Goal: Task Accomplishment & Management: Manage account settings

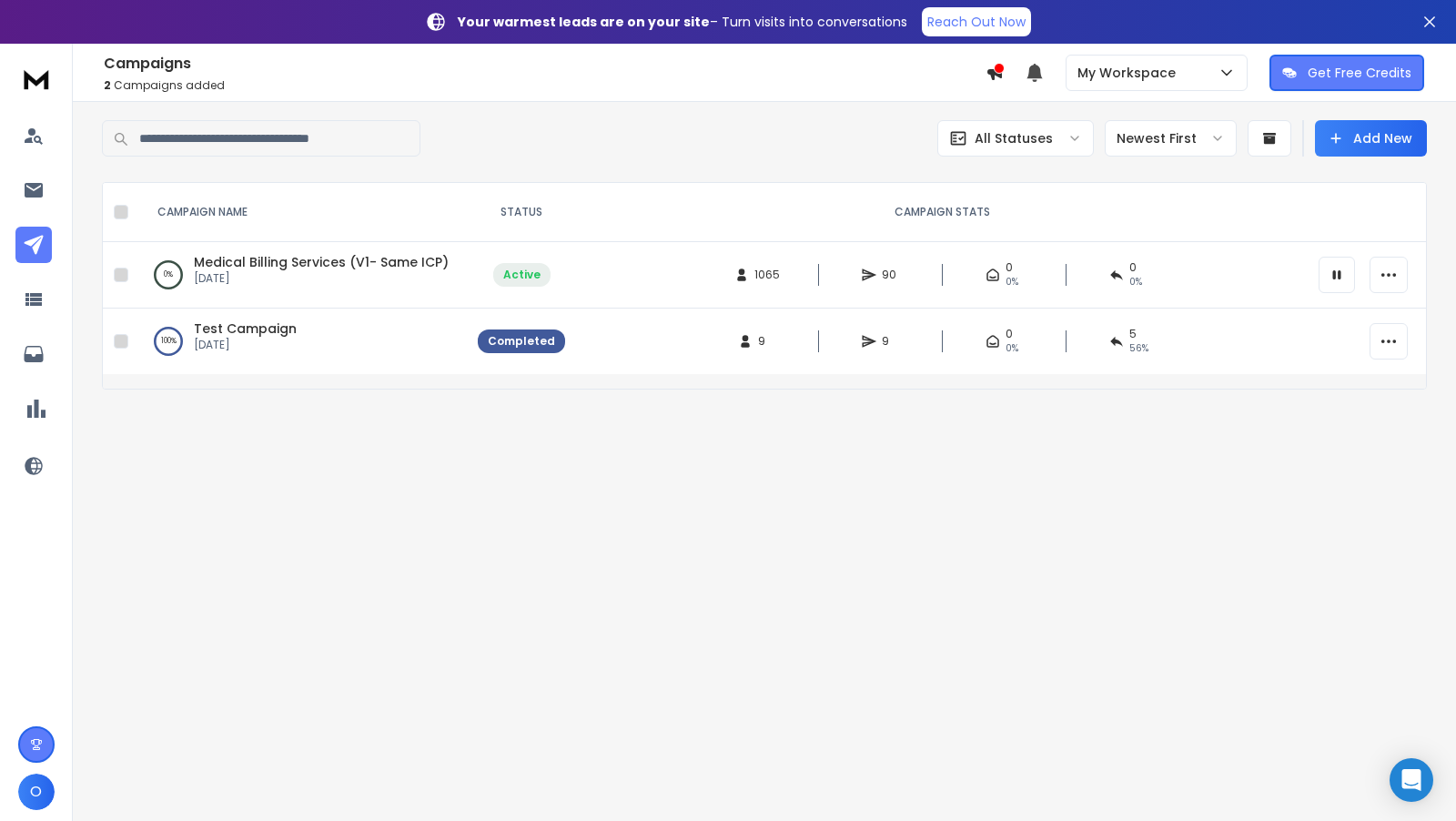
click at [1375, 140] on button "Add New" at bounding box center [1371, 138] width 112 height 36
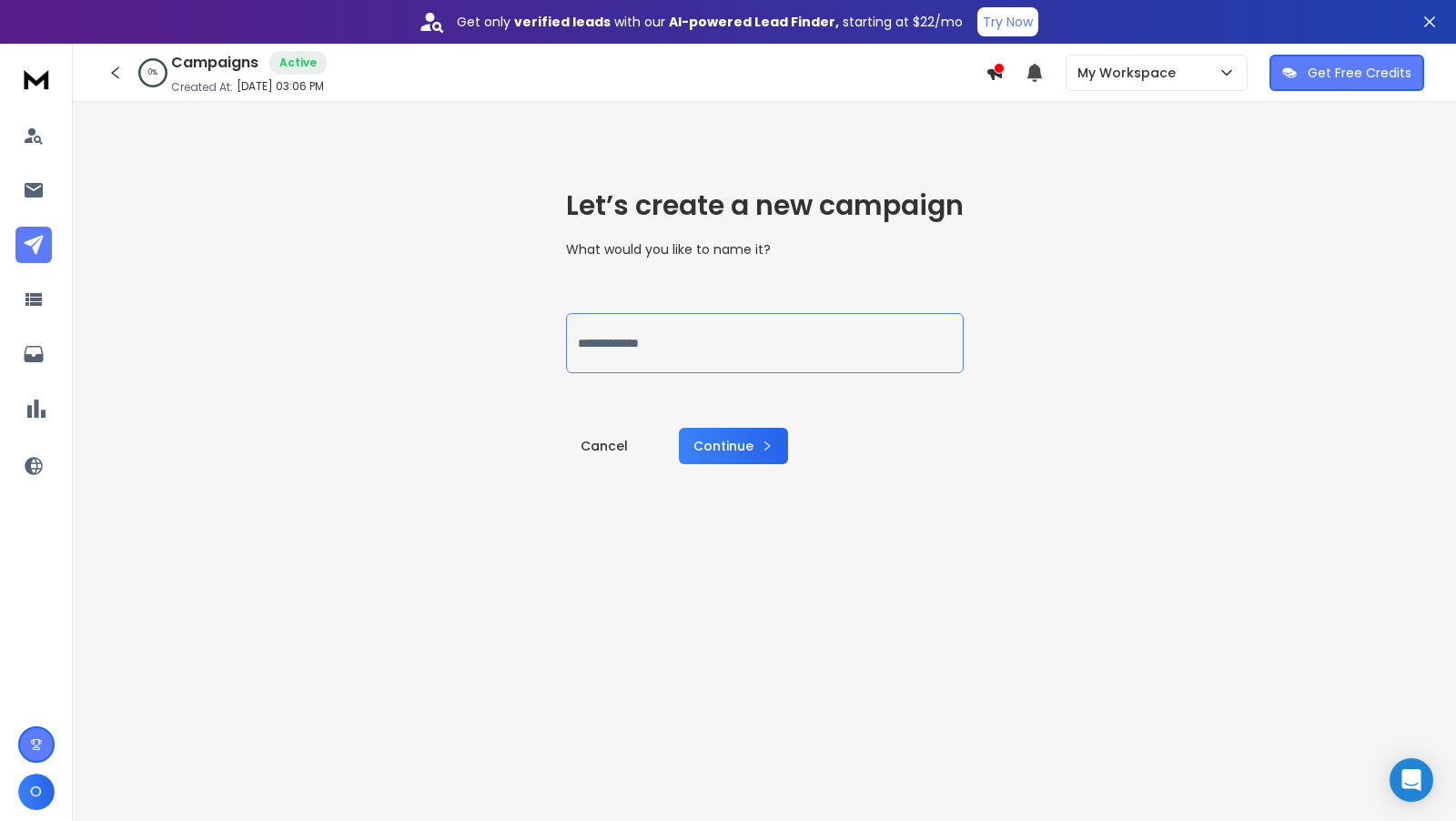
click at [664, 358] on input at bounding box center [765, 343] width 397 height 60
type input "**********"
click at [724, 440] on button "Continue" at bounding box center [733, 446] width 109 height 36
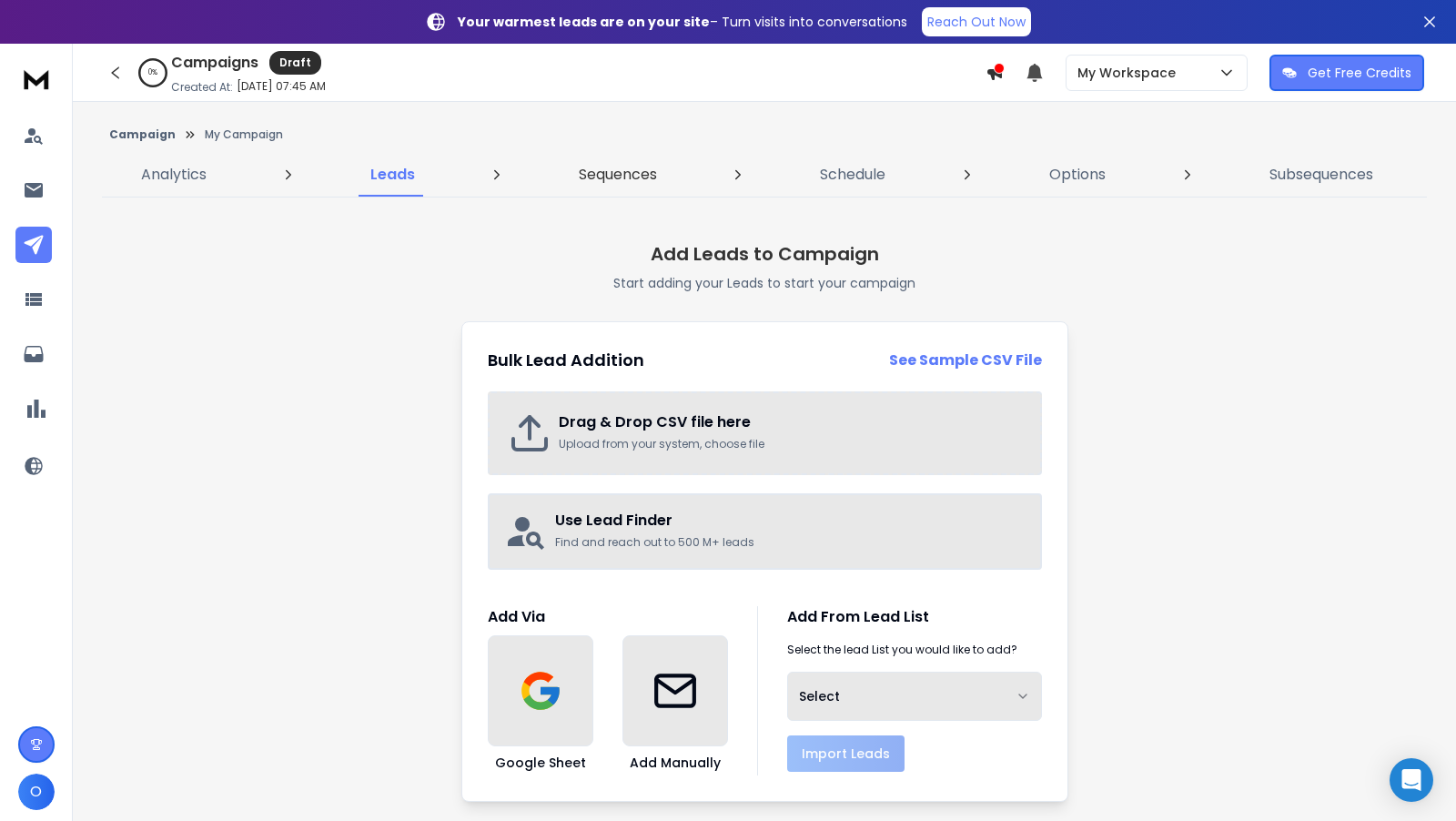
click at [600, 179] on p "Sequences" at bounding box center [618, 174] width 78 height 21
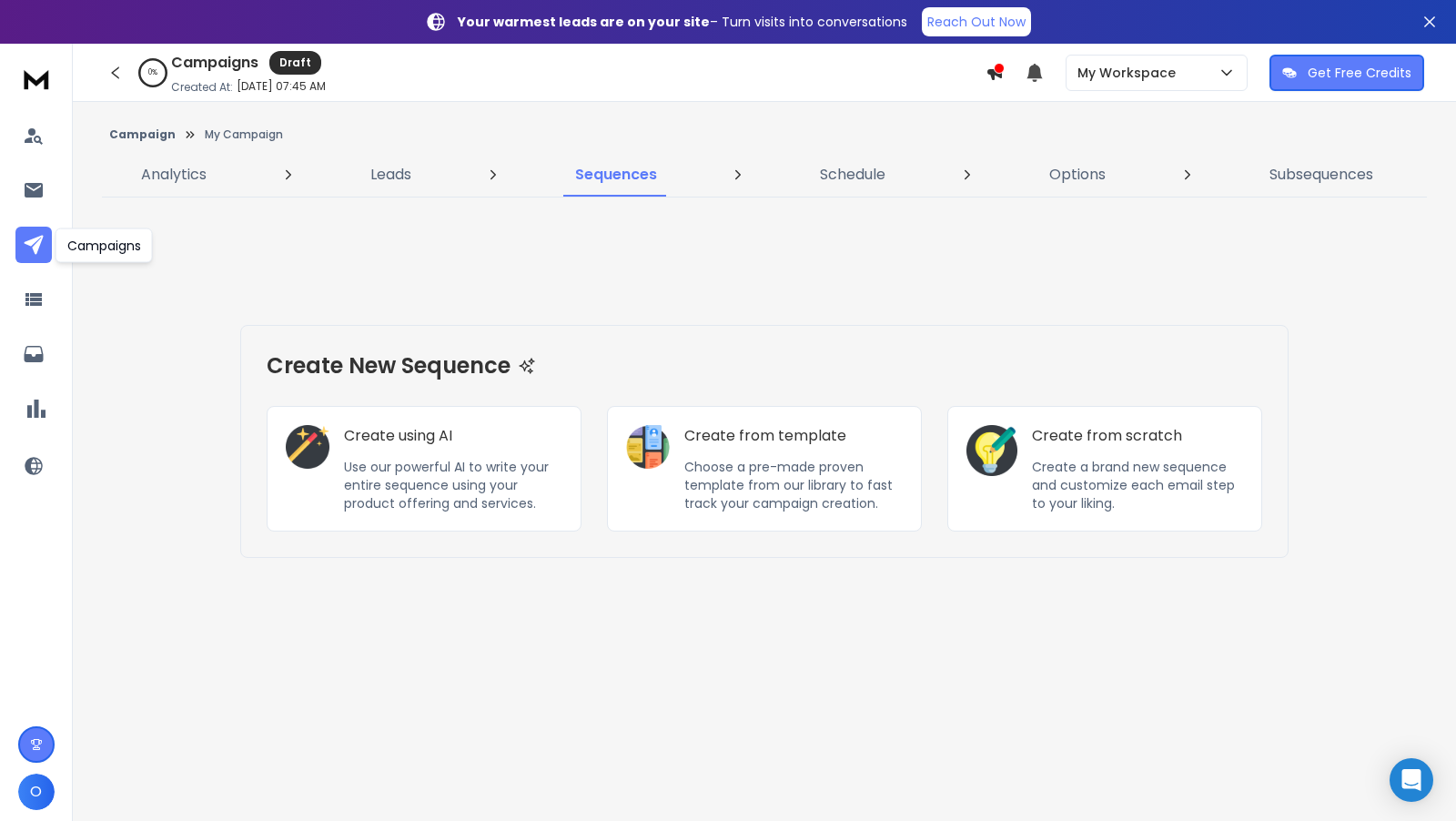
click at [30, 235] on icon at bounding box center [33, 244] width 21 height 21
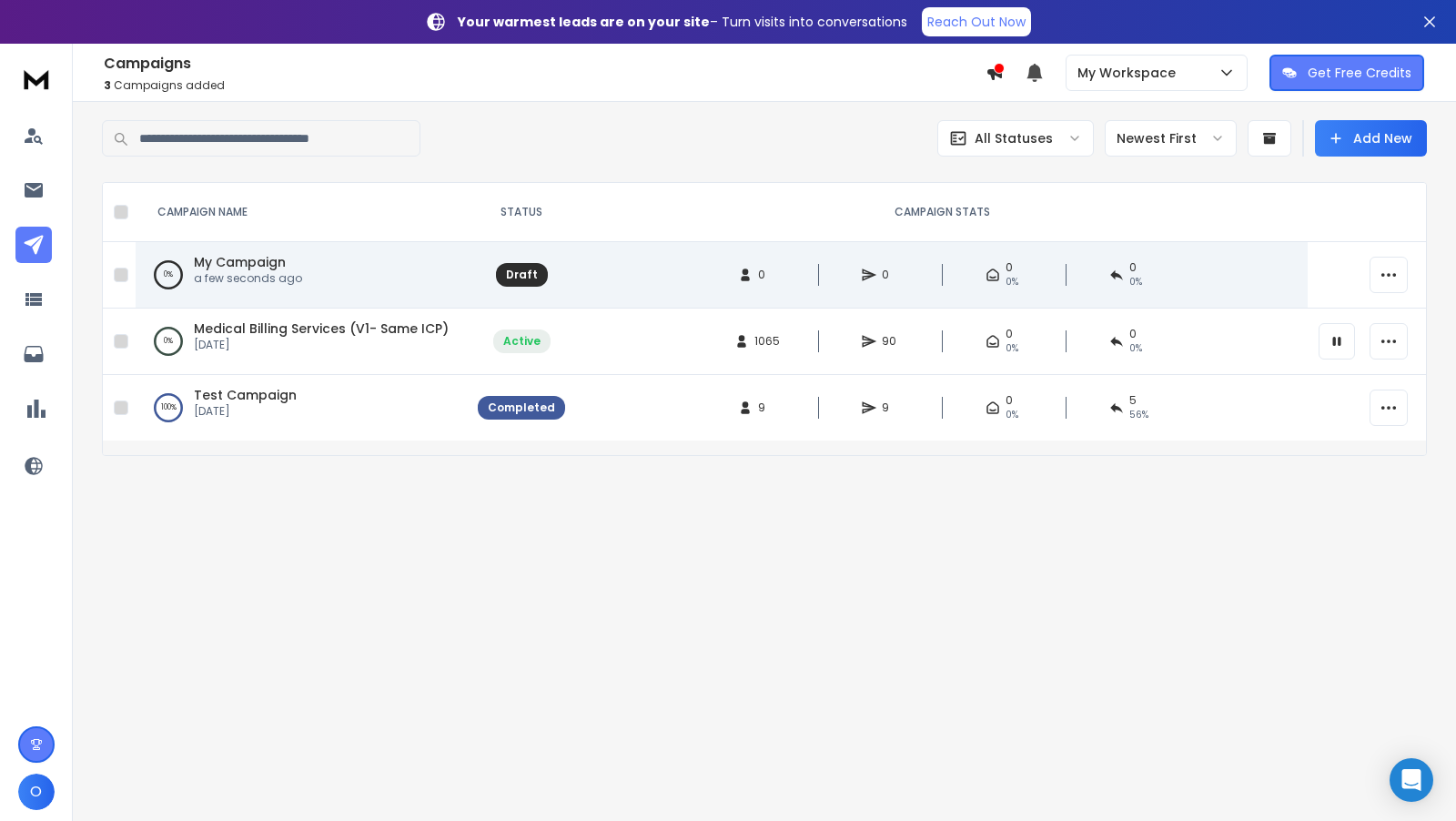
click at [352, 282] on div "0 % My Campaign a few seconds ago" at bounding box center [301, 274] width 295 height 44
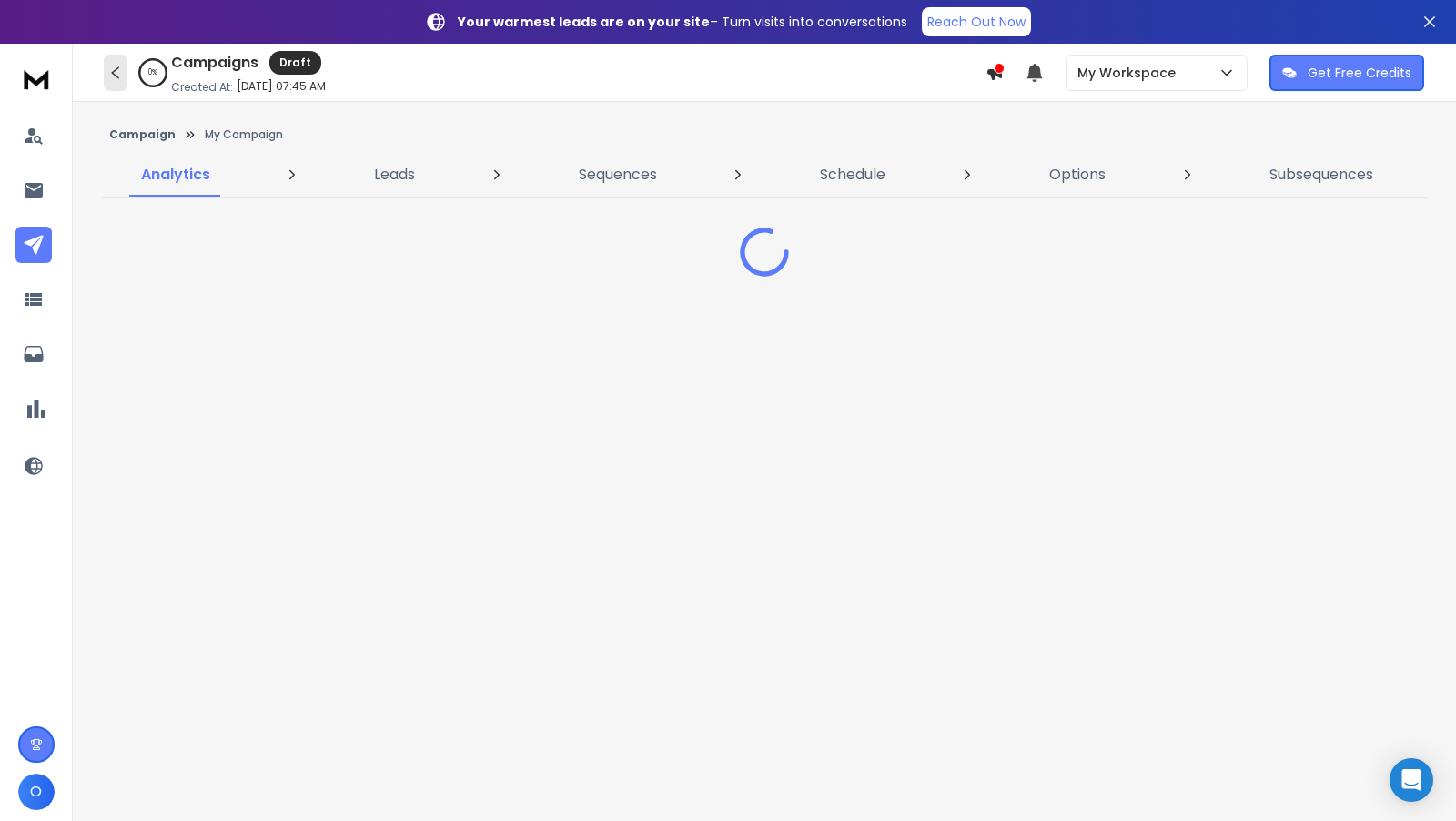
click at [114, 69] on icon at bounding box center [116, 73] width 17 height 17
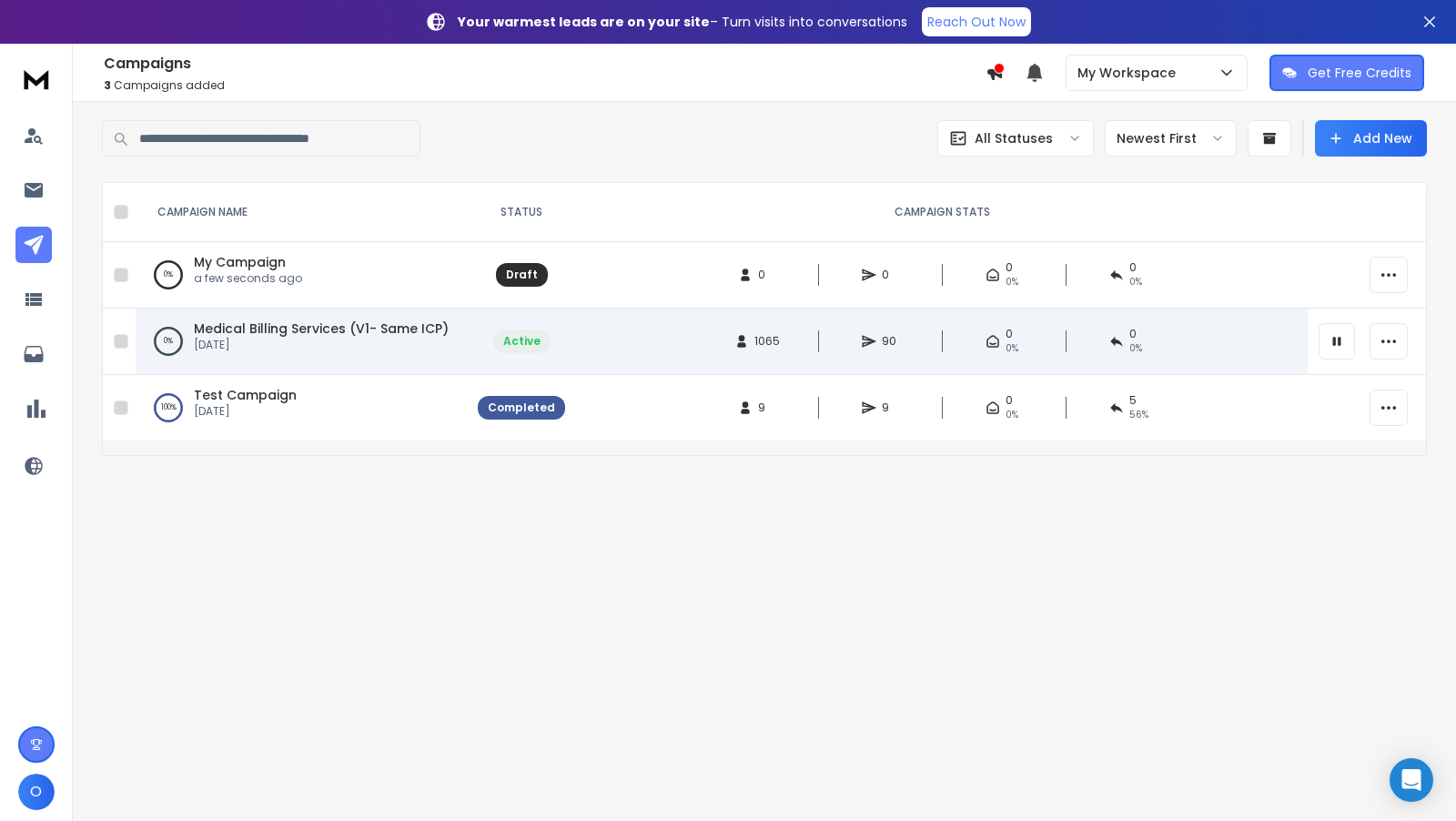
click at [301, 347] on p "8 days ago" at bounding box center [321, 345] width 255 height 15
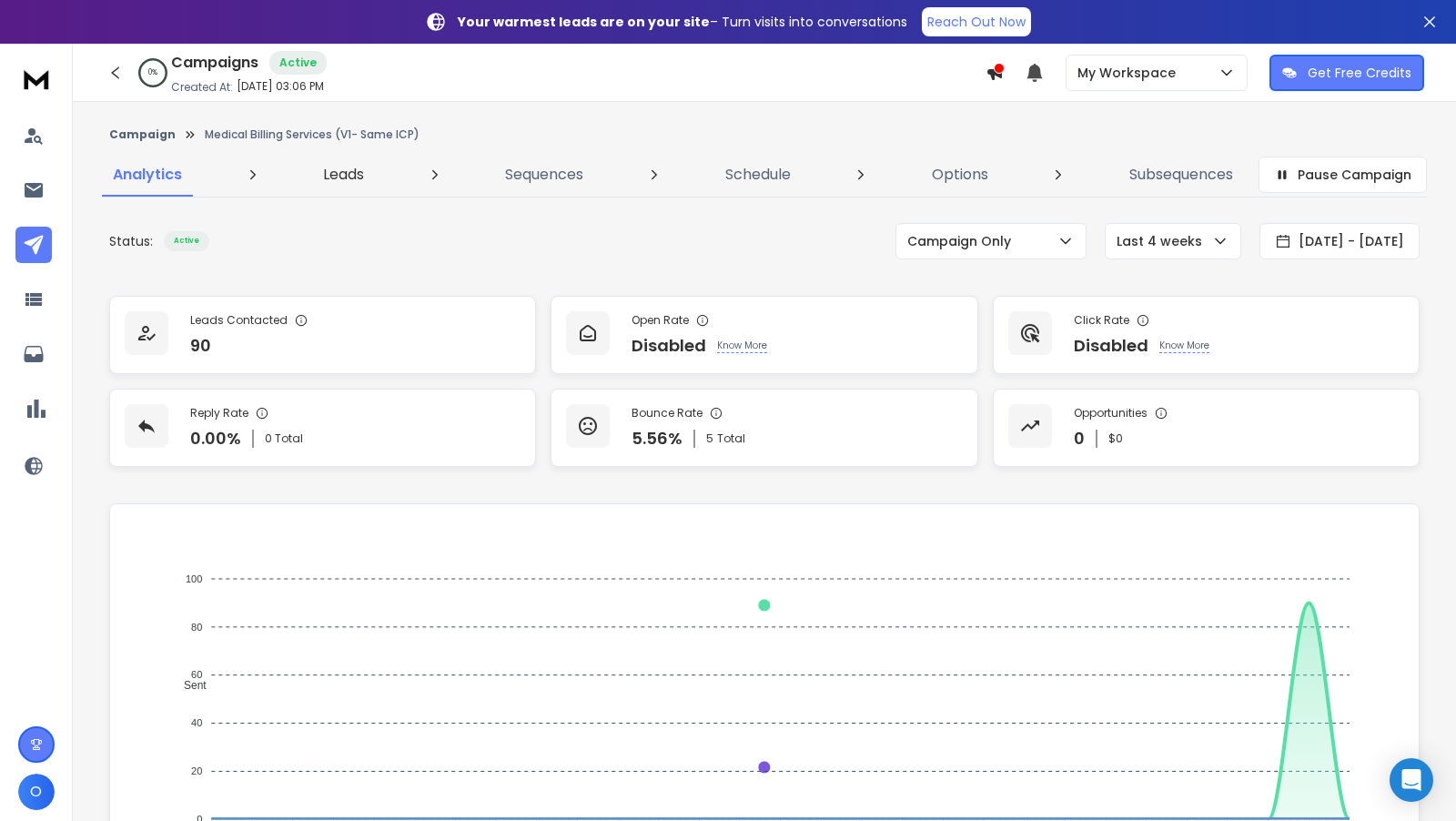
click at [350, 175] on p "Leads" at bounding box center [343, 174] width 41 height 21
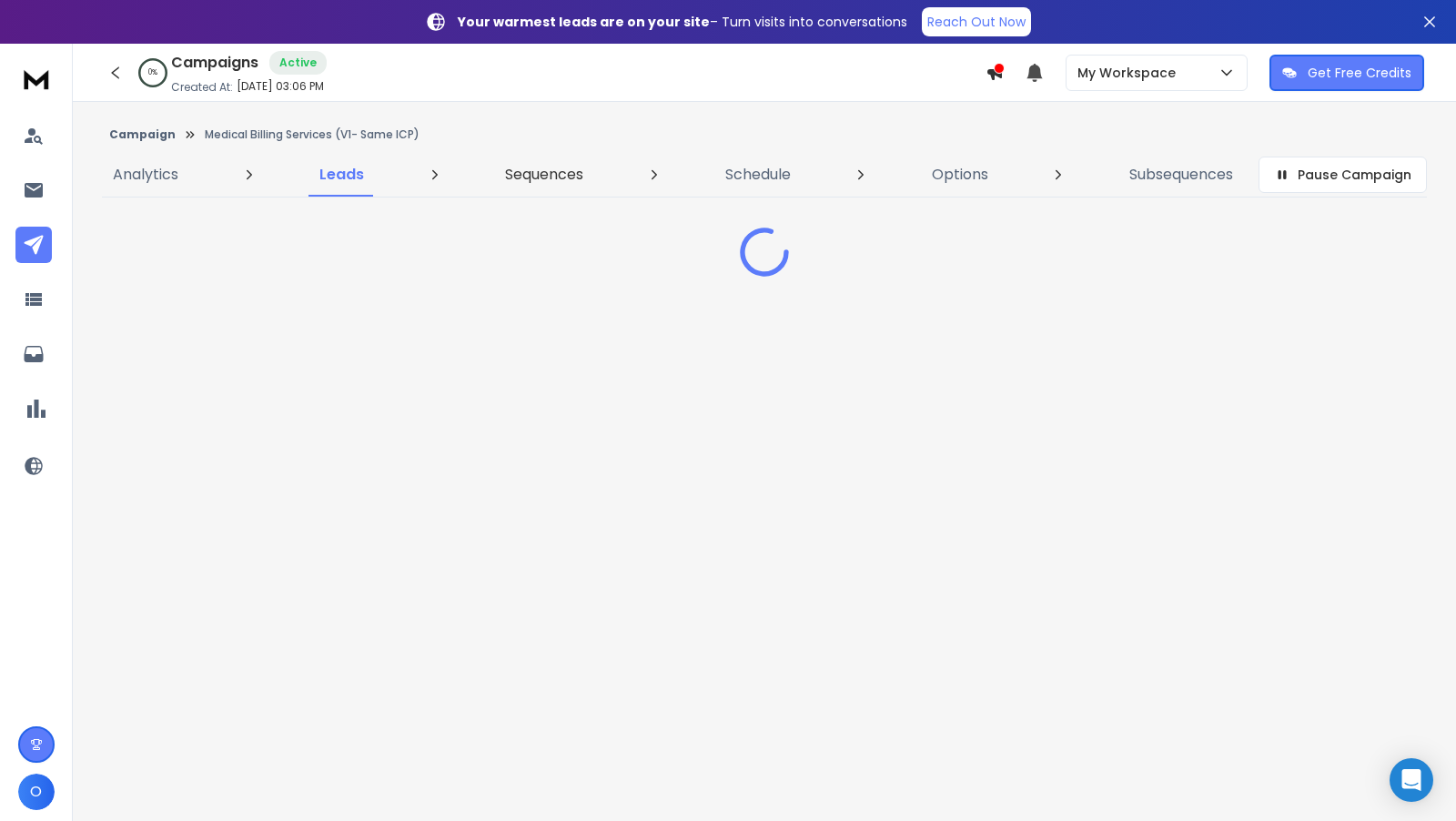
click at [546, 176] on p "Sequences" at bounding box center [544, 174] width 78 height 21
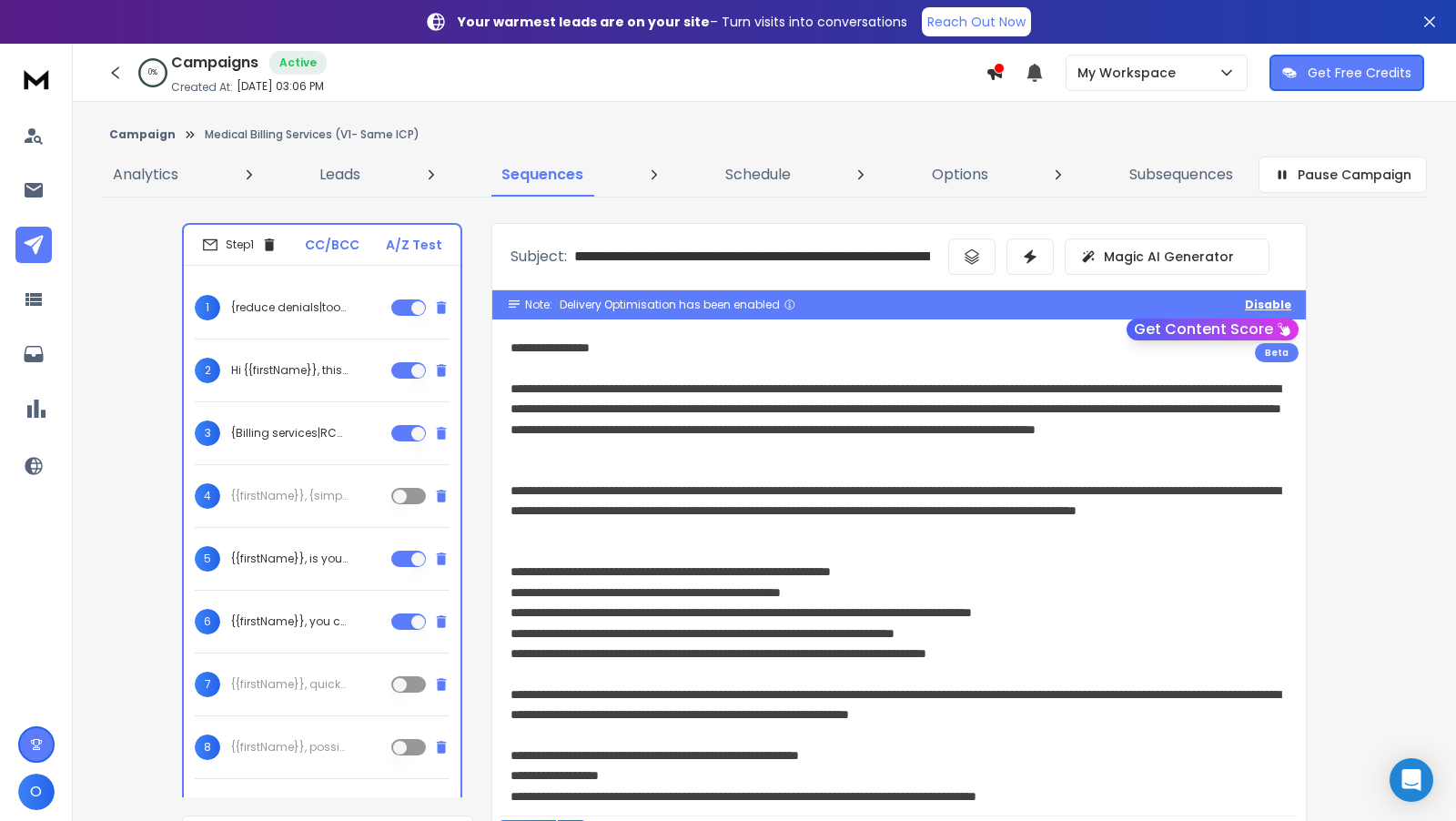
click at [704, 489] on div "**********" at bounding box center [899, 510] width 778 height 61
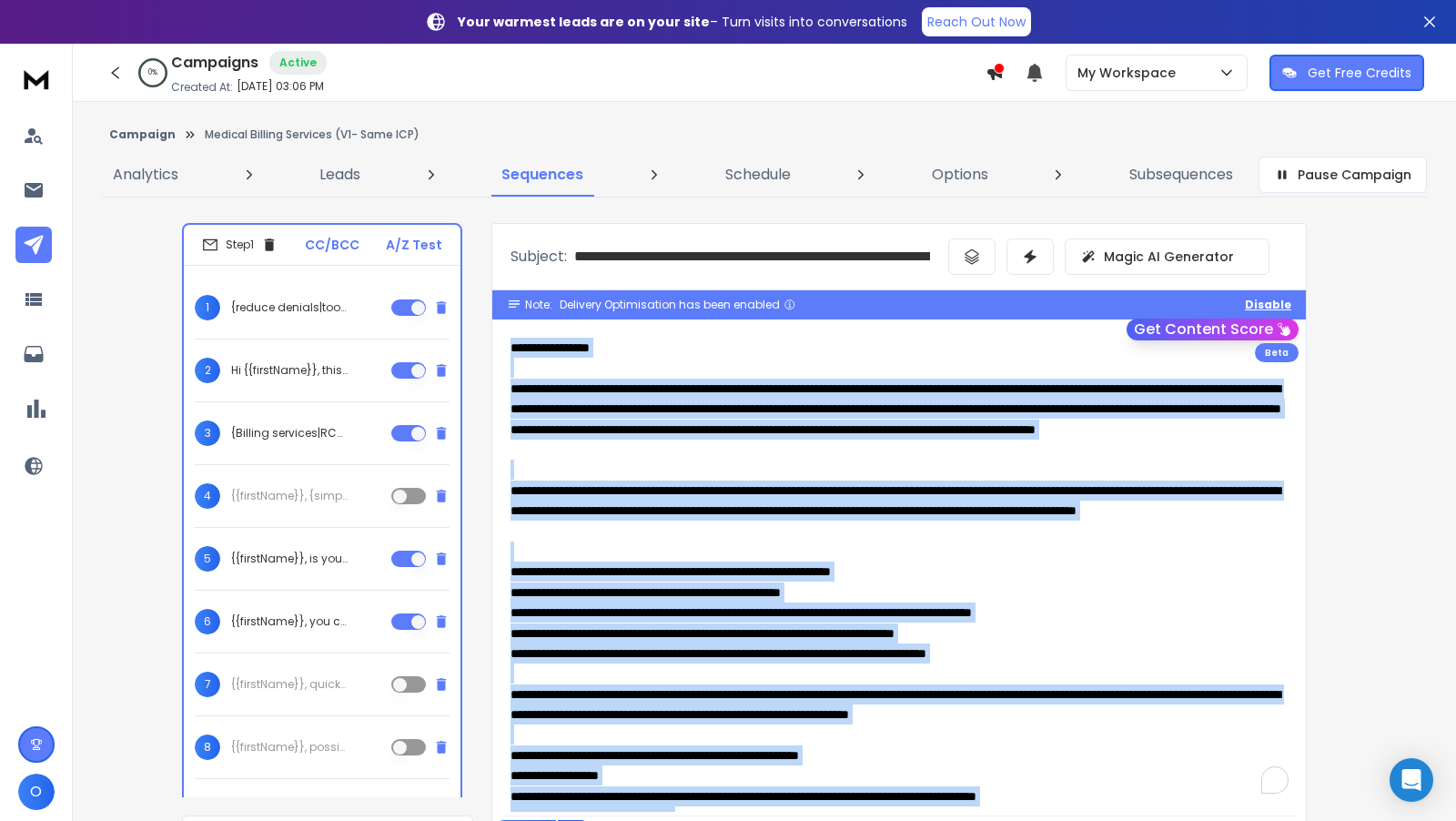
copy div "**********"
click at [39, 244] on icon at bounding box center [33, 244] width 21 height 21
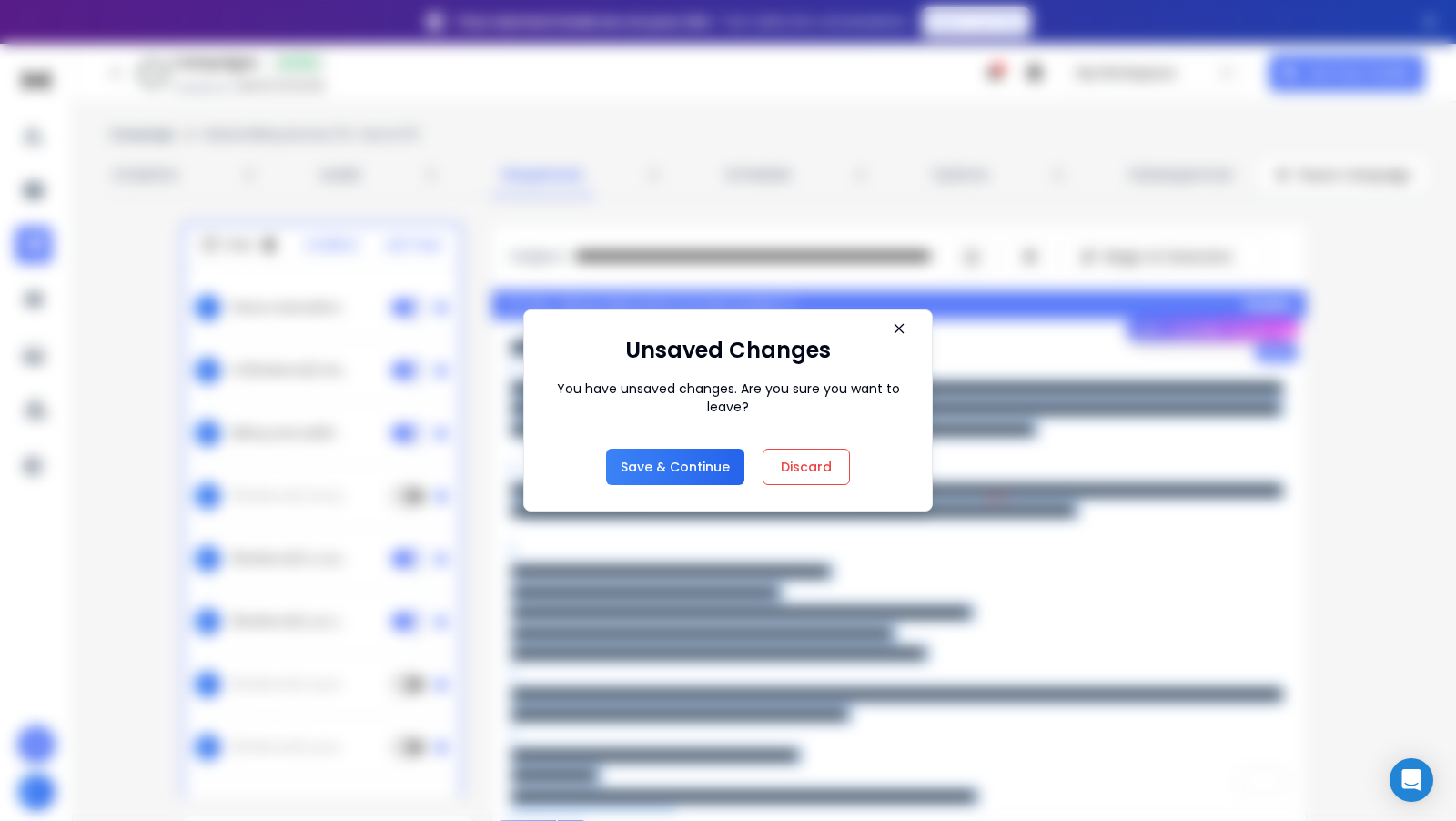
click at [770, 466] on button "Discard" at bounding box center [807, 466] width 88 height 36
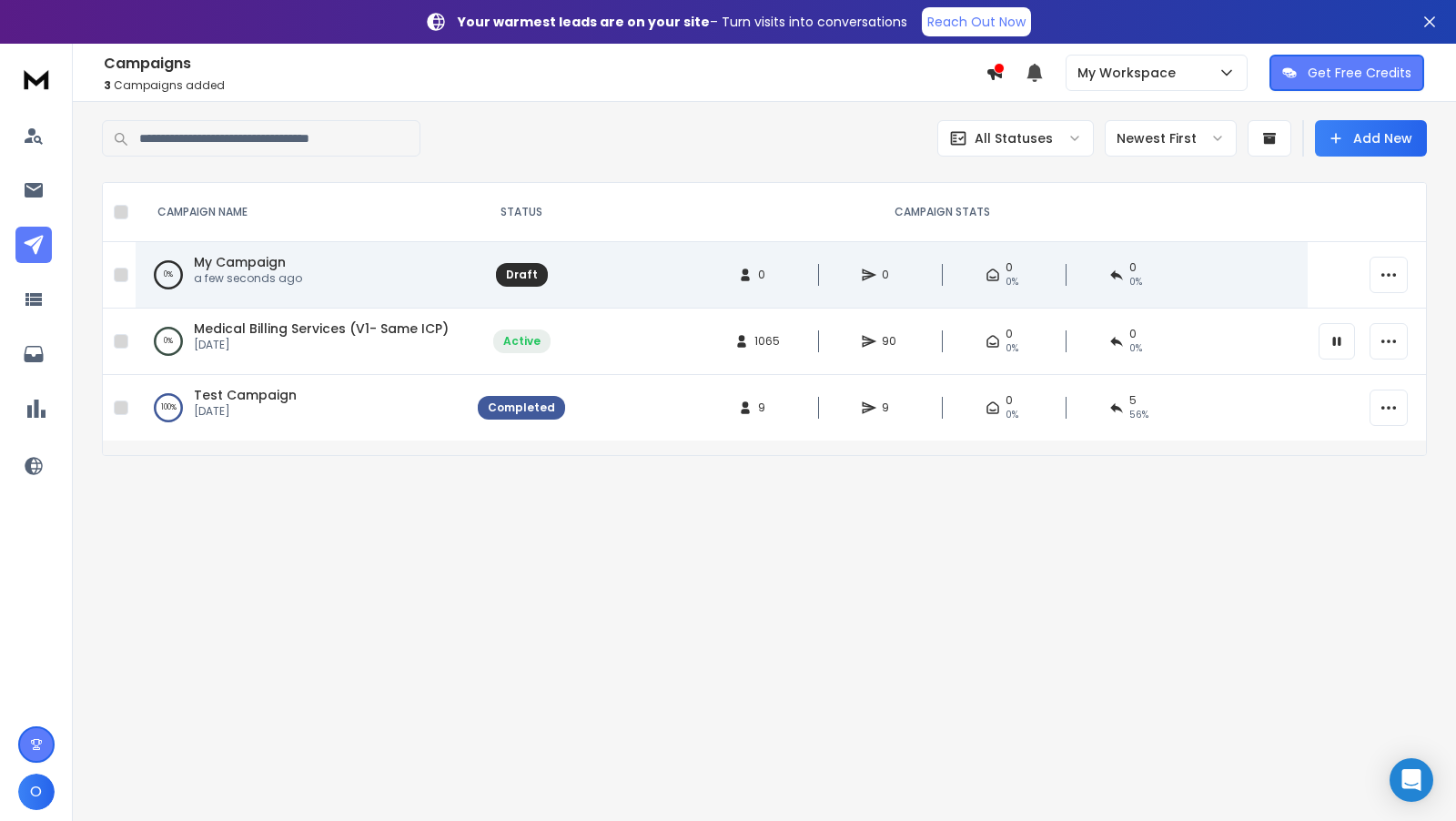
click at [298, 280] on div "0 % My Campaign a few seconds ago" at bounding box center [301, 274] width 295 height 44
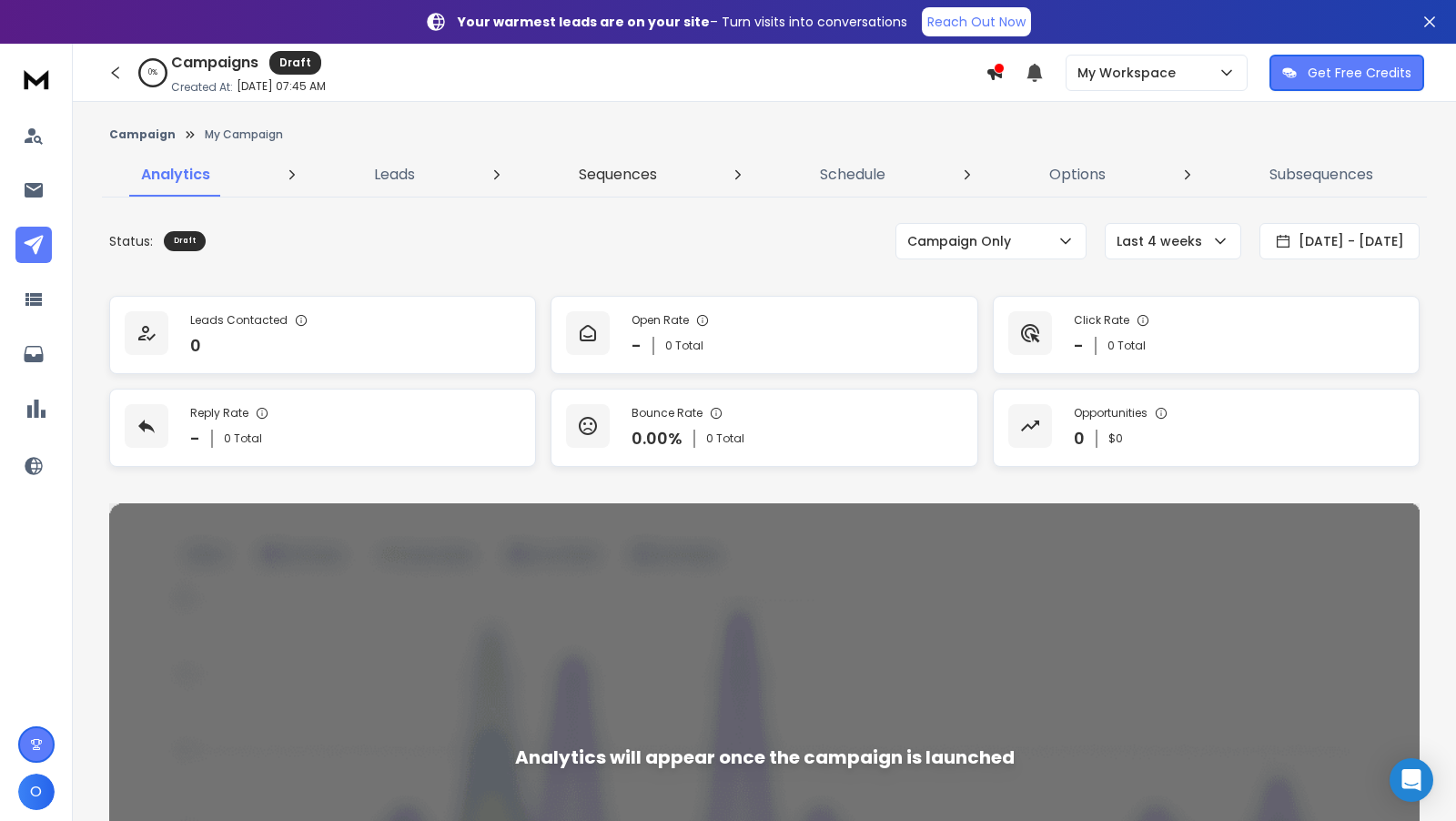
click at [616, 174] on p "Sequences" at bounding box center [618, 174] width 78 height 21
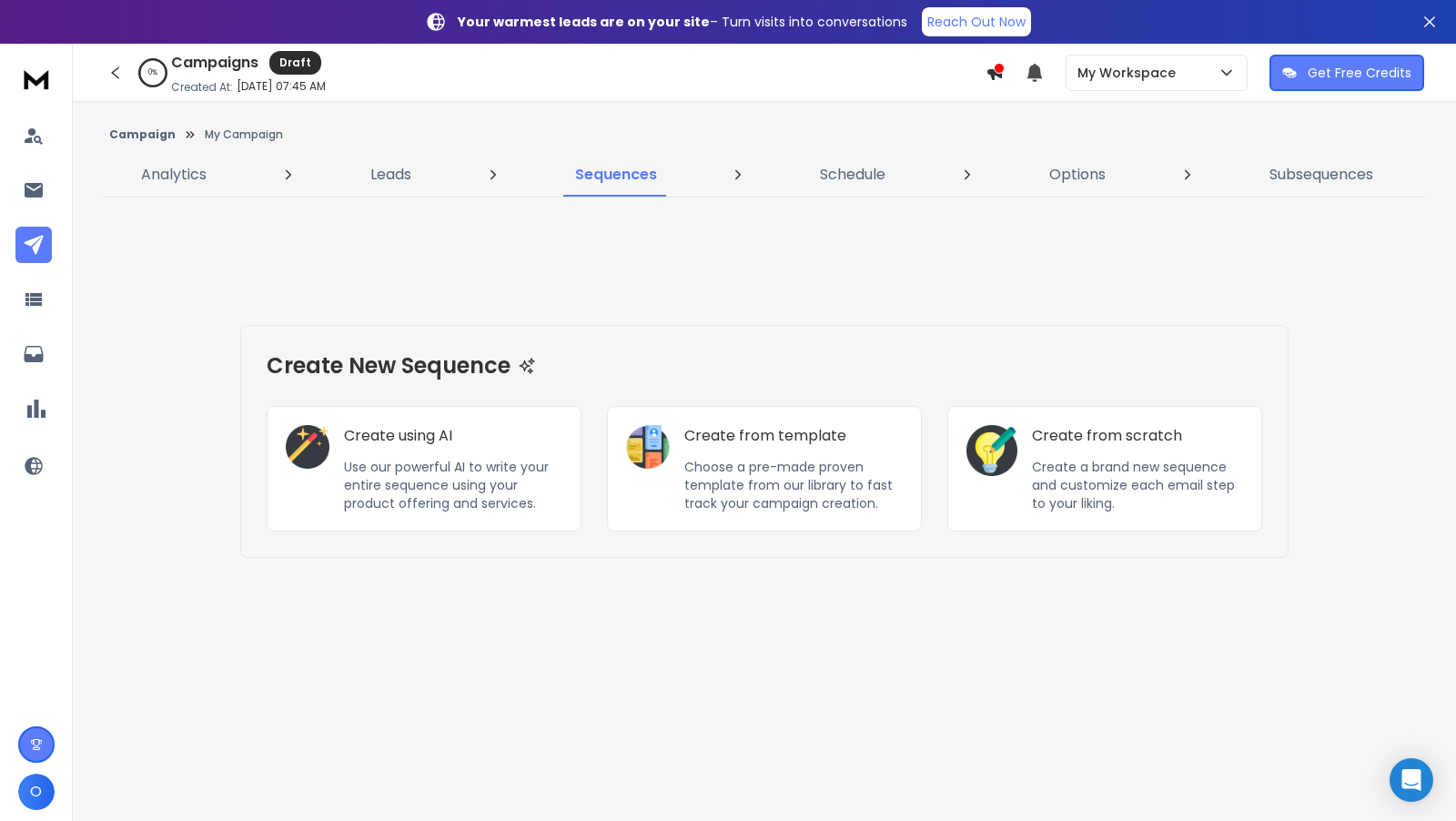
click at [1053, 478] on p "Create a brand new sequence and customize each email step to your liking." at bounding box center [1137, 485] width 211 height 55
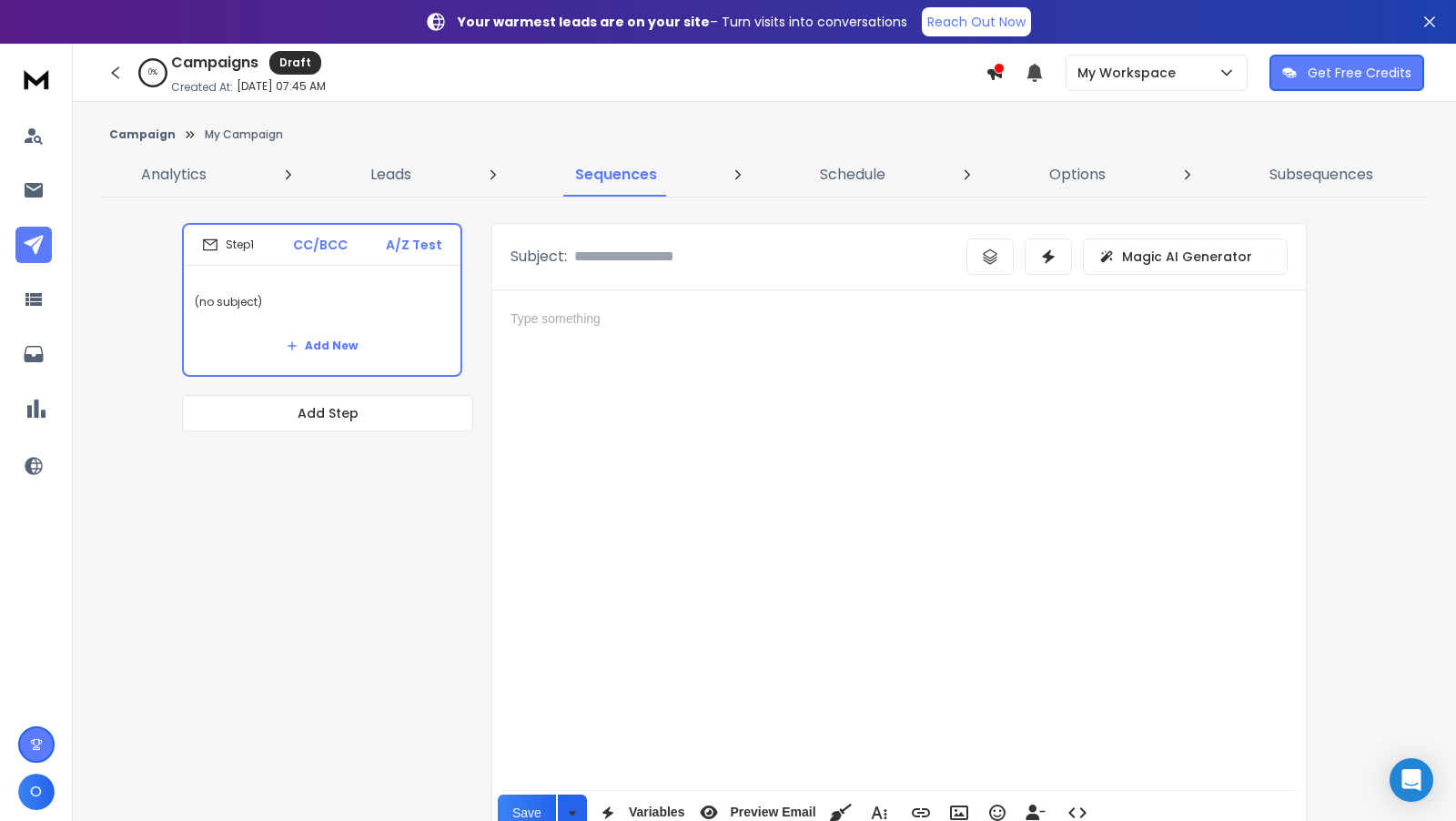
click at [643, 314] on div at bounding box center [898, 318] width 777 height 20
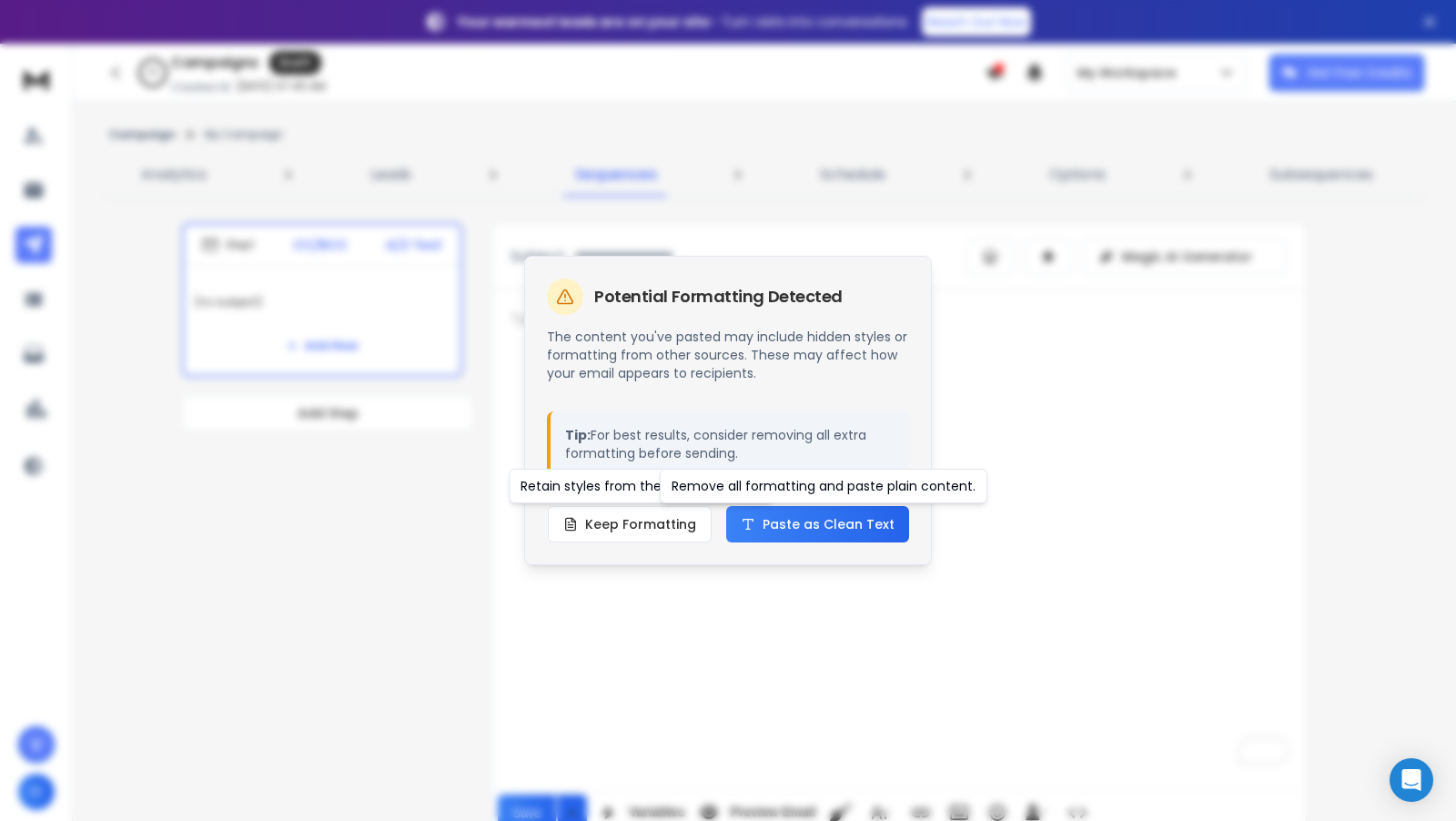
click at [792, 534] on button "Paste as Clean Text" at bounding box center [818, 523] width 183 height 36
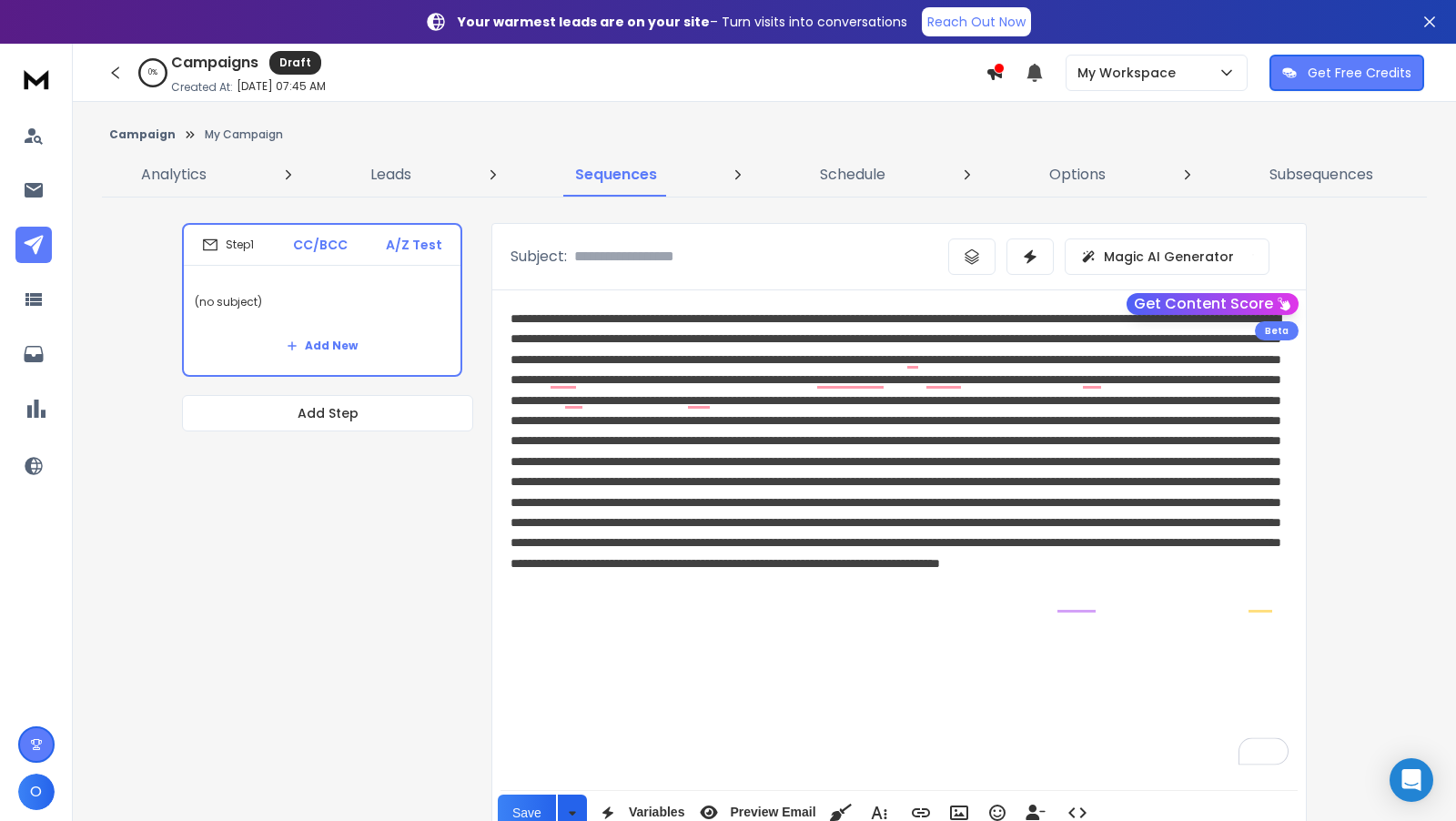
click at [603, 317] on div "To enrich screen reader interactions, please activate Accessibility in Grammarl…" at bounding box center [899, 482] width 778 height 347
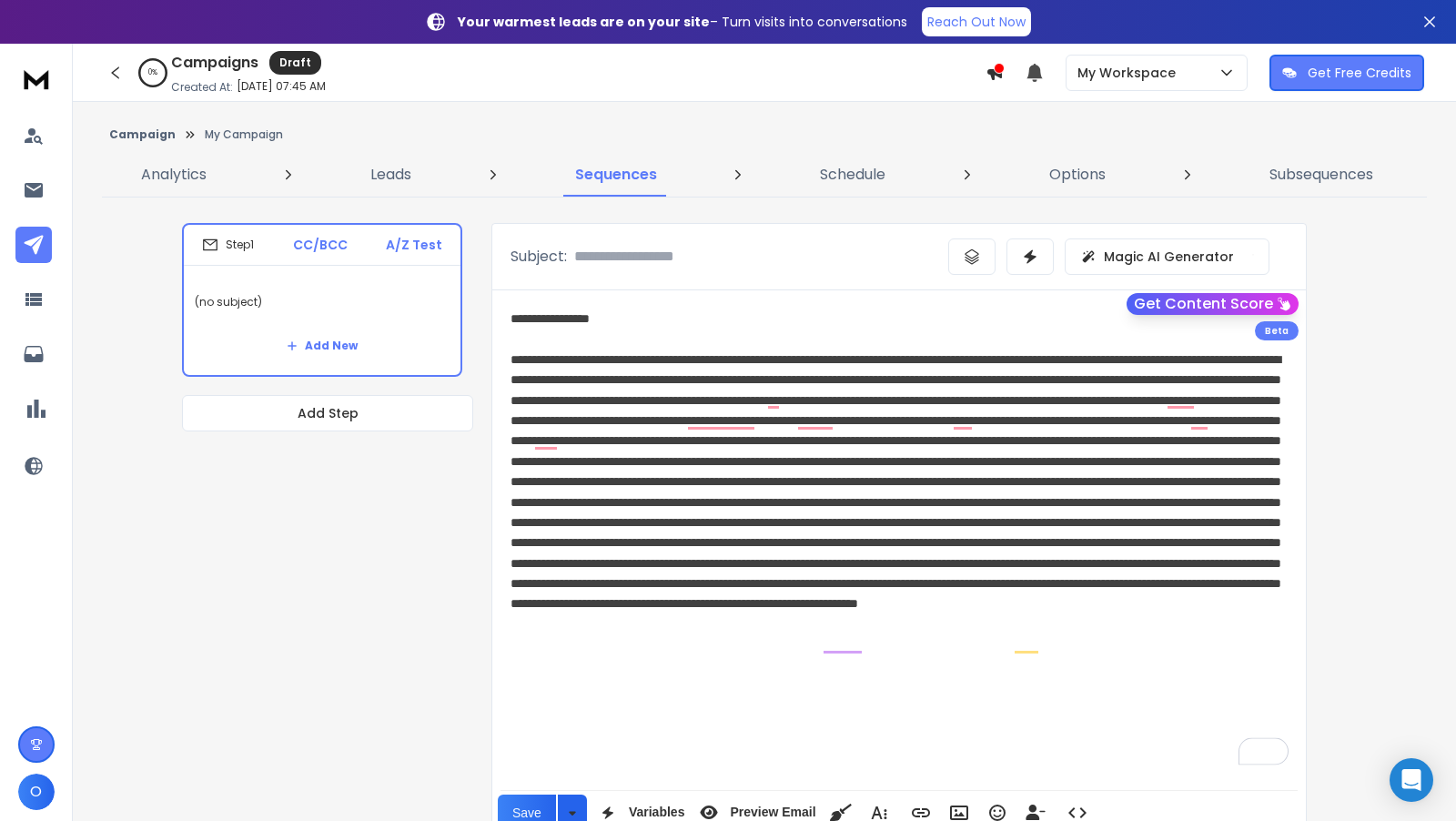
click at [1085, 661] on div "To enrich screen reader interactions, please activate Accessibility in Grammarl…" at bounding box center [899, 512] width 778 height 326
click at [389, 177] on p "Leads" at bounding box center [391, 174] width 41 height 21
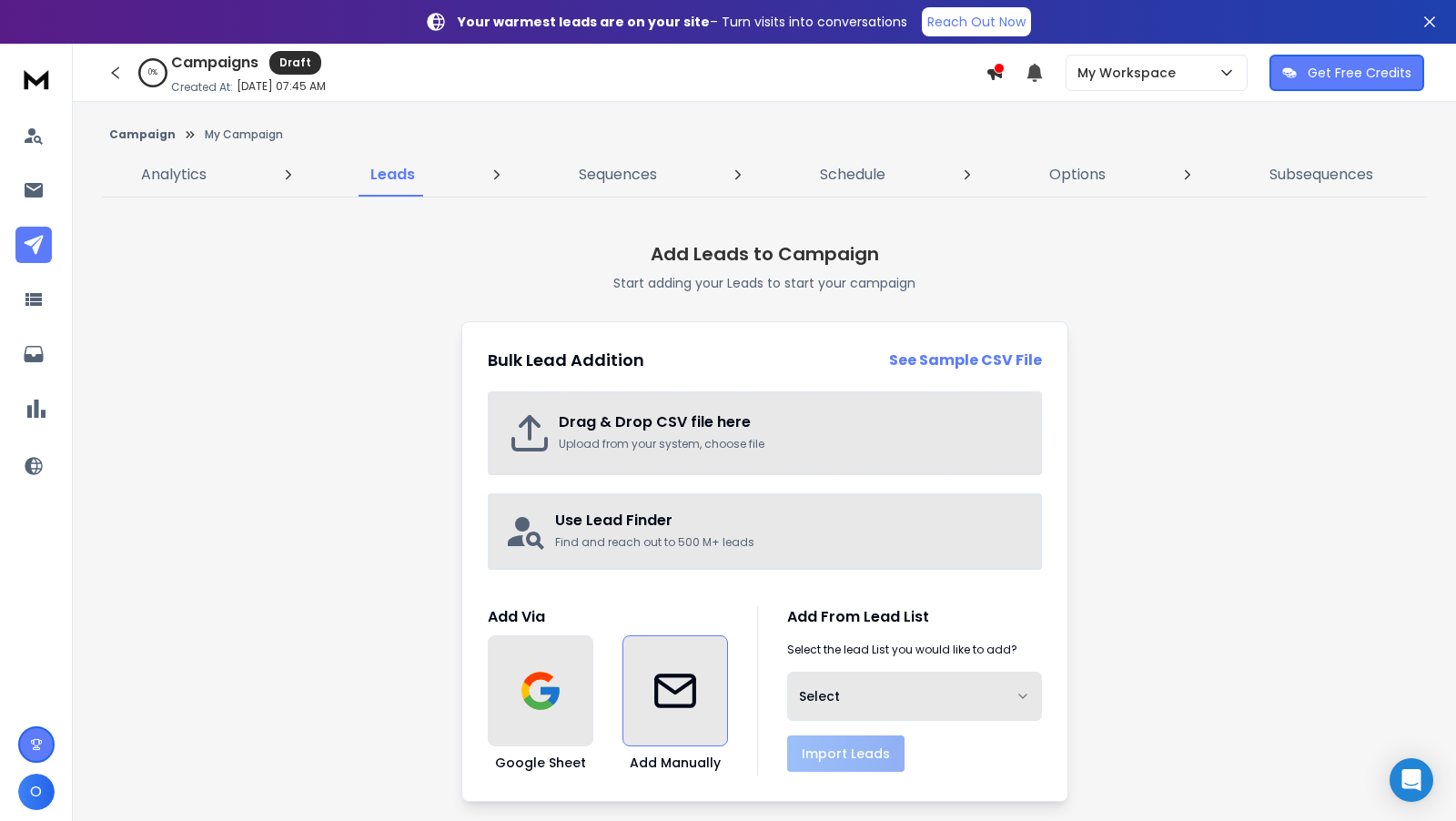
click at [681, 654] on div at bounding box center [674, 690] width 105 height 111
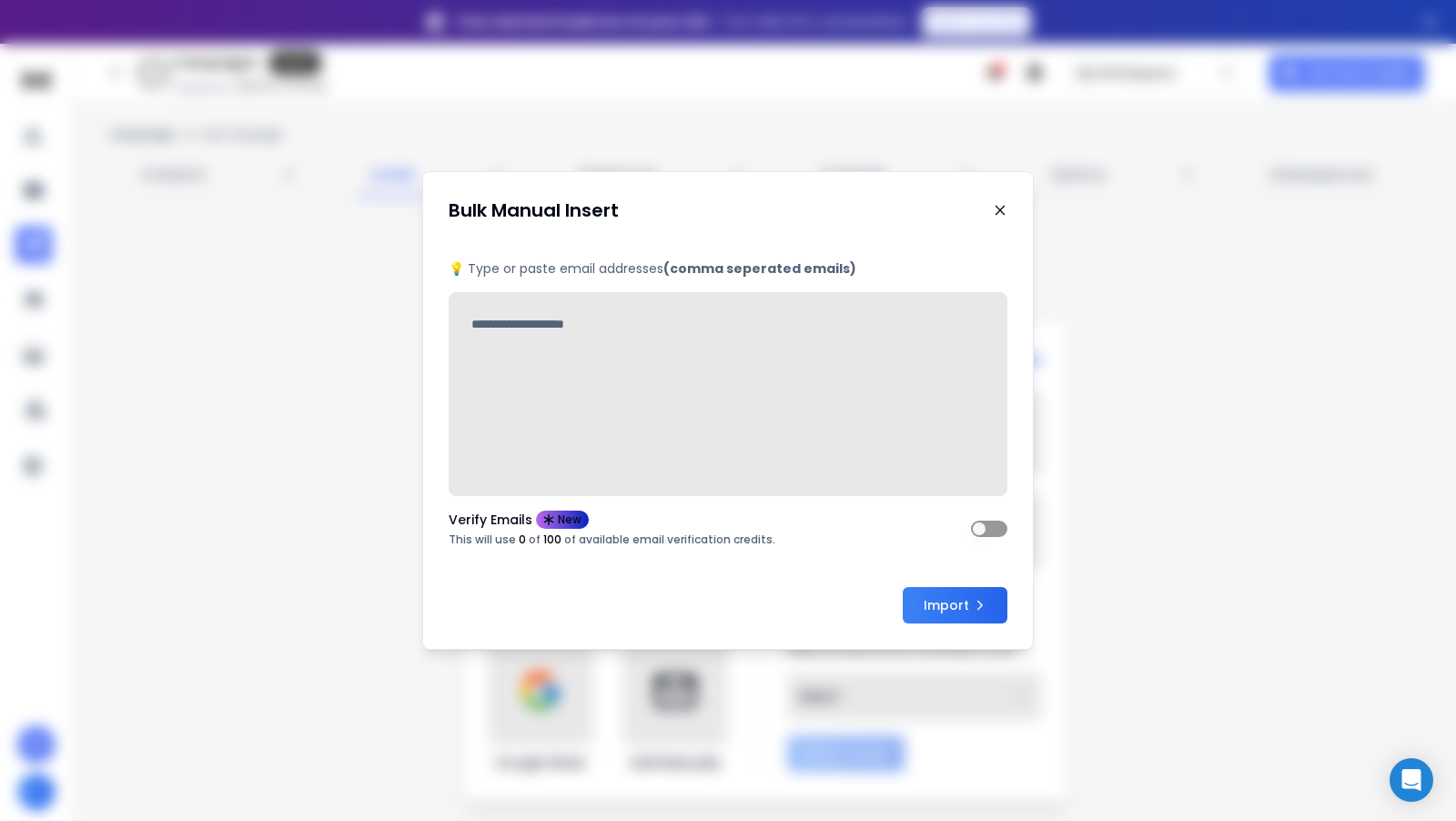
click at [629, 377] on textarea at bounding box center [728, 394] width 559 height 204
paste textarea "**********"
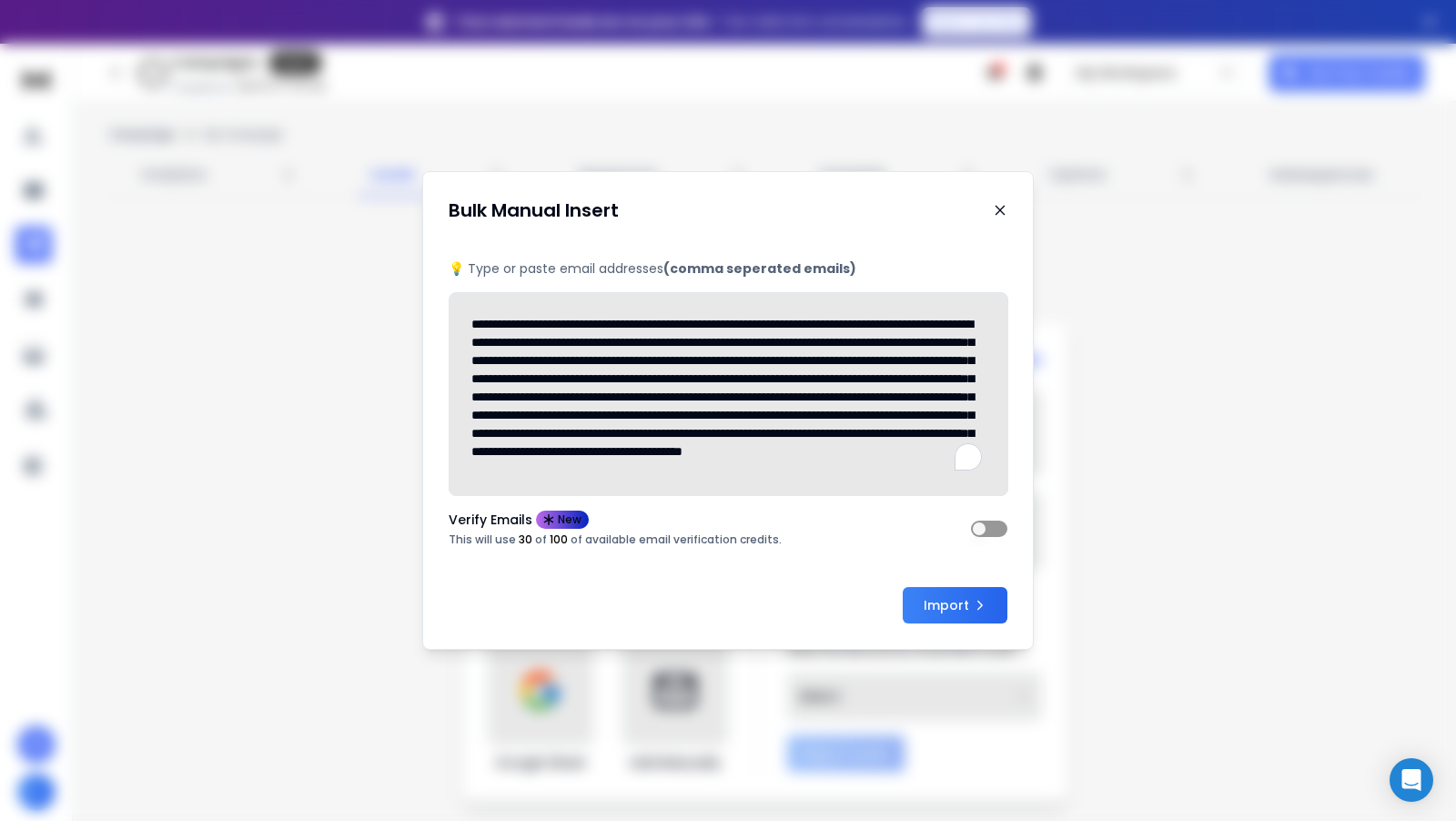
scroll to position [37, 0]
type textarea "**********"
click at [977, 613] on button "Import" at bounding box center [955, 605] width 104 height 36
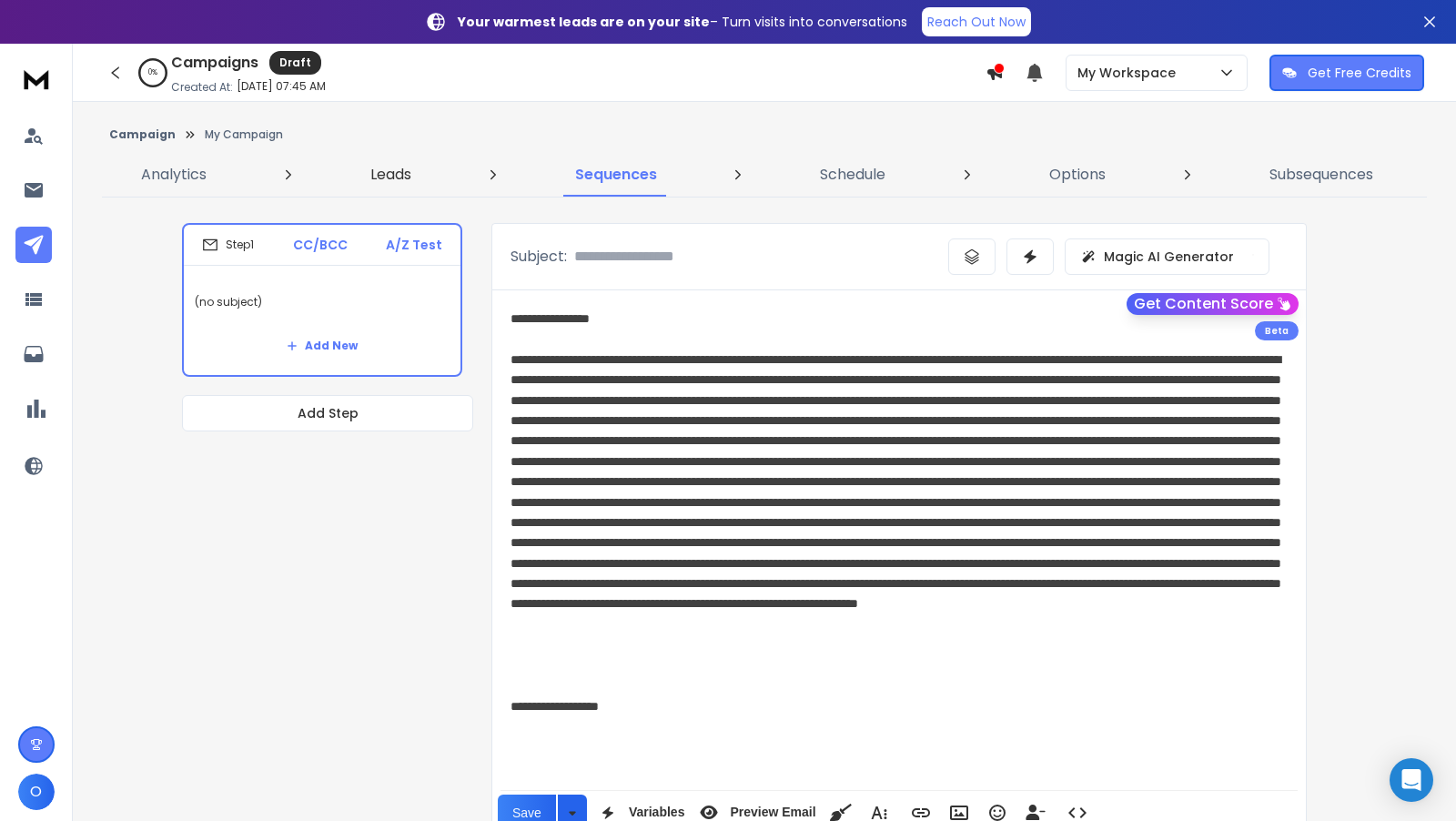
click at [377, 176] on p "Leads" at bounding box center [391, 174] width 41 height 21
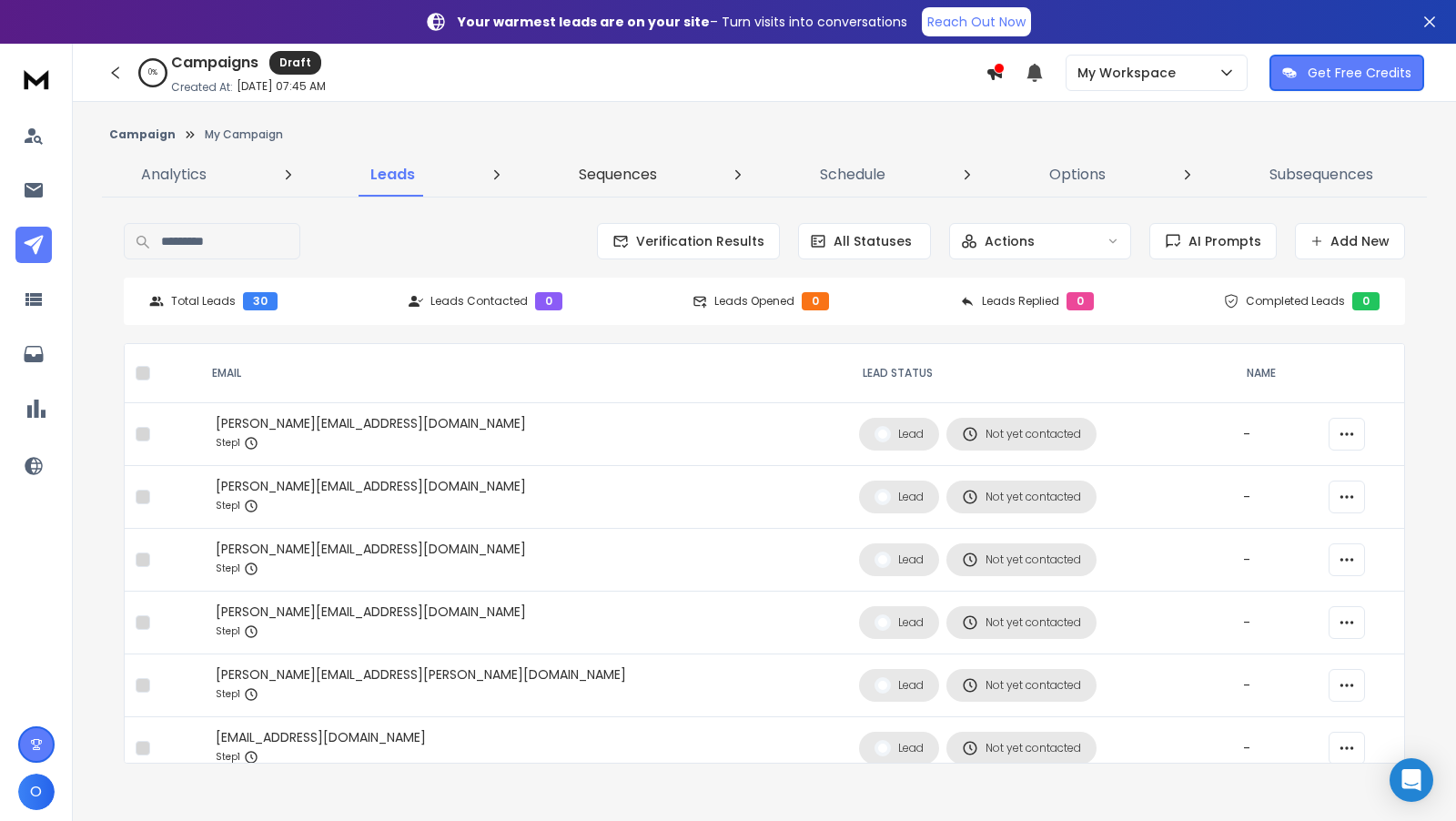
click at [606, 177] on p "Sequences" at bounding box center [618, 174] width 78 height 21
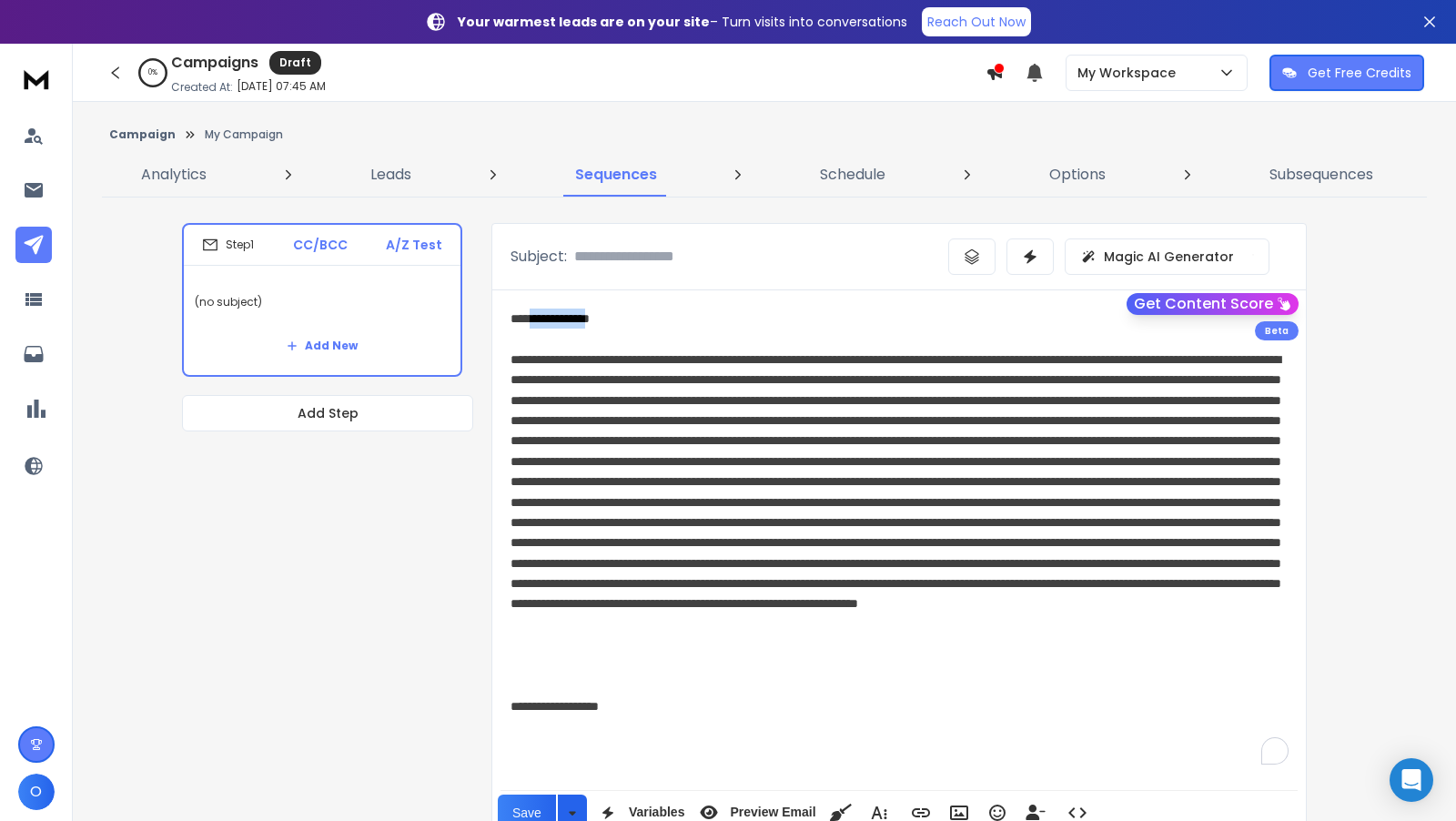
drag, startPoint x: 598, startPoint y: 319, endPoint x: 528, endPoint y: 318, distance: 70.0
click at [528, 318] on div "**********" at bounding box center [899, 318] width 778 height 20
click at [712, 248] on input at bounding box center [752, 256] width 355 height 21
type input "**********"
click at [1381, 328] on div "**********" at bounding box center [764, 531] width 1325 height 631
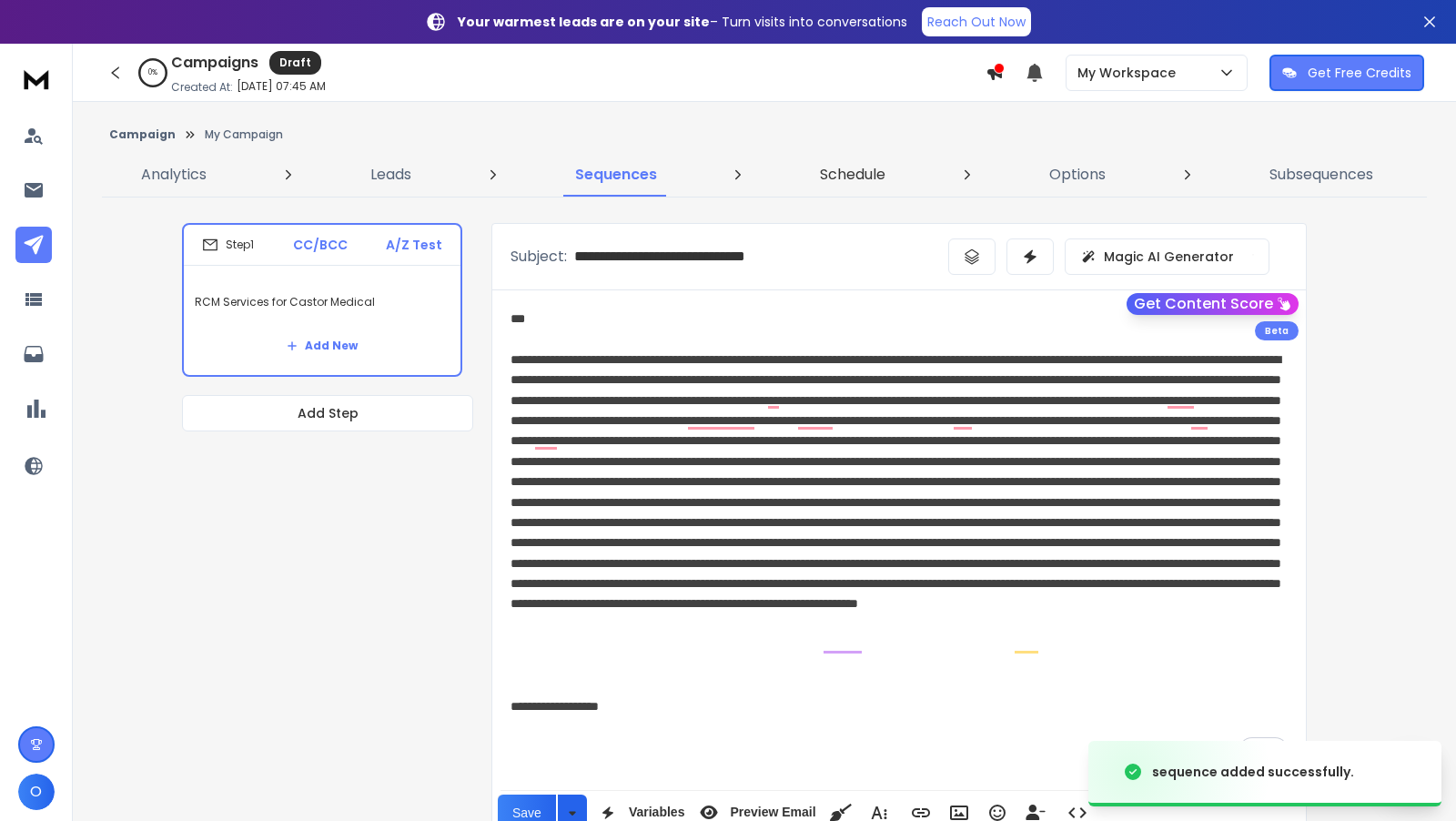
click at [850, 176] on p "Schedule" at bounding box center [853, 174] width 65 height 21
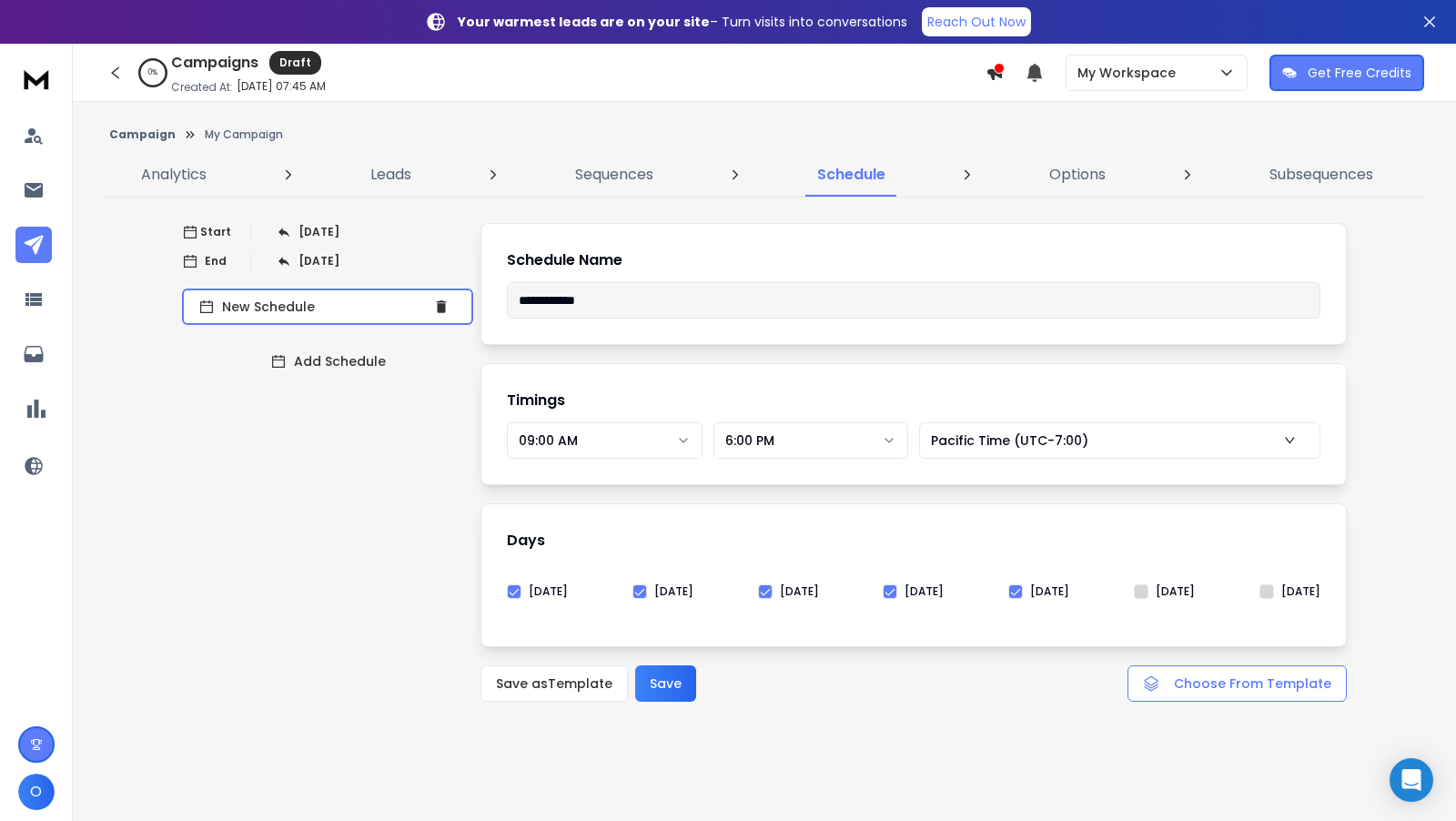
click at [632, 430] on button "09:00 AM" at bounding box center [604, 440] width 196 height 36
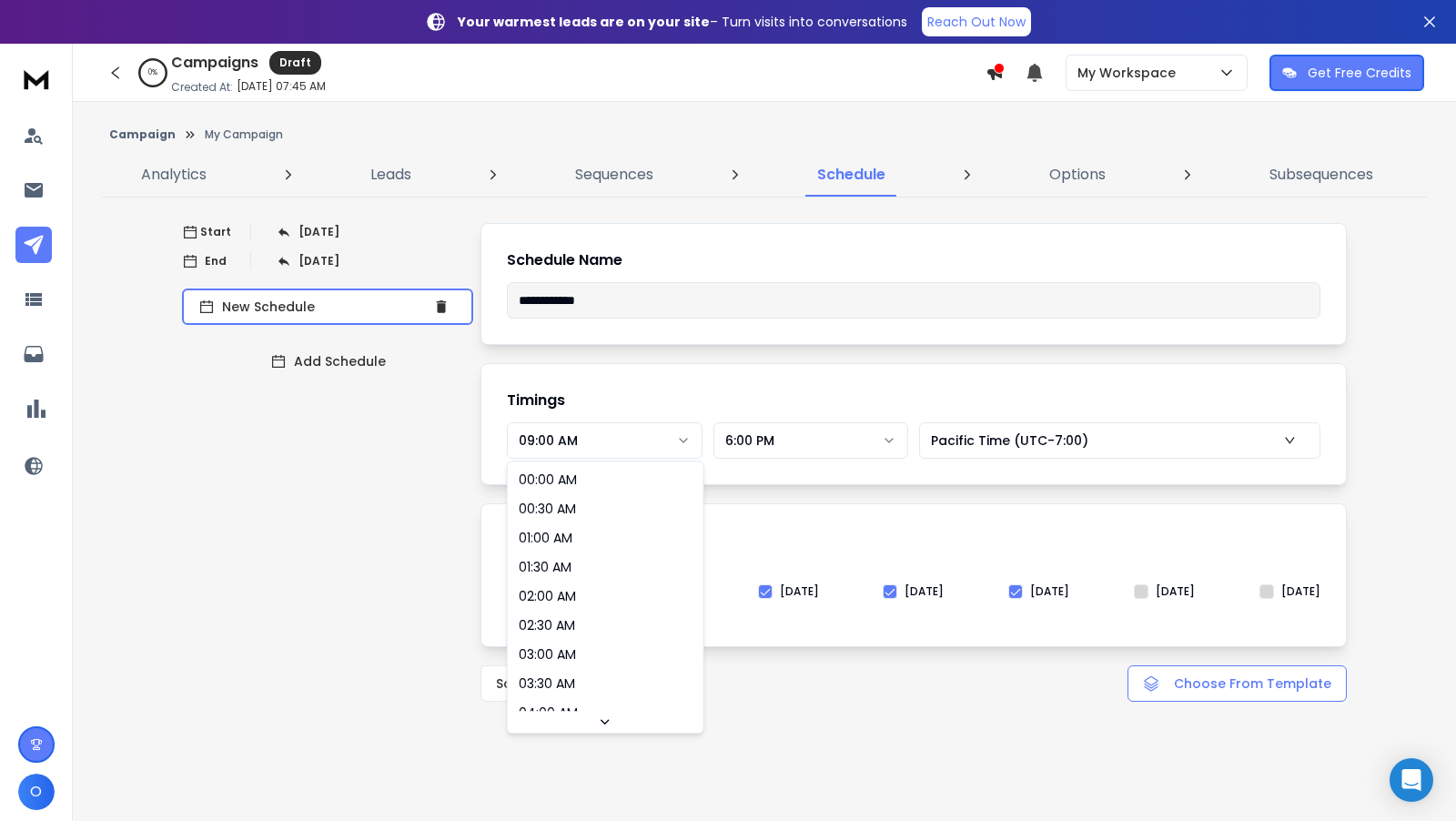
select select "********"
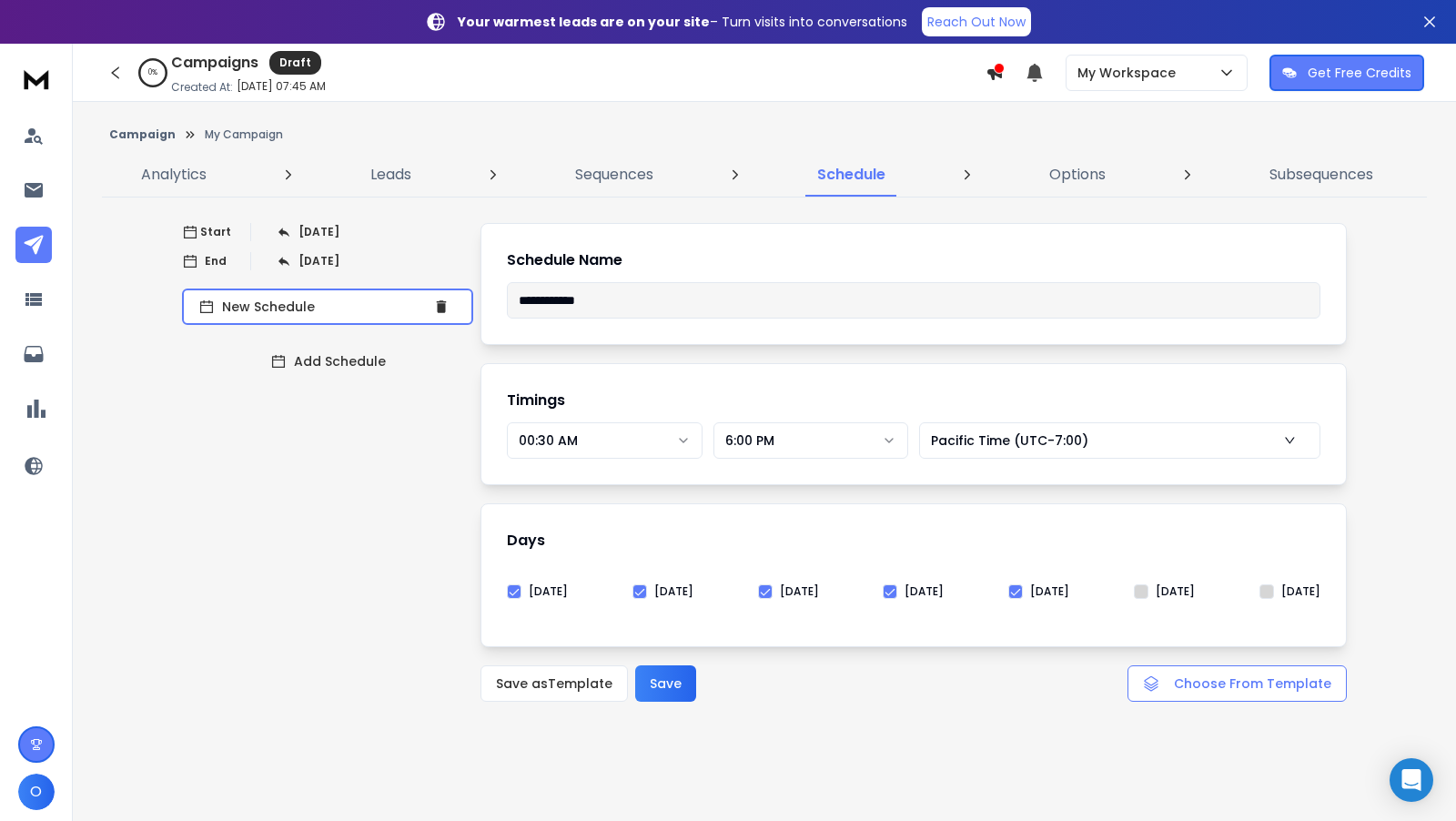
click at [853, 436] on button "6:00 PM" at bounding box center [811, 440] width 196 height 36
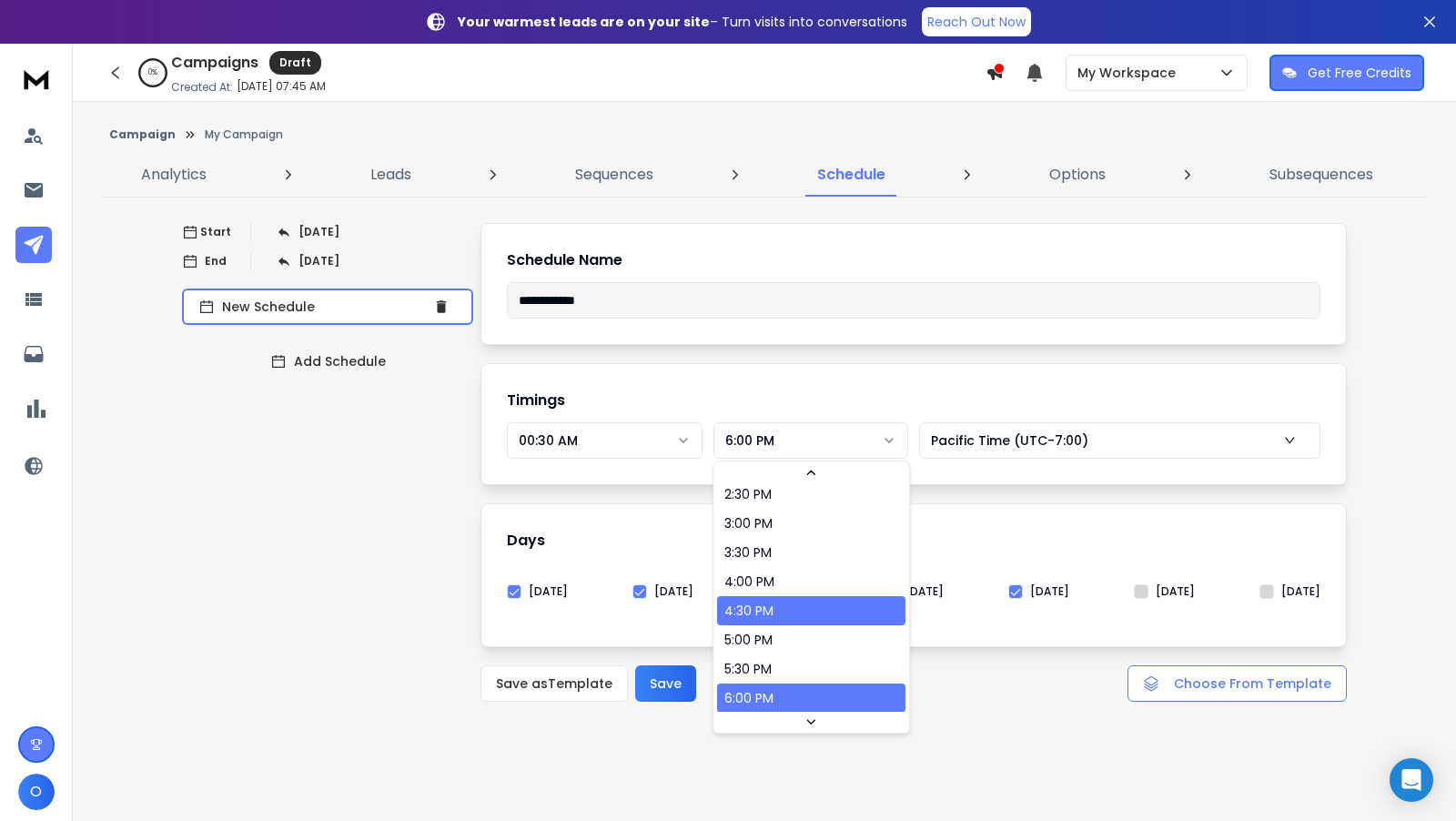
scroll to position [1125, 0]
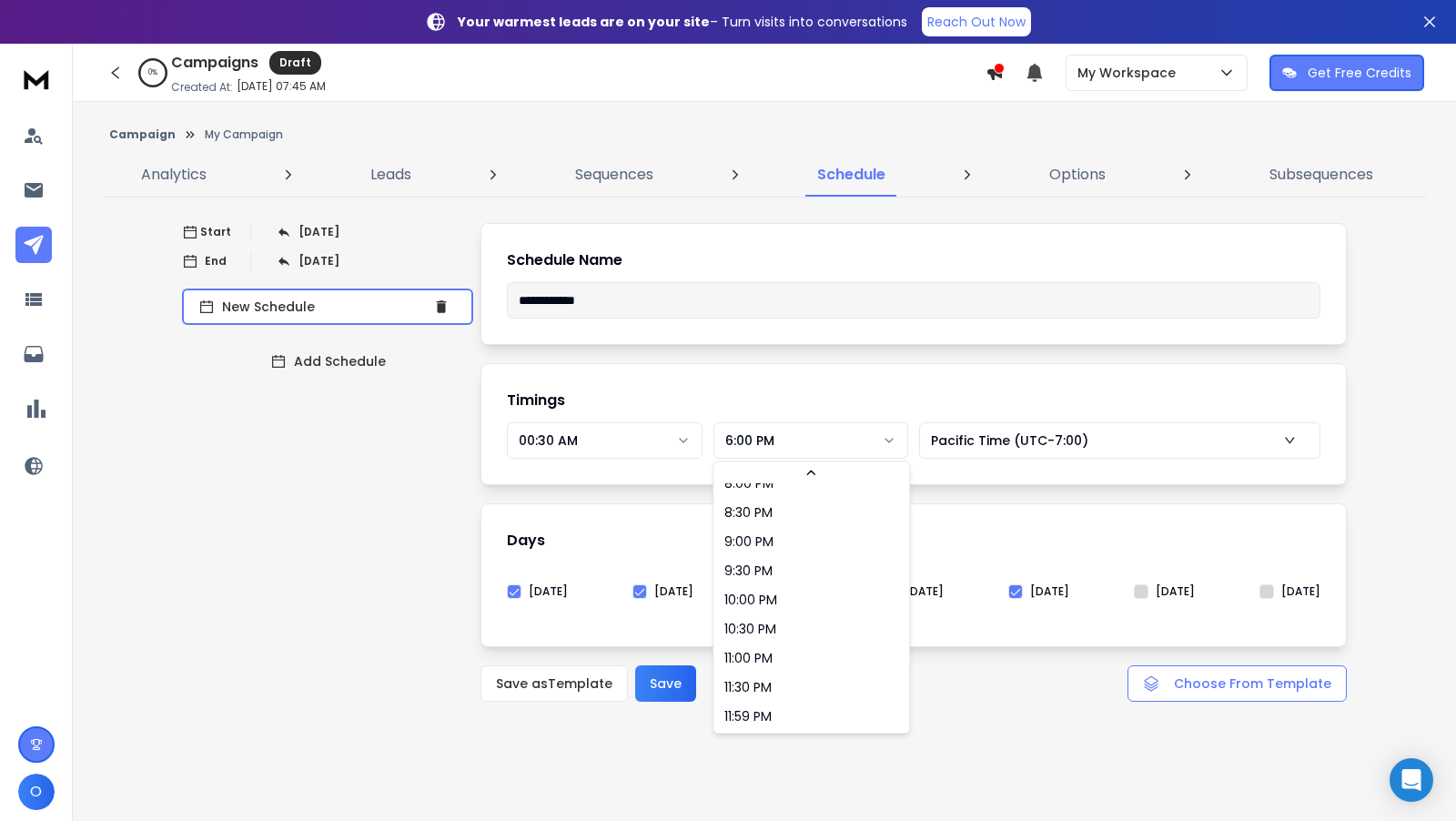
select select "********"
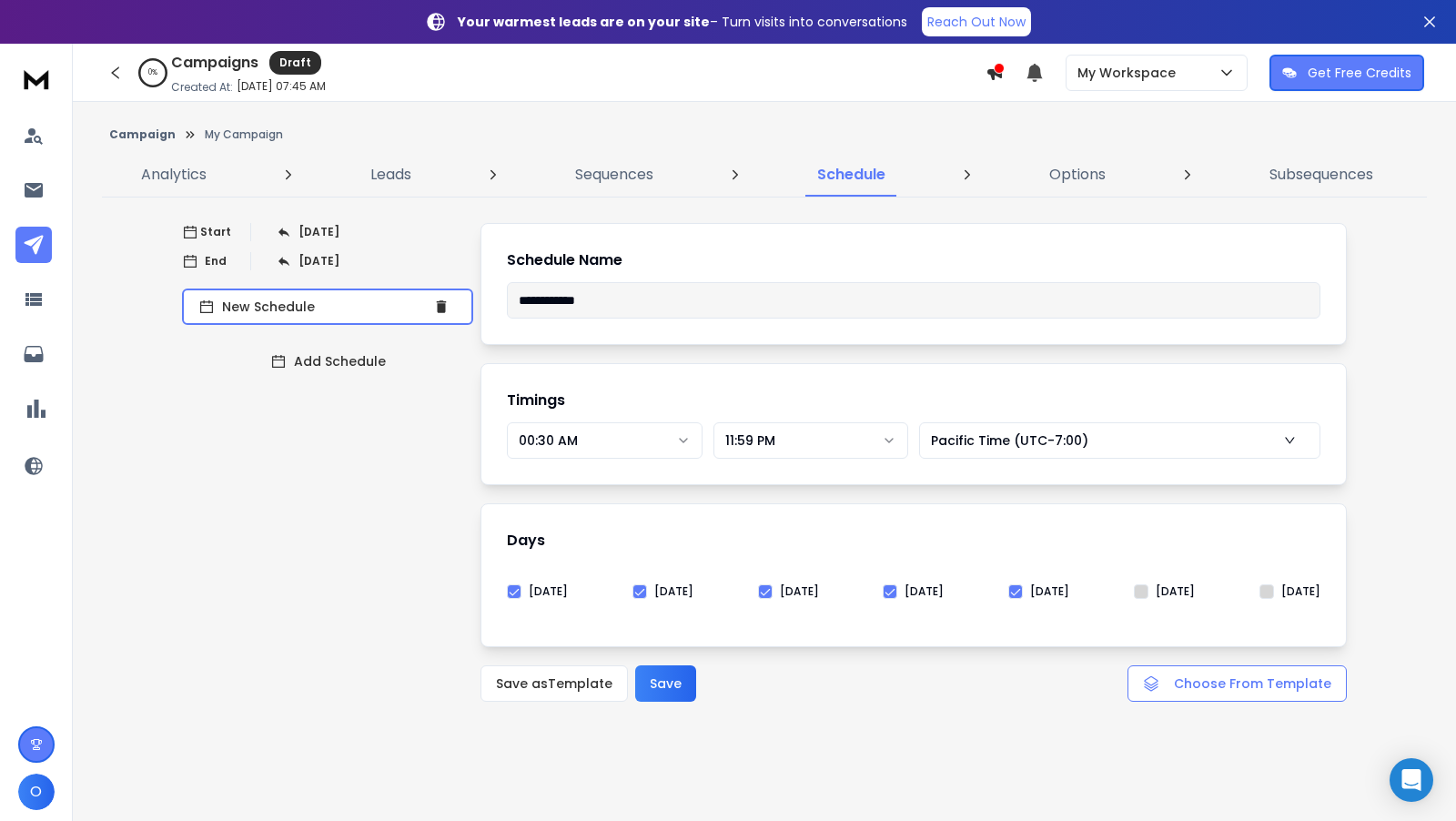
click at [657, 688] on button "Save" at bounding box center [665, 683] width 61 height 36
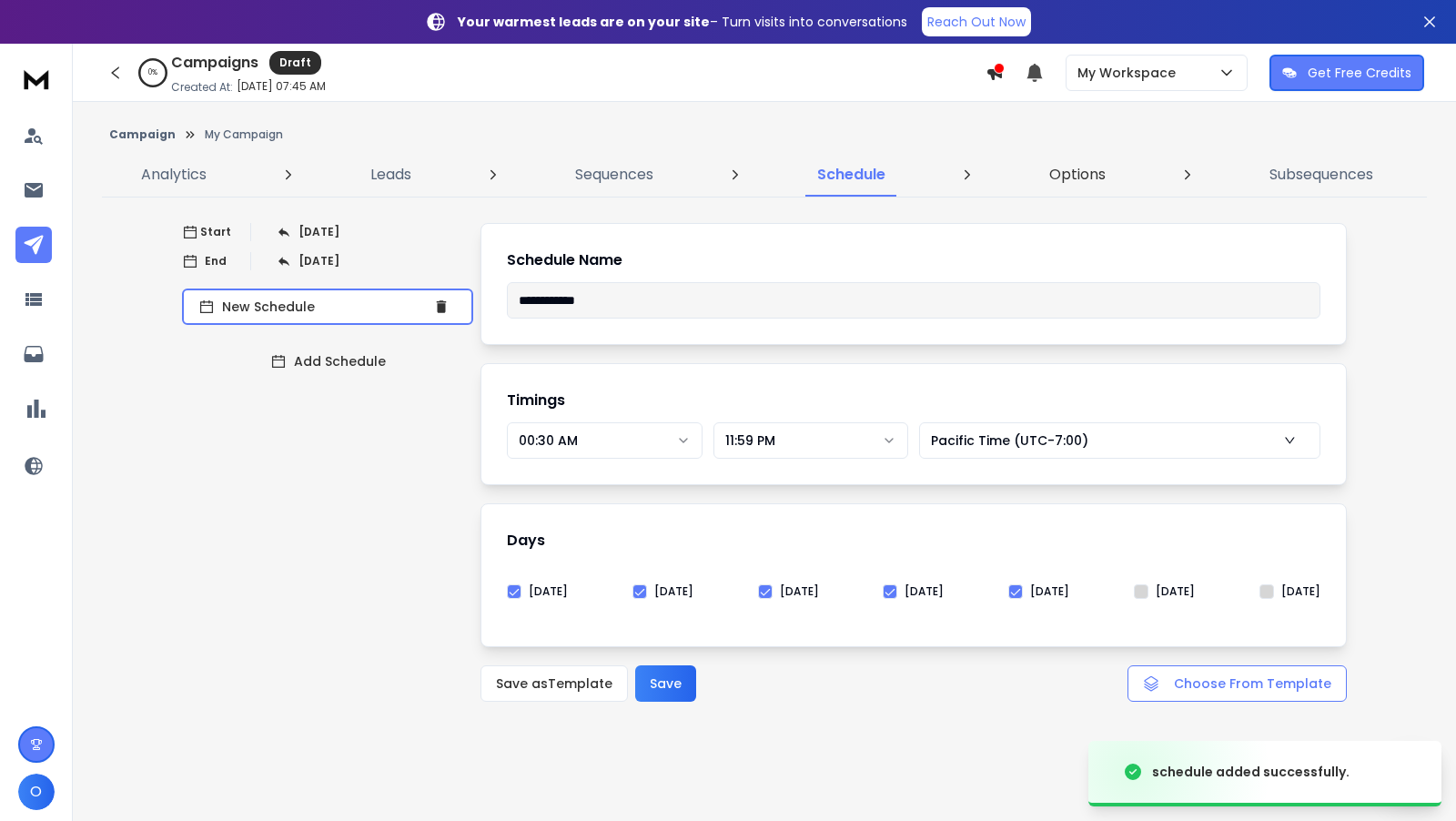
click at [1064, 181] on p "Options" at bounding box center [1077, 174] width 56 height 21
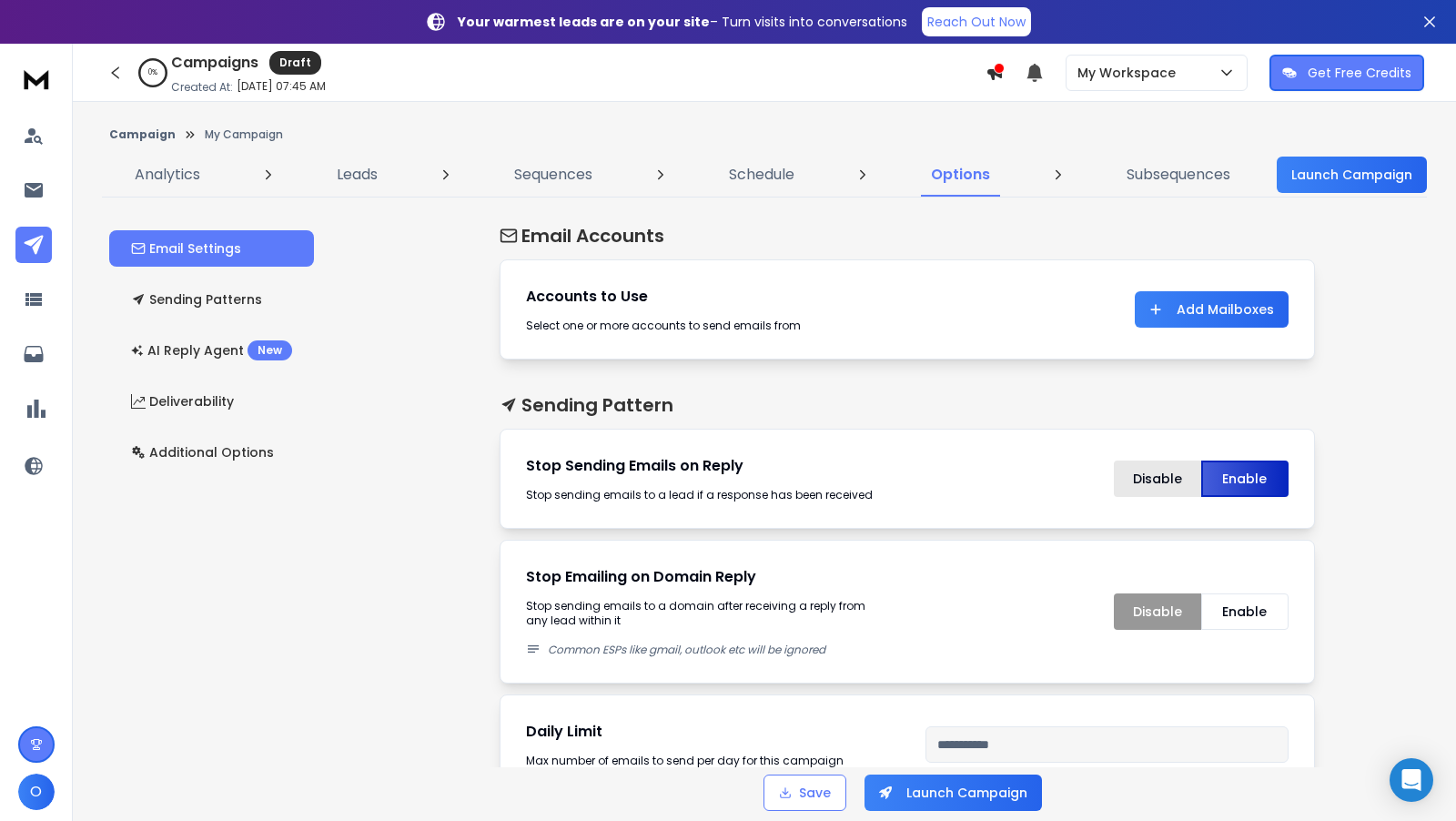
click at [1163, 309] on button "Add Mailboxes" at bounding box center [1212, 309] width 154 height 36
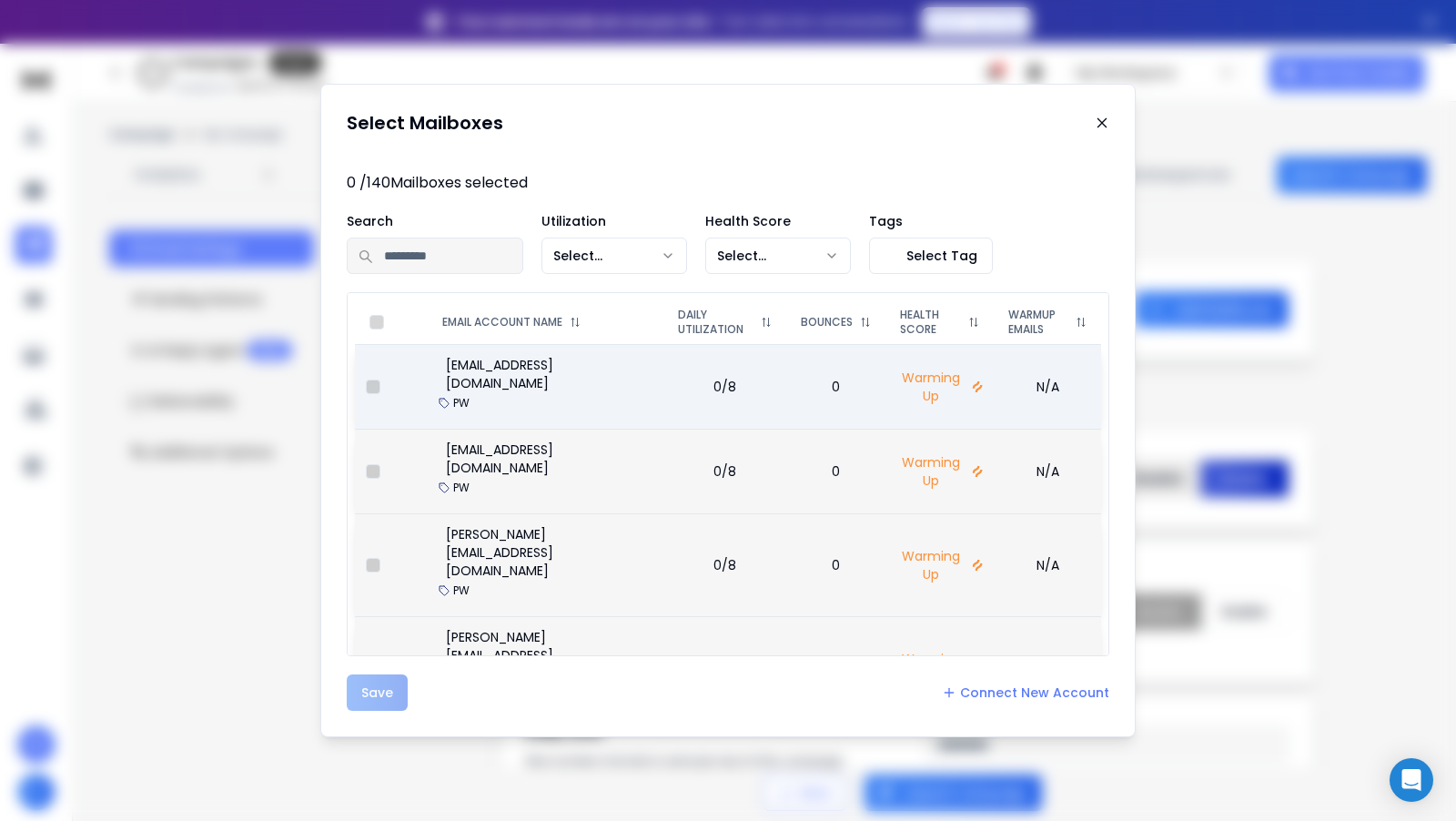
click at [372, 380] on button "button" at bounding box center [373, 387] width 15 height 15
click at [373, 465] on button "button" at bounding box center [373, 472] width 15 height 15
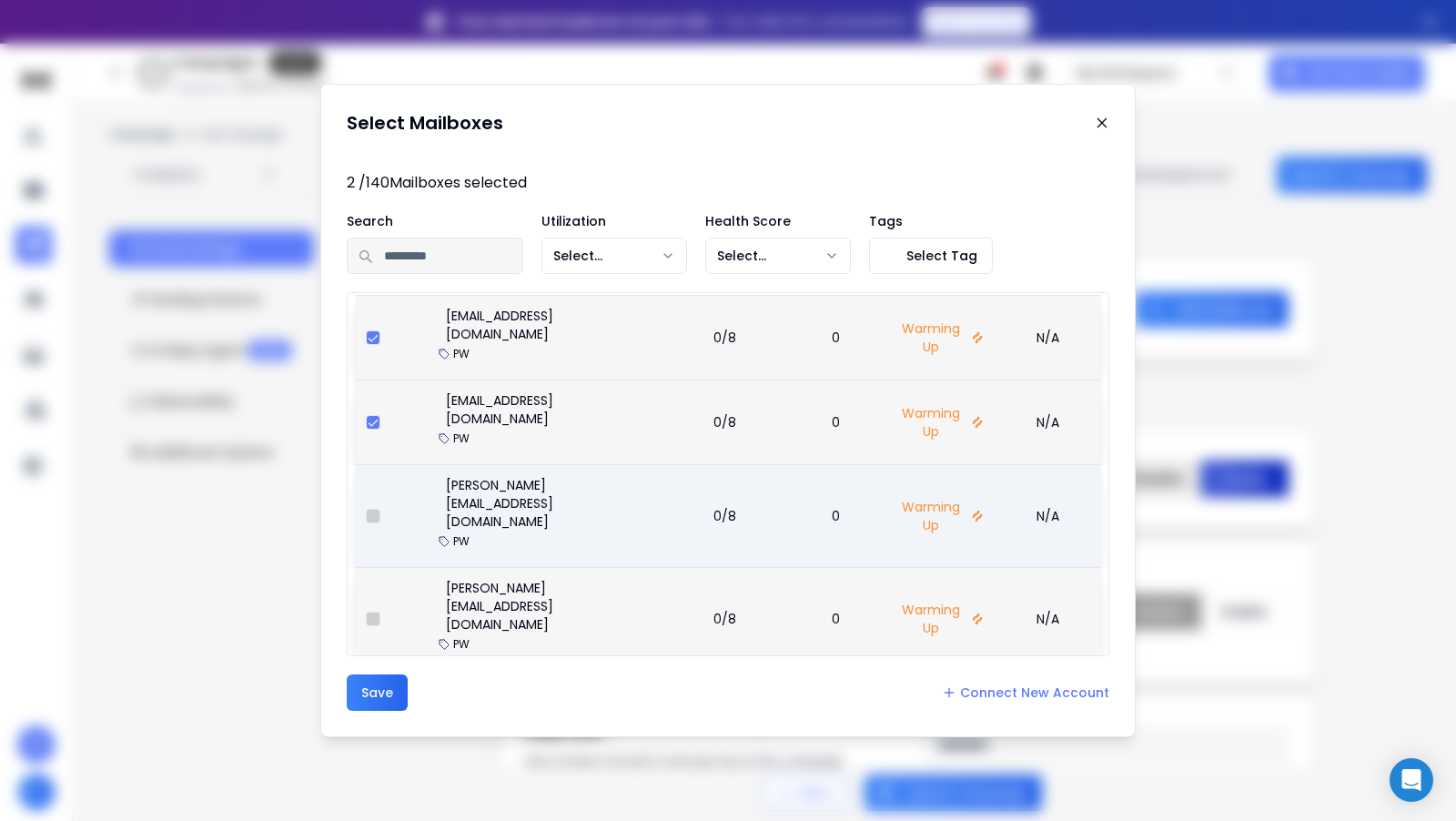
click at [376, 508] on button "button" at bounding box center [373, 516] width 15 height 15
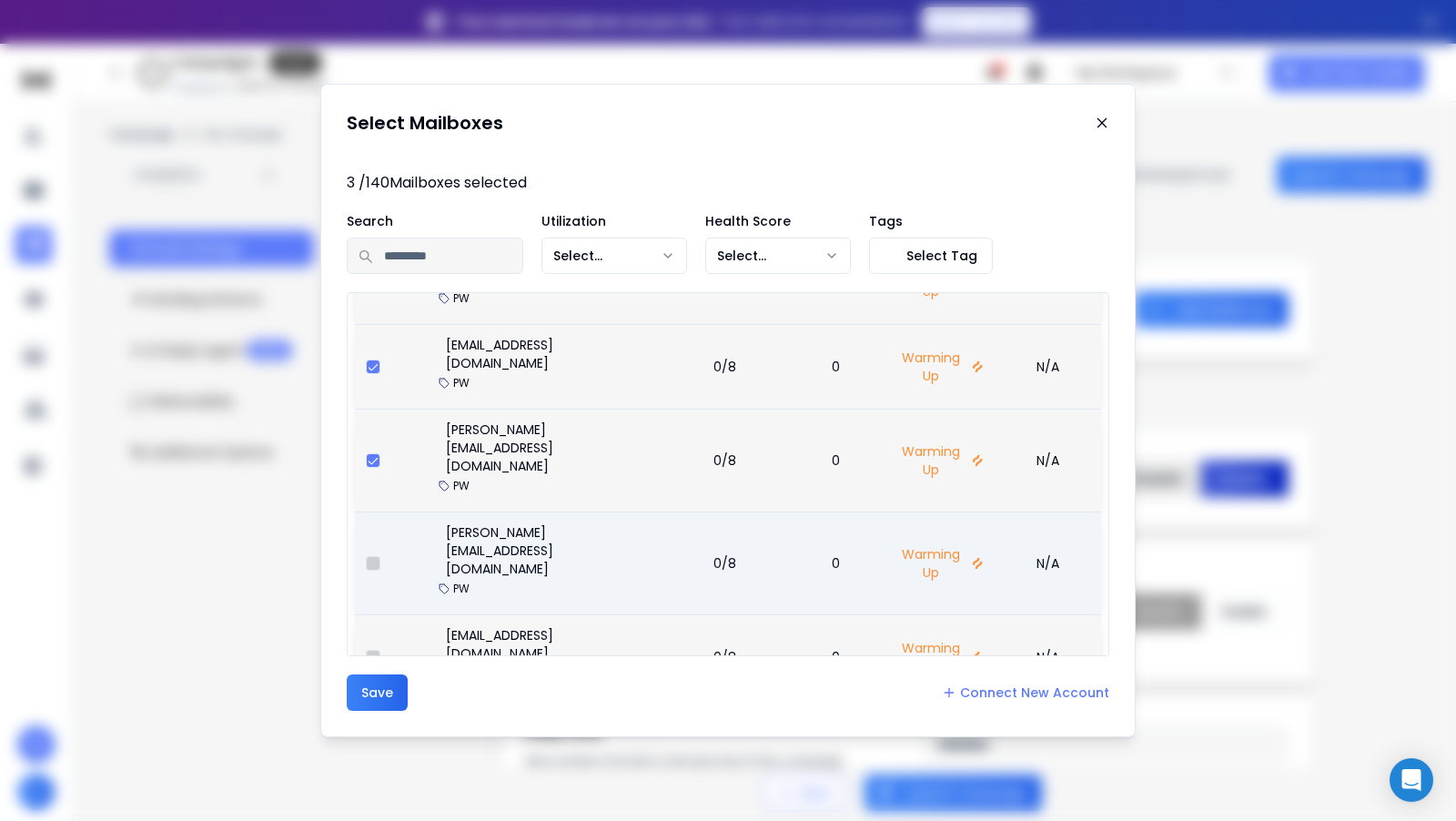
click at [376, 556] on button "button" at bounding box center [373, 564] width 15 height 15
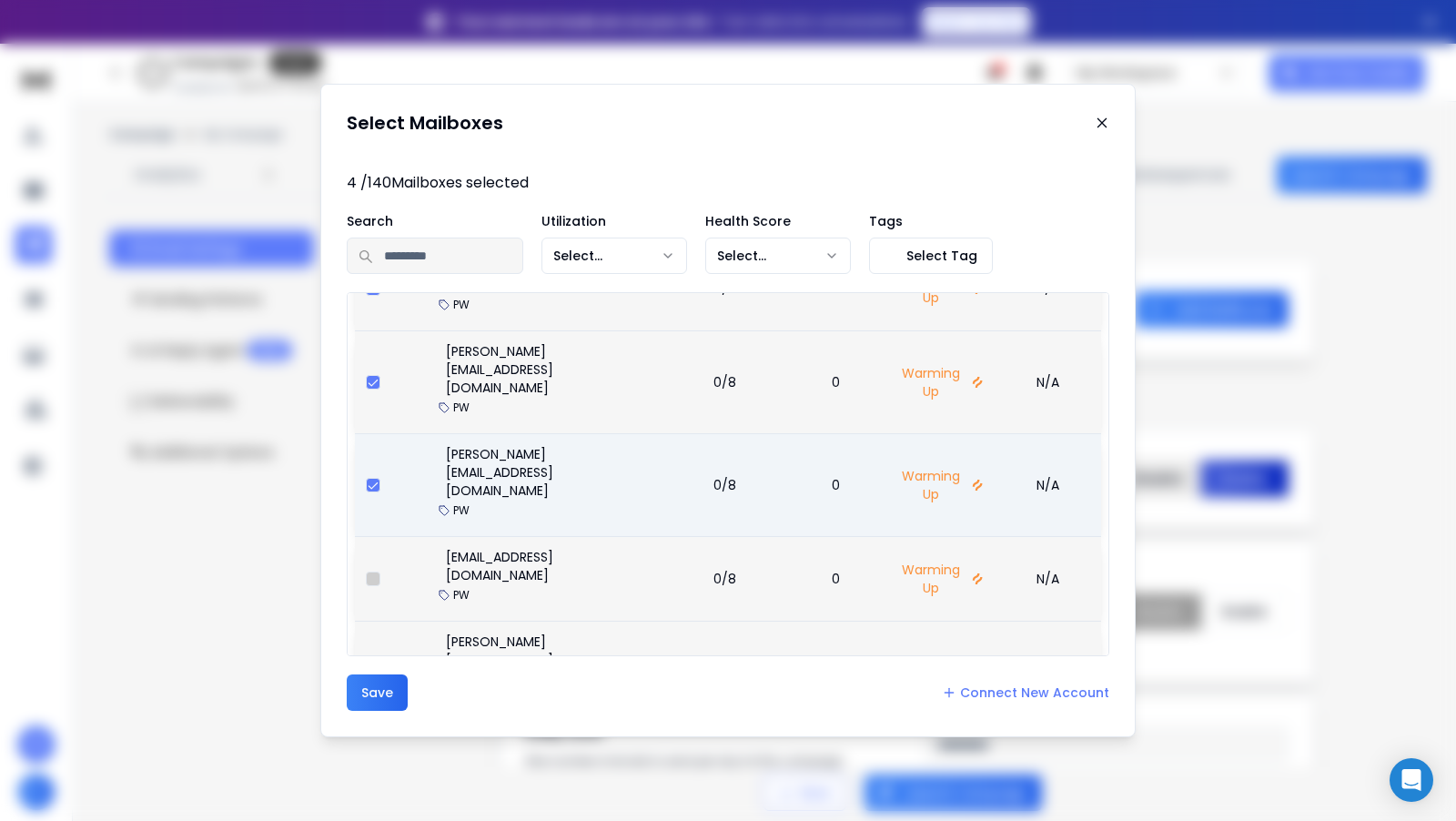
click at [376, 536] on td at bounding box center [391, 578] width 73 height 85
click at [375, 572] on button "button" at bounding box center [373, 579] width 15 height 15
click at [369, 665] on button "button" at bounding box center [373, 673] width 15 height 15
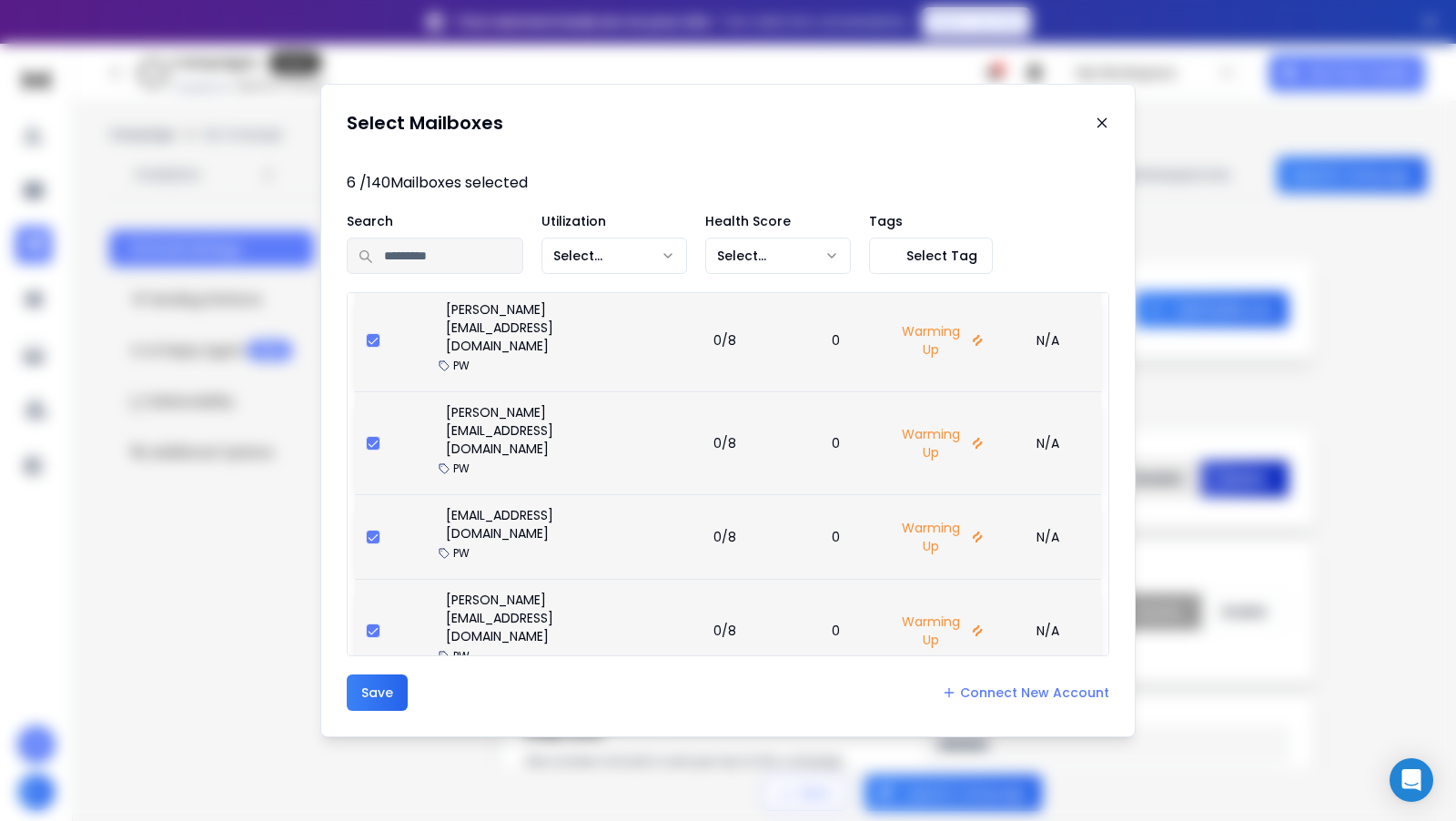
click at [371, 727] on button "button" at bounding box center [373, 734] width 15 height 15
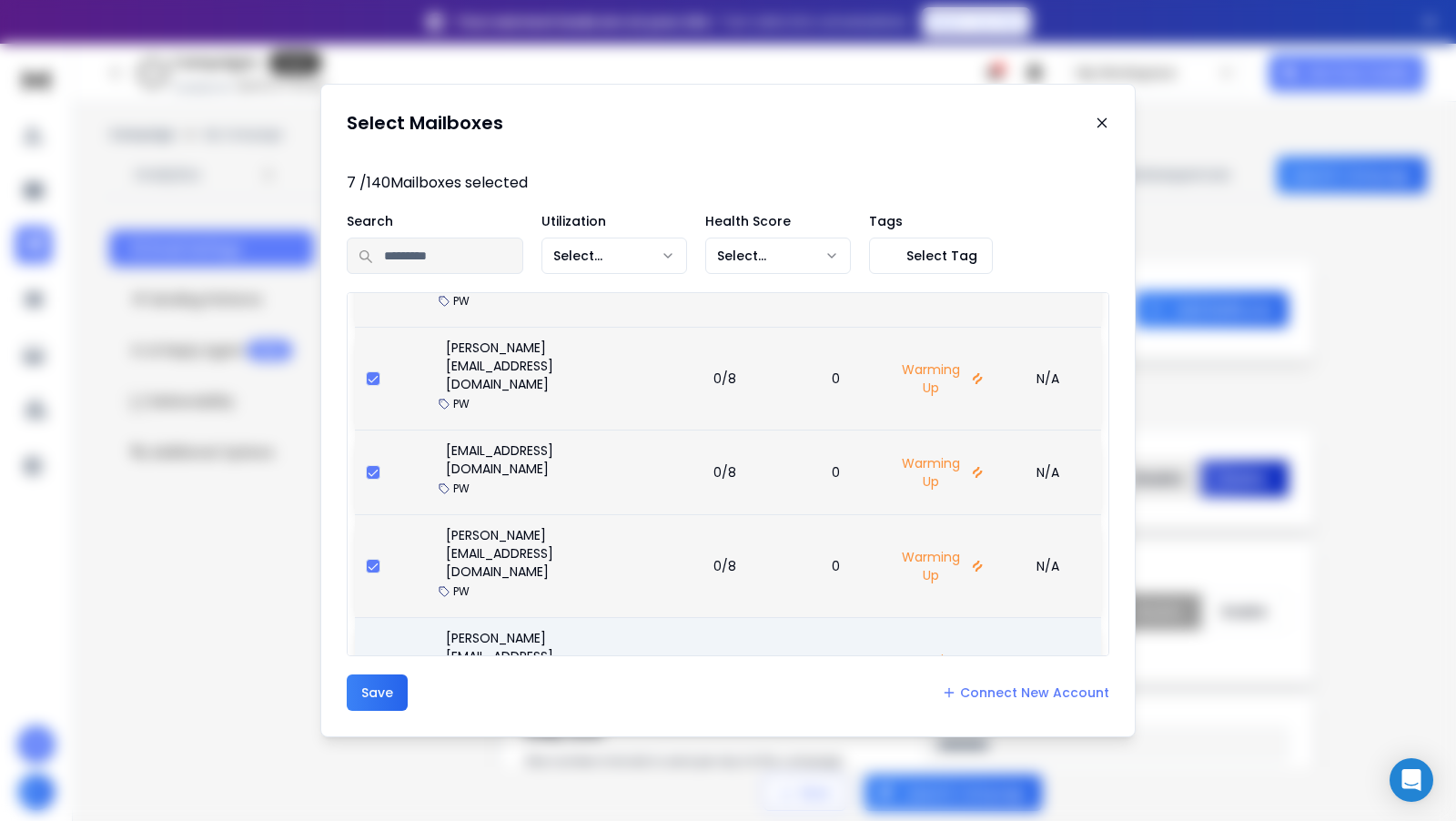
click at [371, 765] on button "button" at bounding box center [373, 772] width 15 height 15
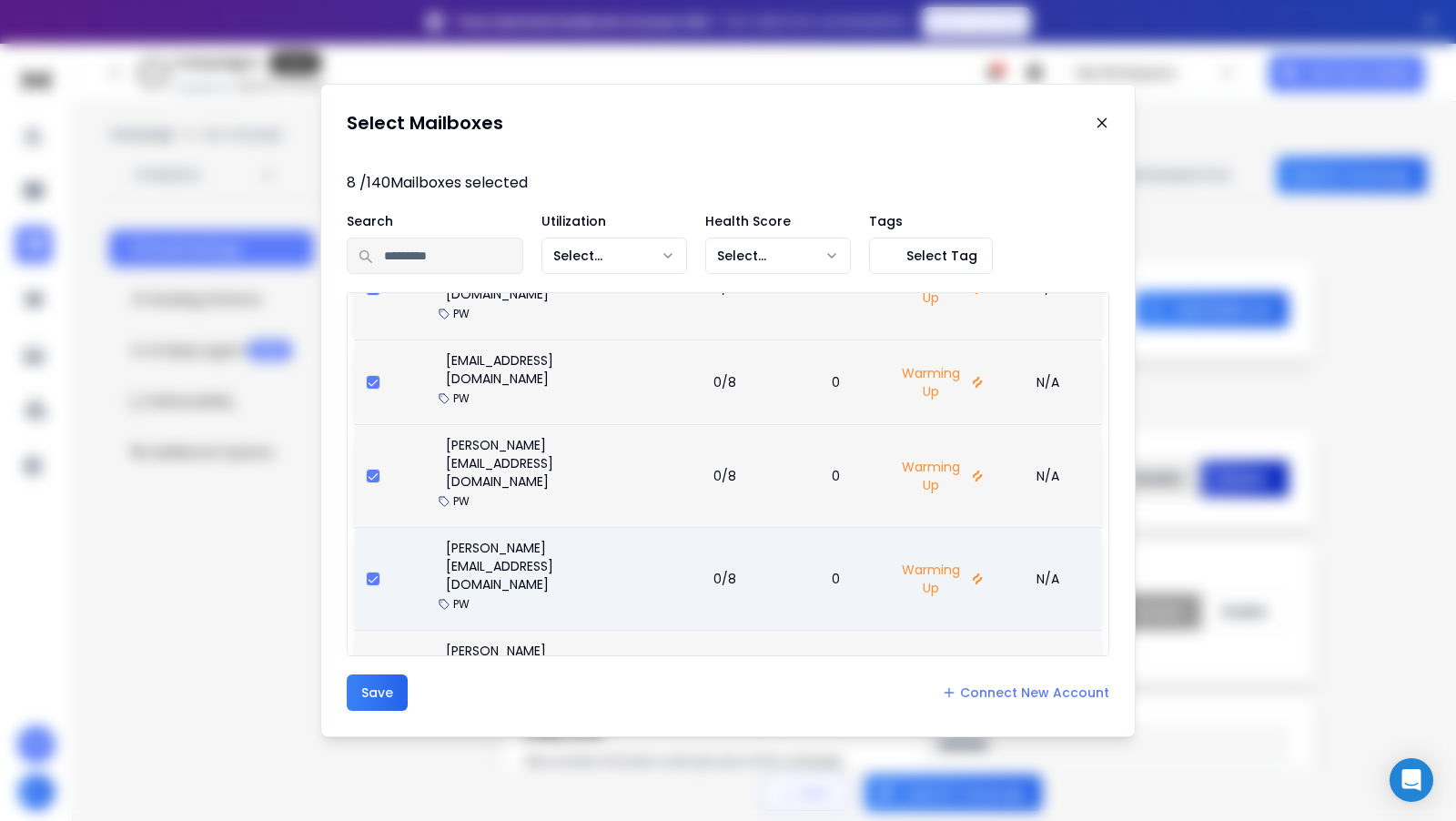
scroll to position [383, 0]
click at [369, 774] on button "button" at bounding box center [373, 782] width 15 height 15
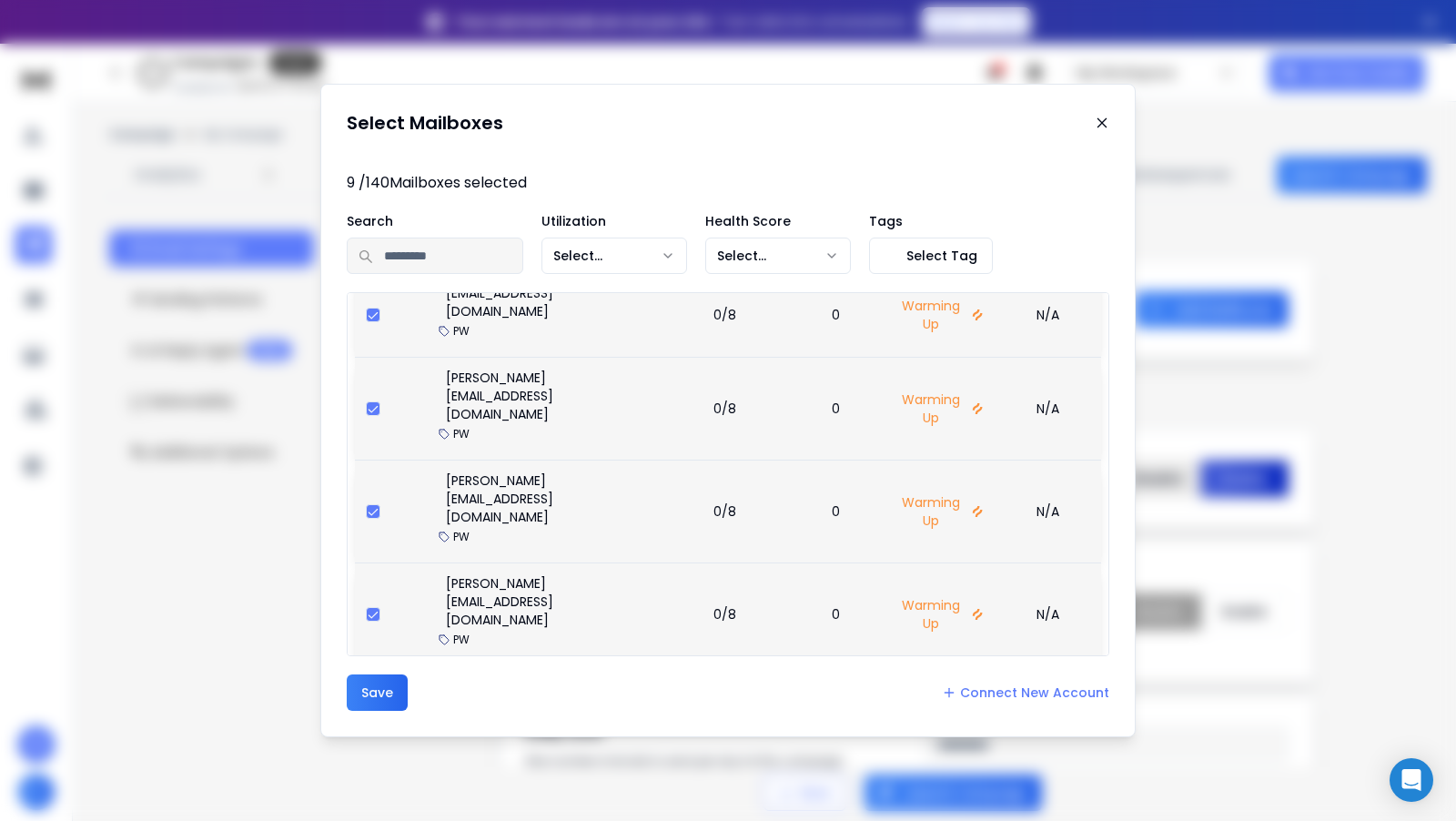
scroll to position [487, 0]
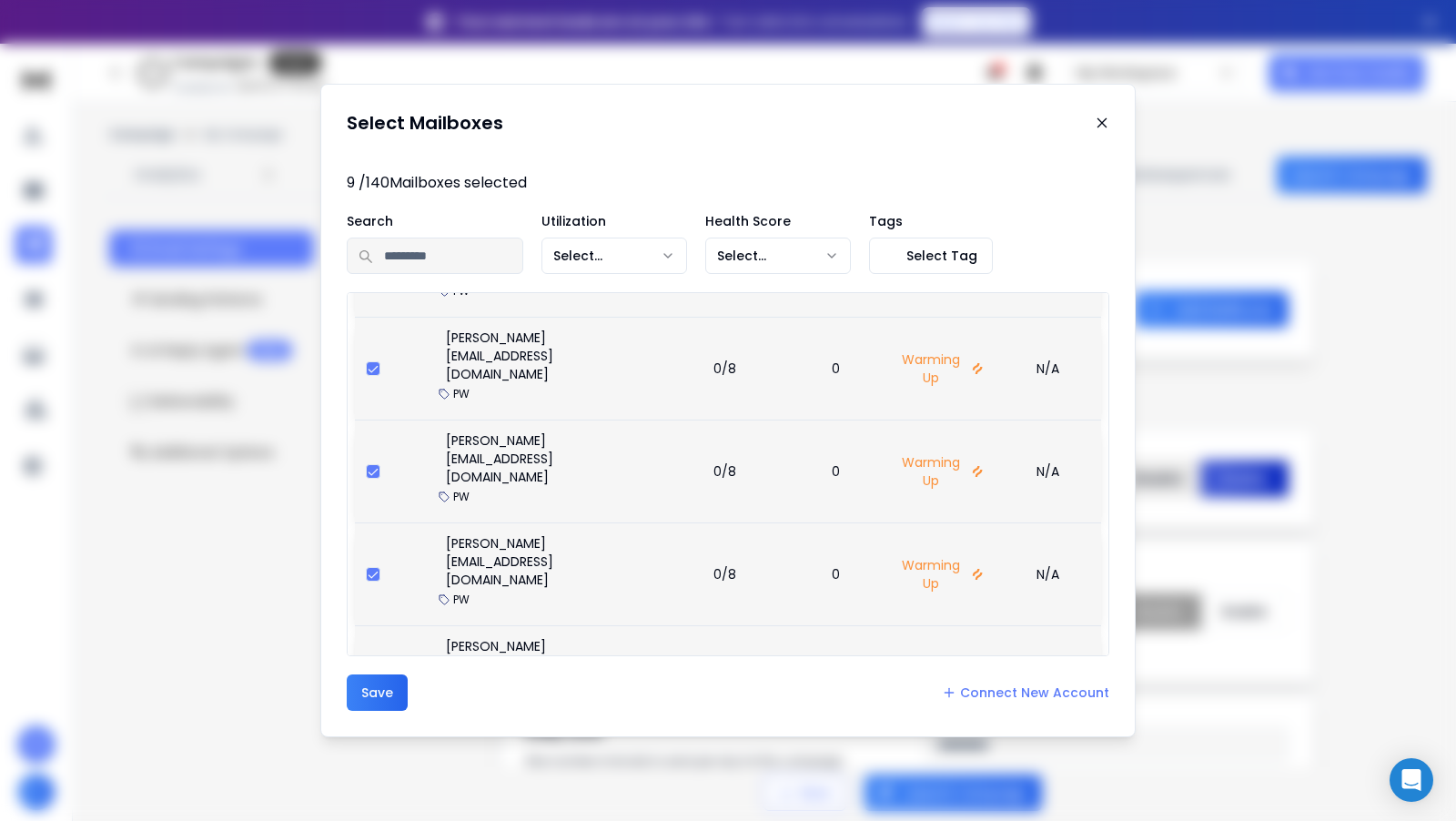
click at [368, 764] on button "button" at bounding box center [373, 772] width 15 height 15
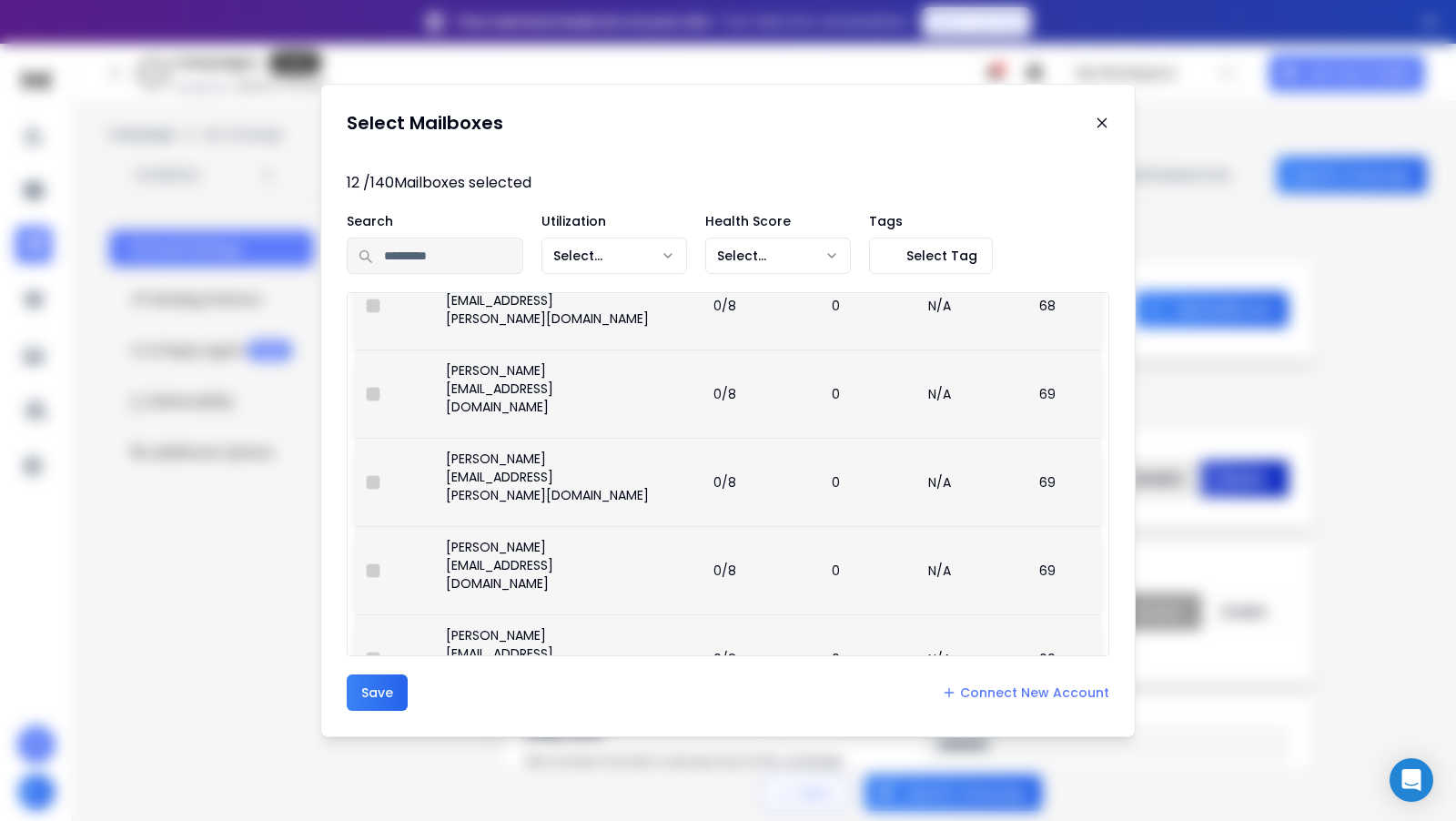
scroll to position [1675, 0]
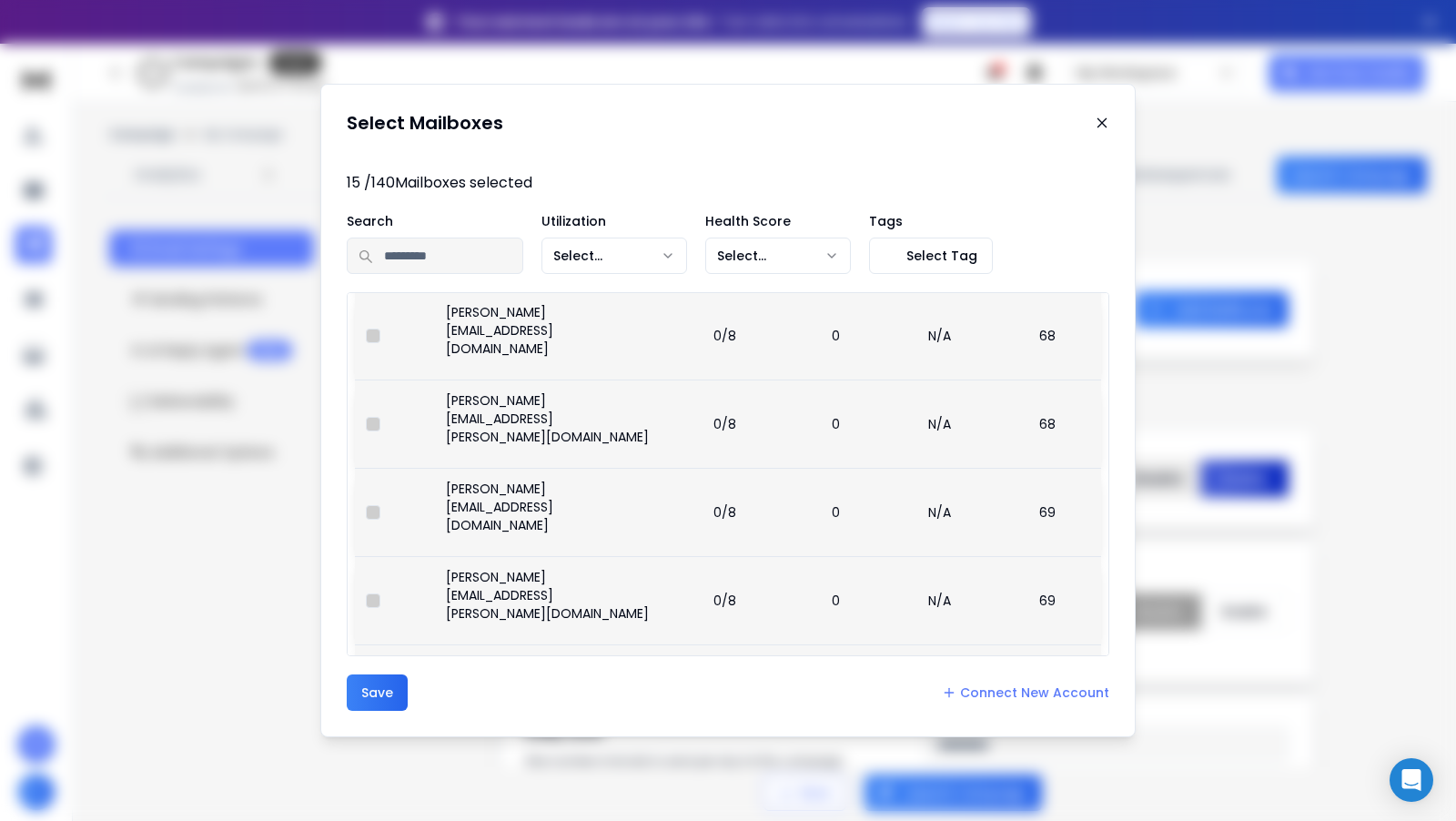
scroll to position [1524, 0]
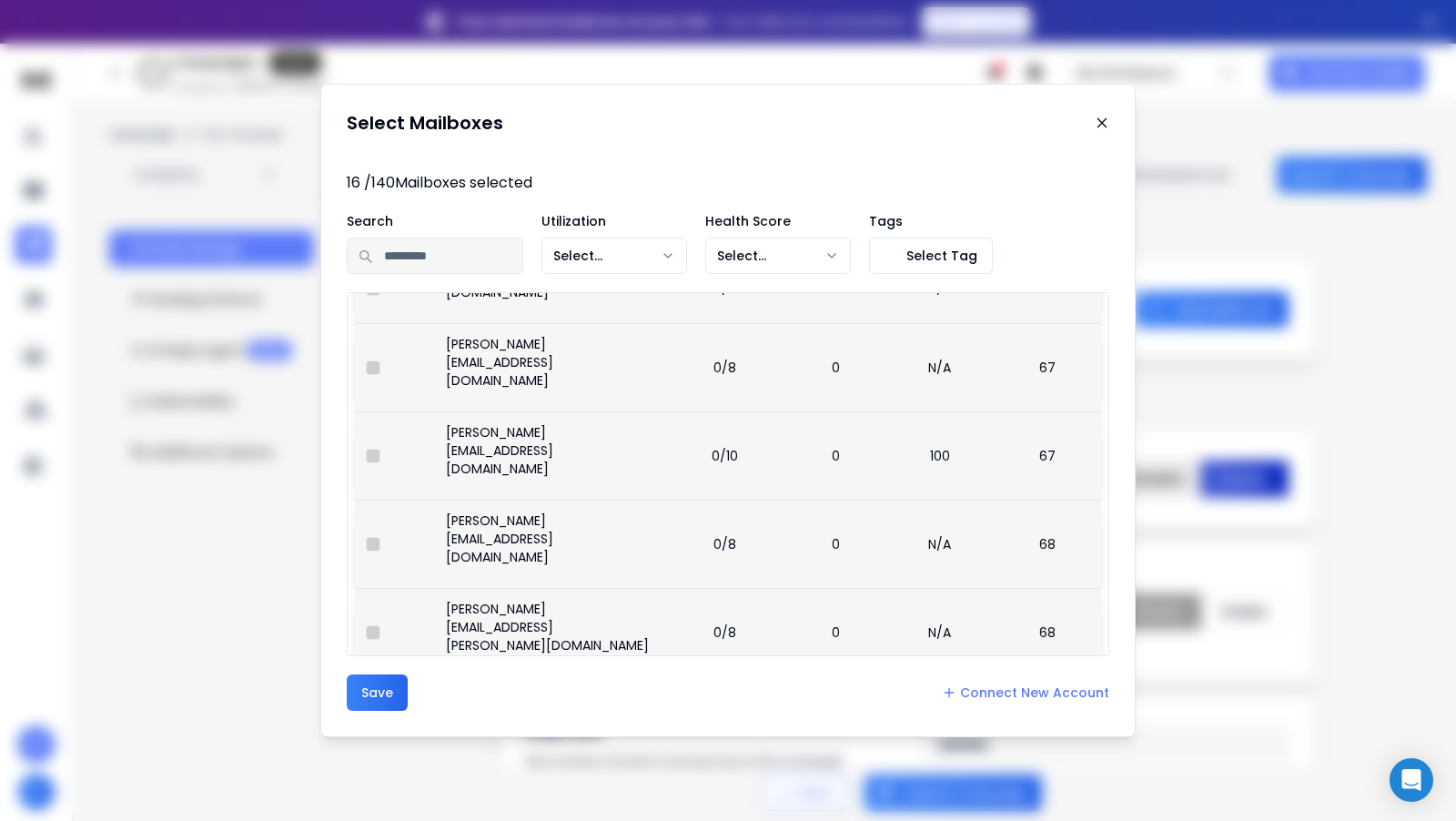
scroll to position [1299, 0]
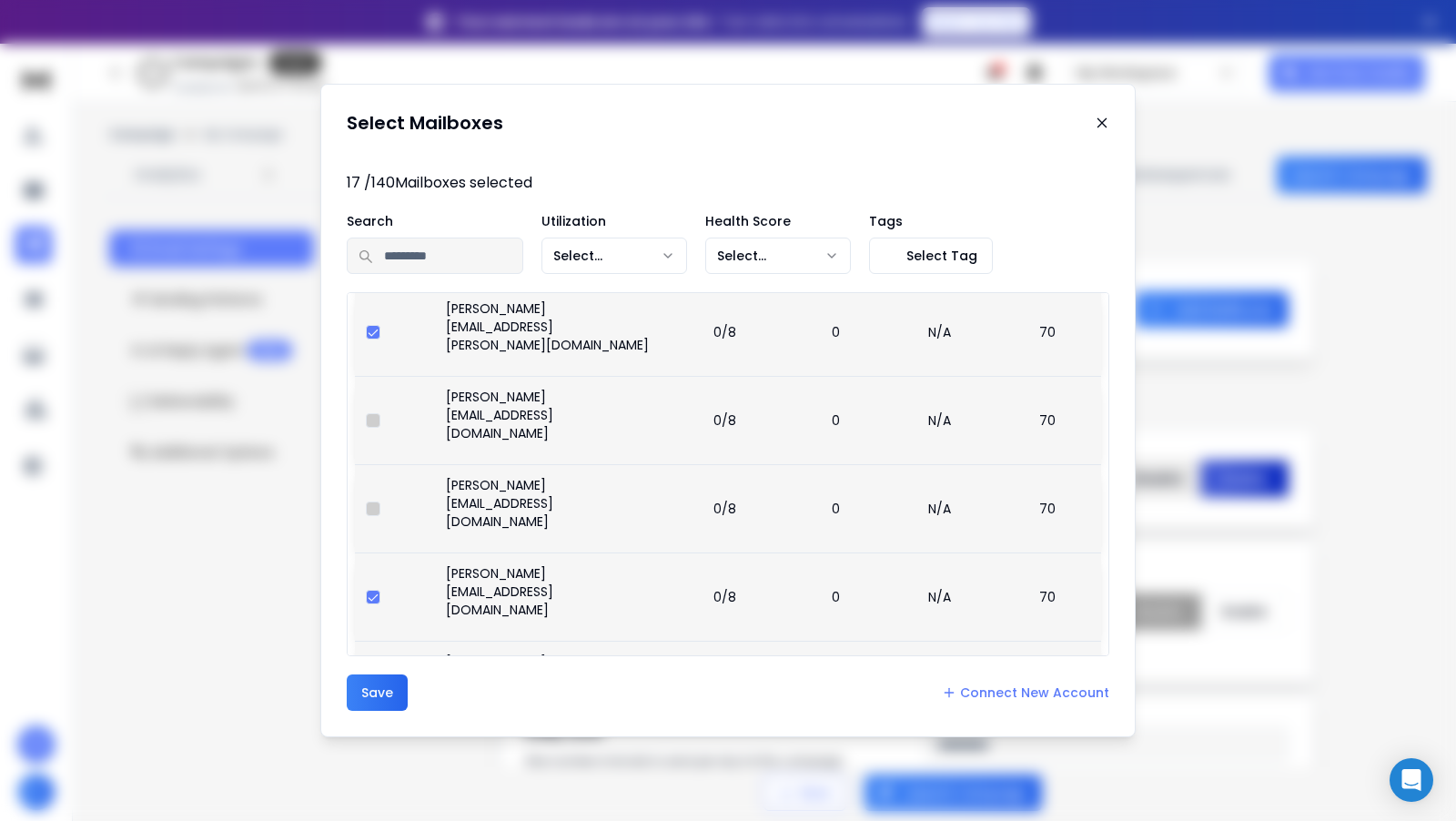
scroll to position [2746, 0]
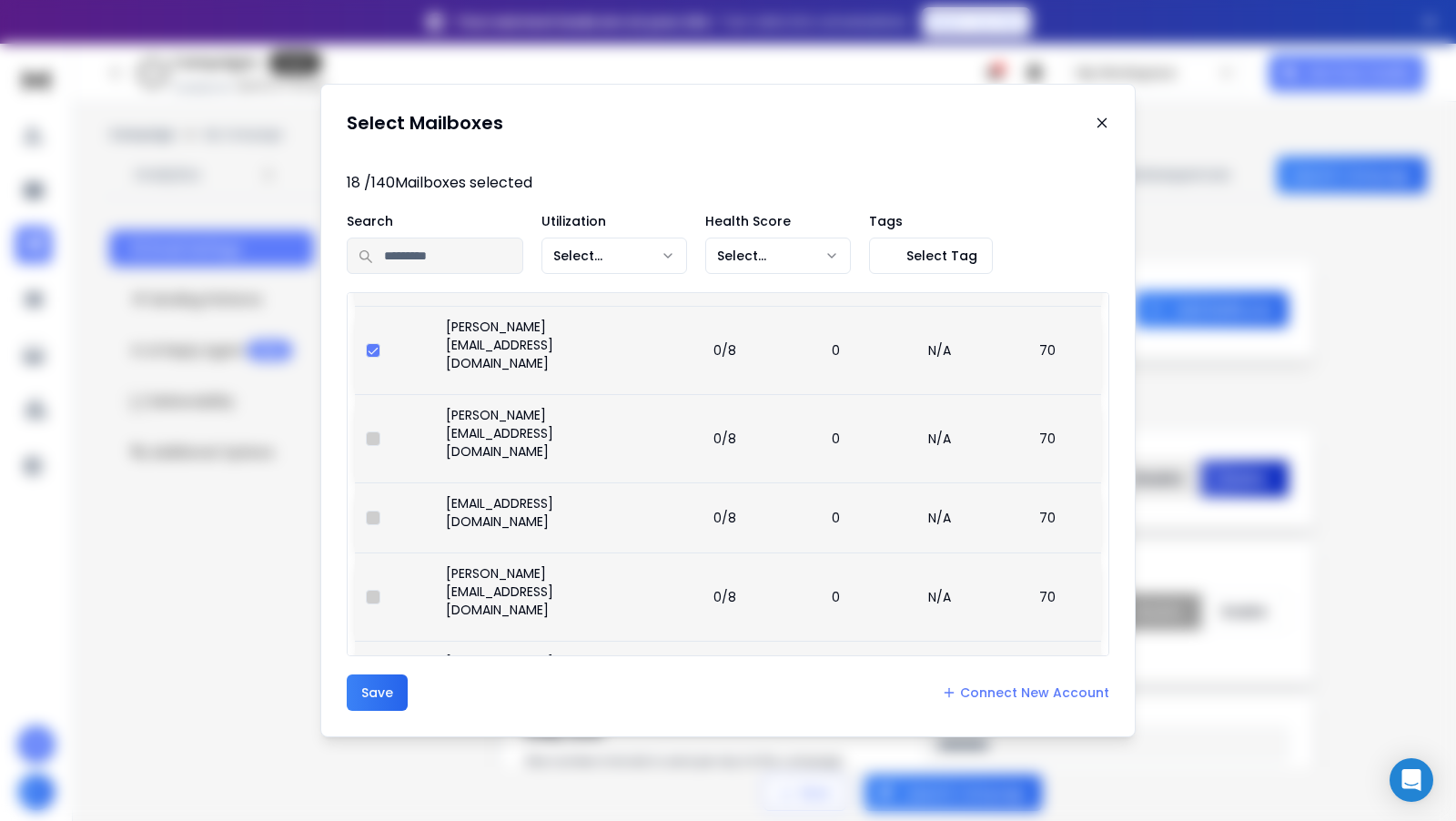
scroll to position [2618, 0]
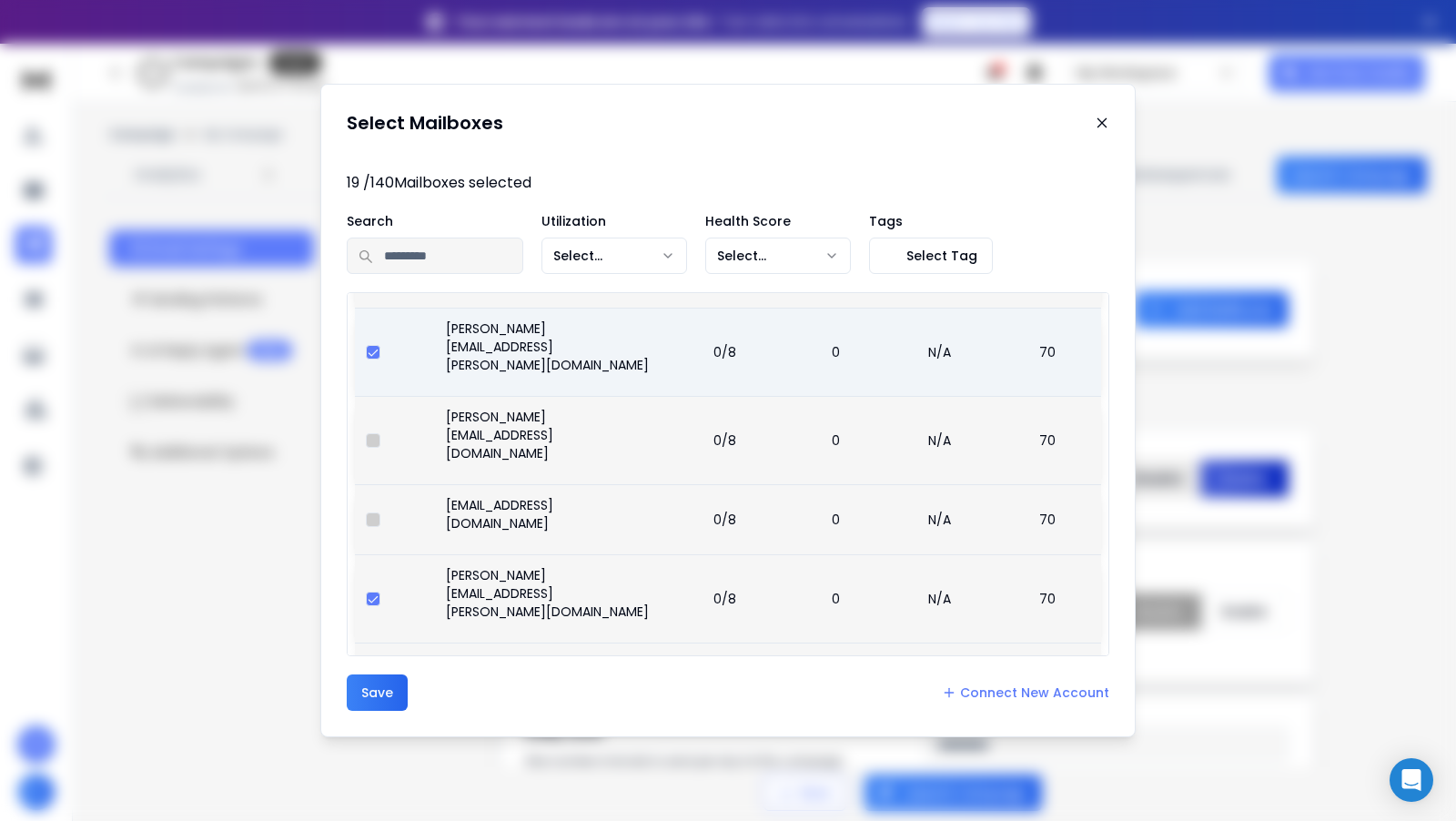
scroll to position [4624, 0]
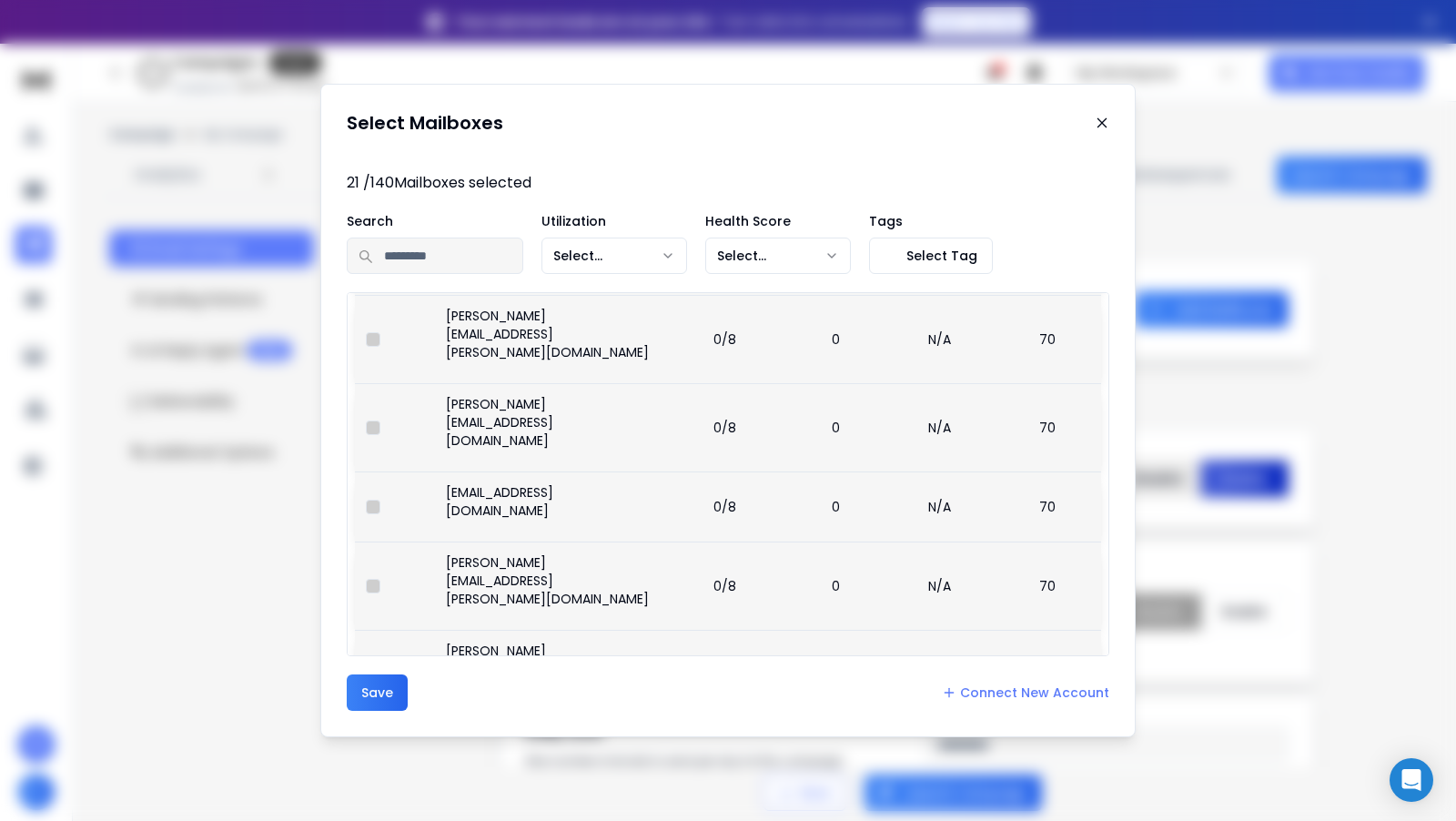
scroll to position [5684, 0]
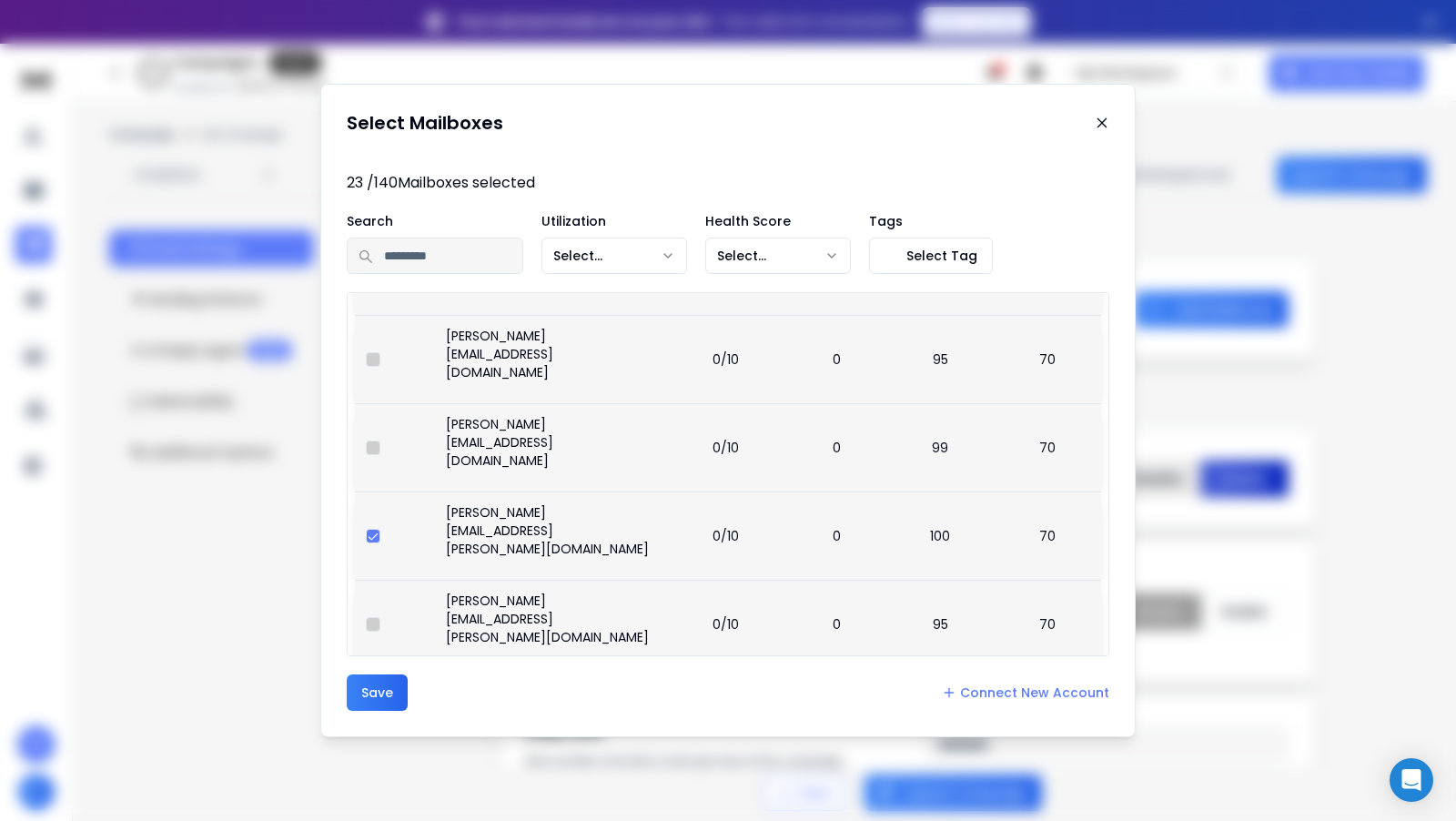
scroll to position [6591, 0]
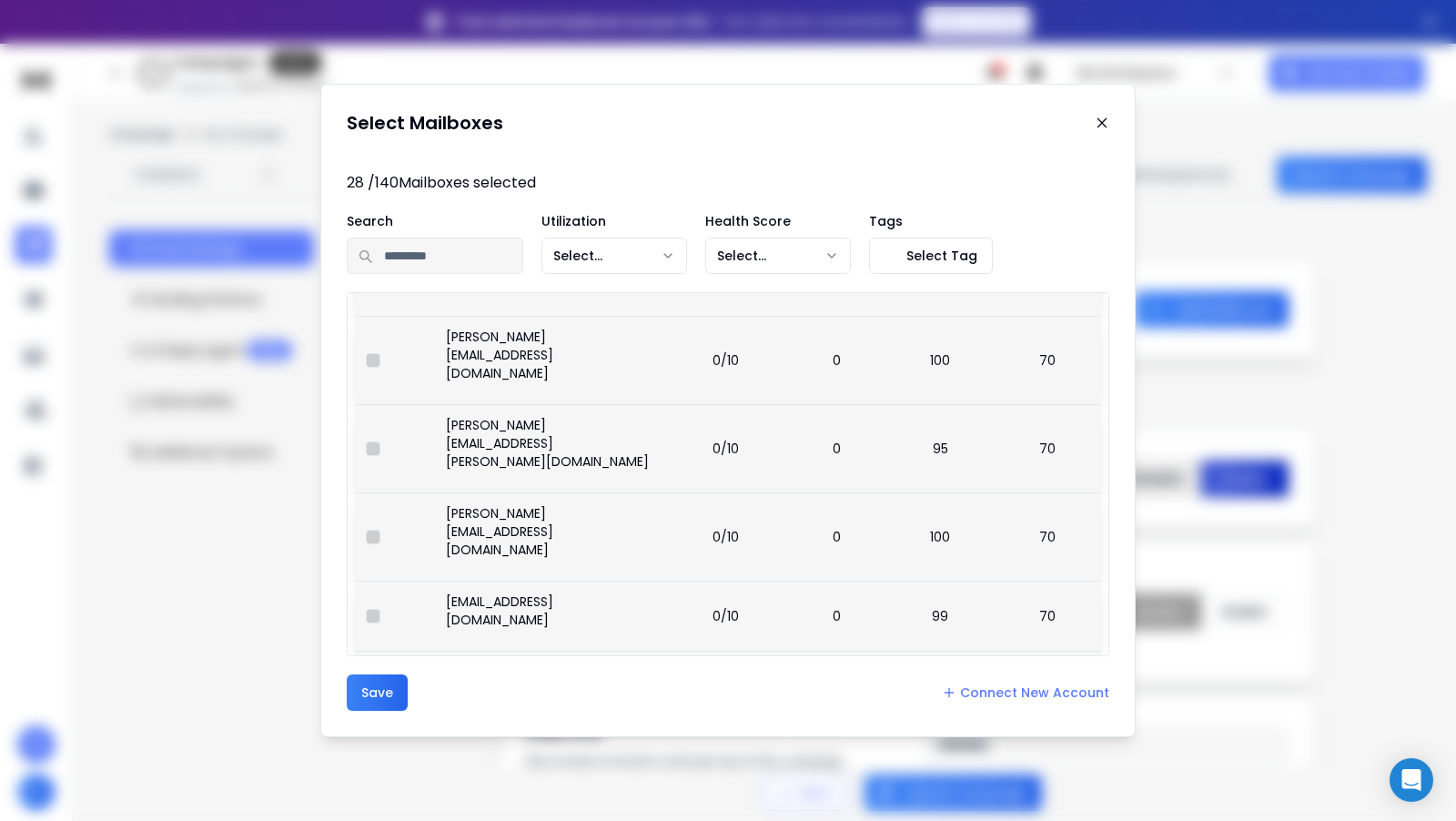
scroll to position [7080, 0]
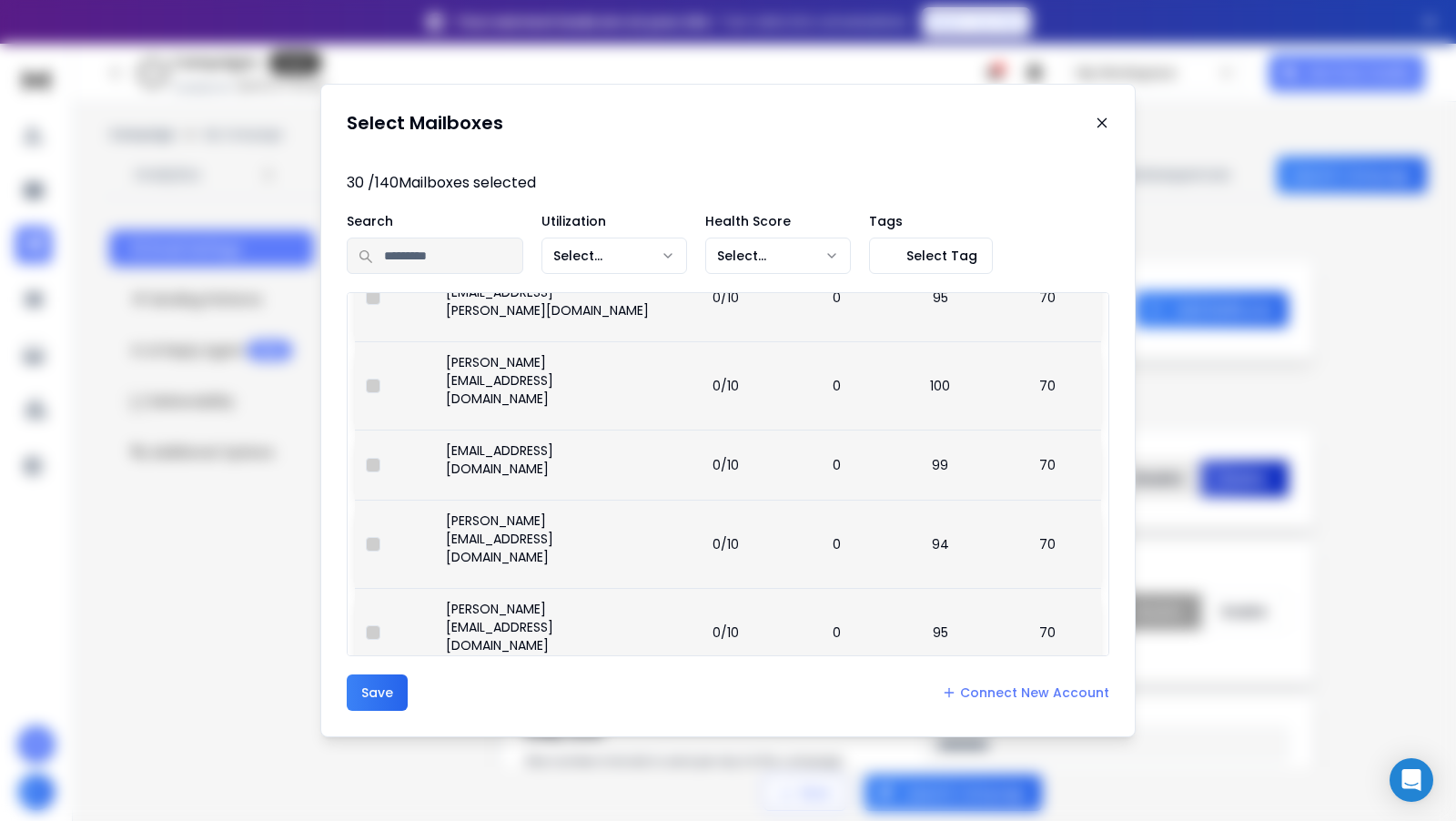
scroll to position [7333, 0]
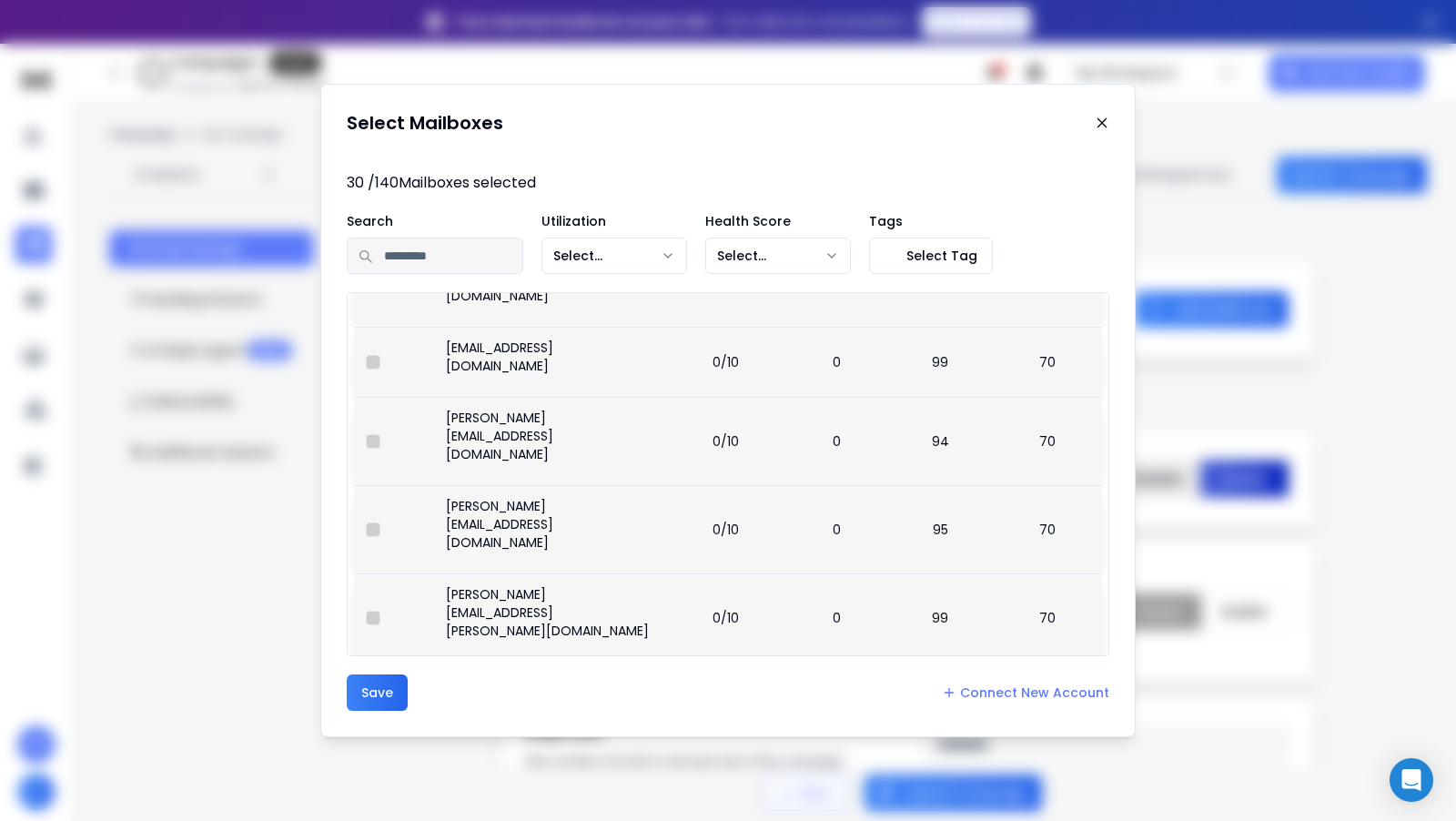
click at [382, 692] on button "Save" at bounding box center [377, 692] width 61 height 36
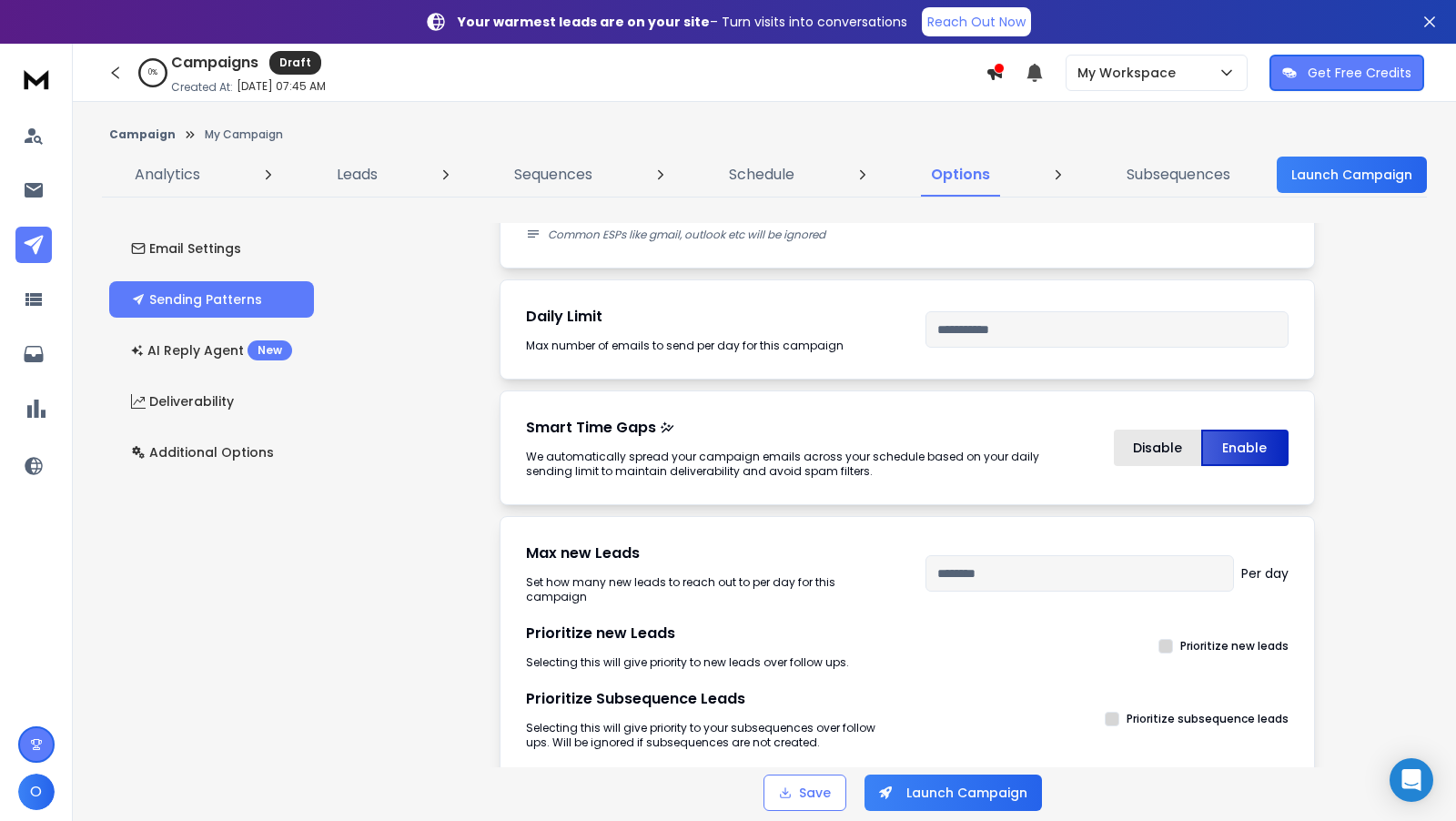
scroll to position [842, 0]
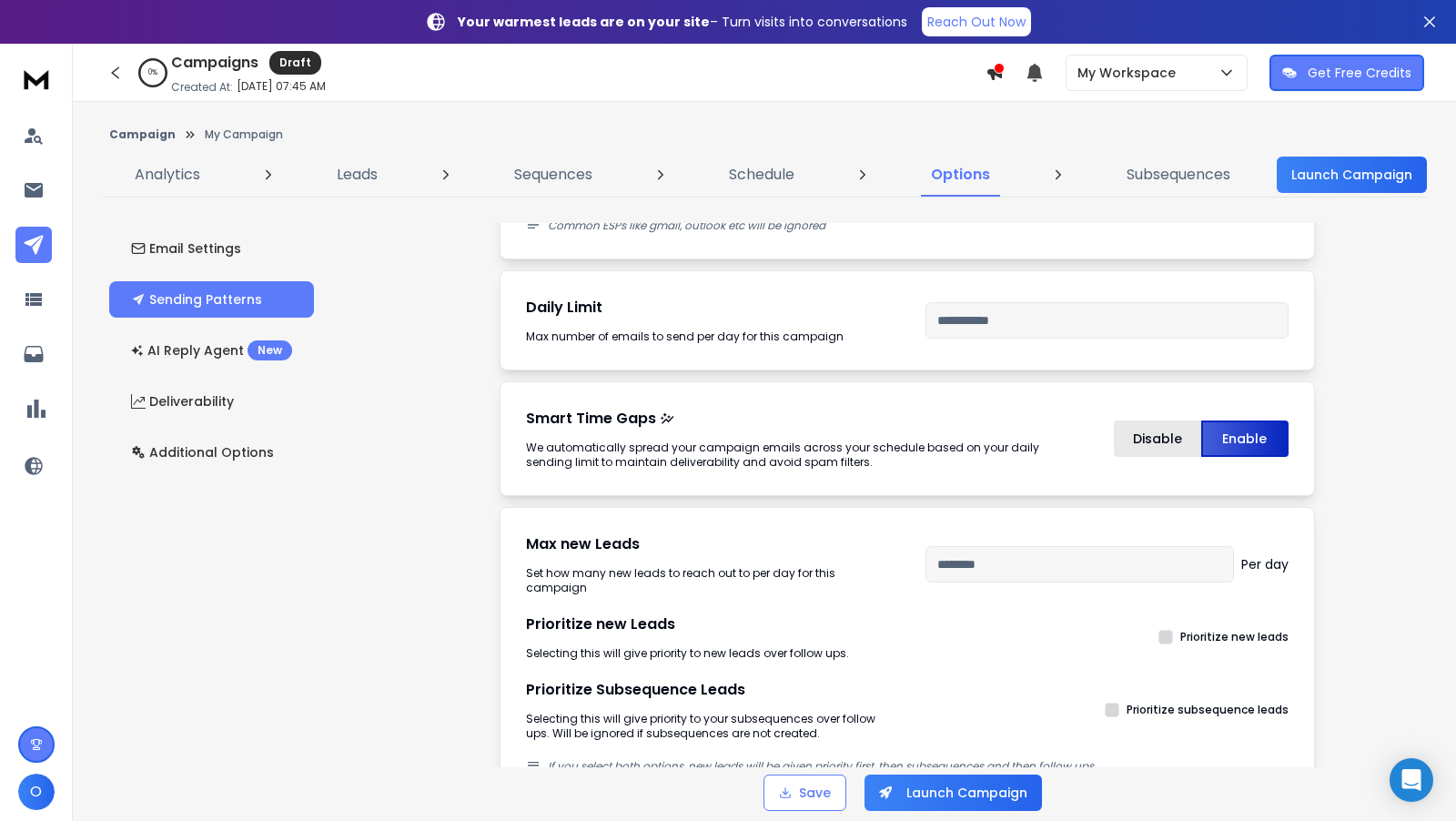
click at [1146, 437] on button "Disable" at bounding box center [1158, 438] width 88 height 36
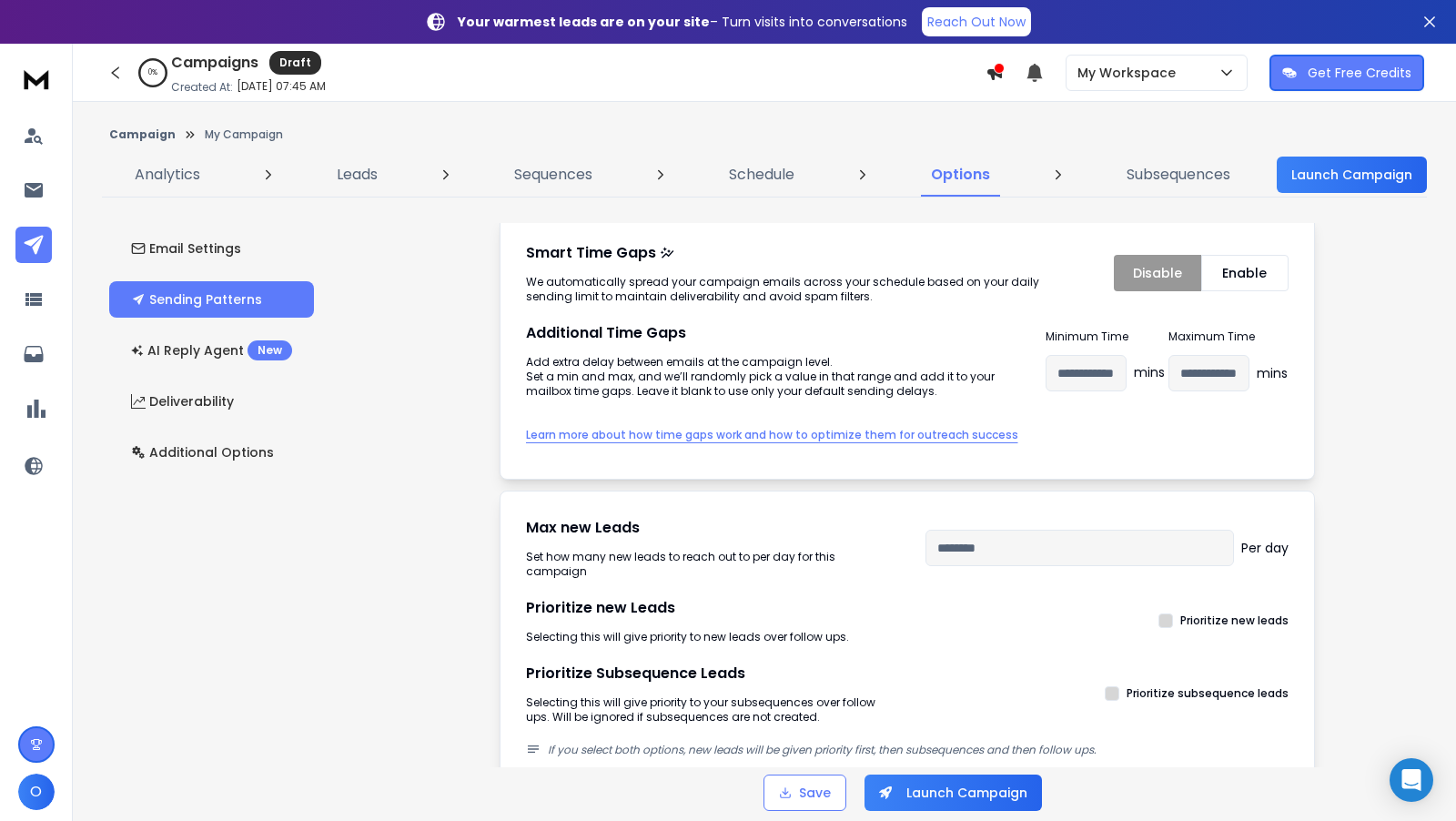
scroll to position [995, 0]
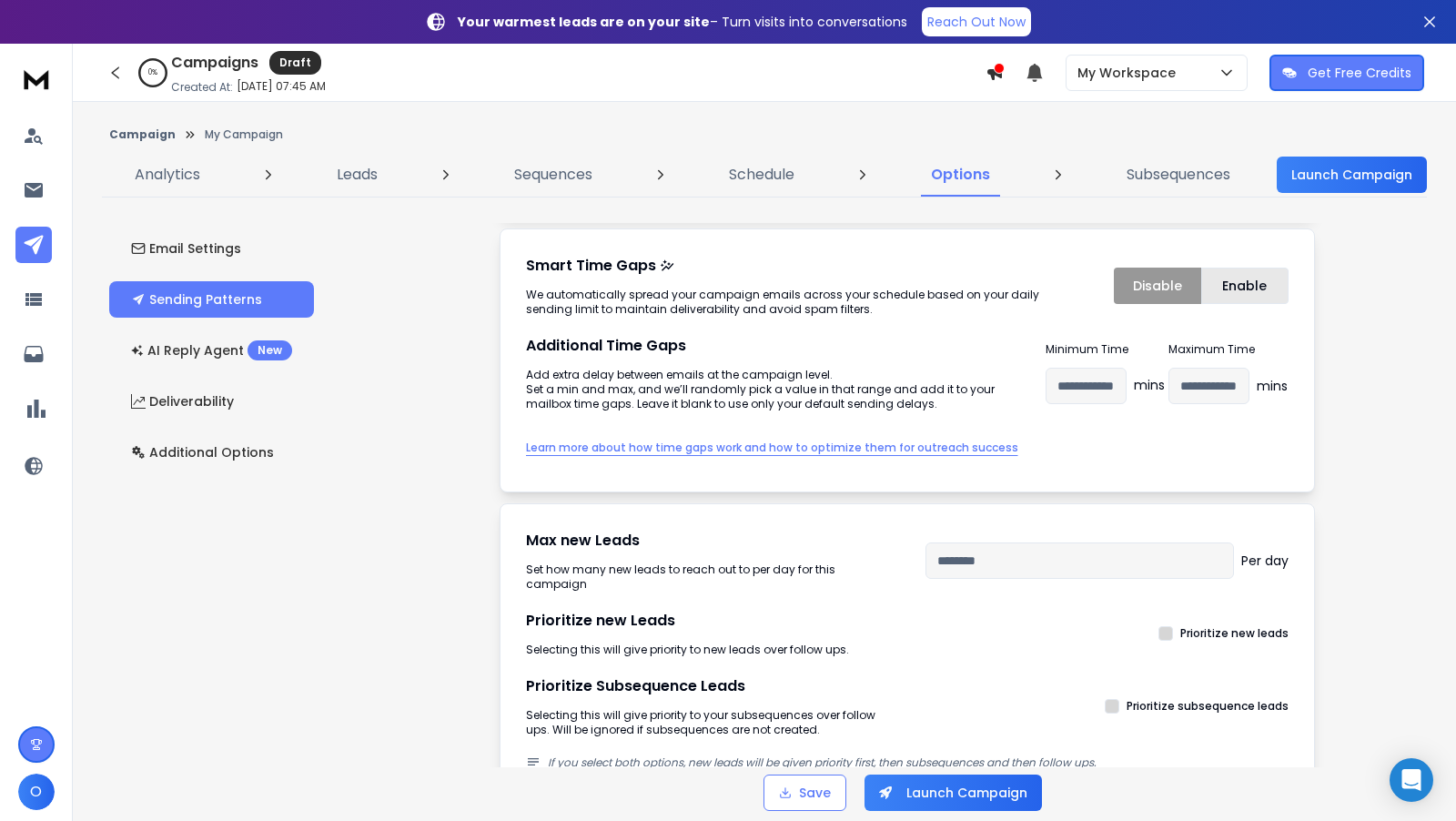
click at [1233, 284] on button "Enable" at bounding box center [1245, 285] width 88 height 36
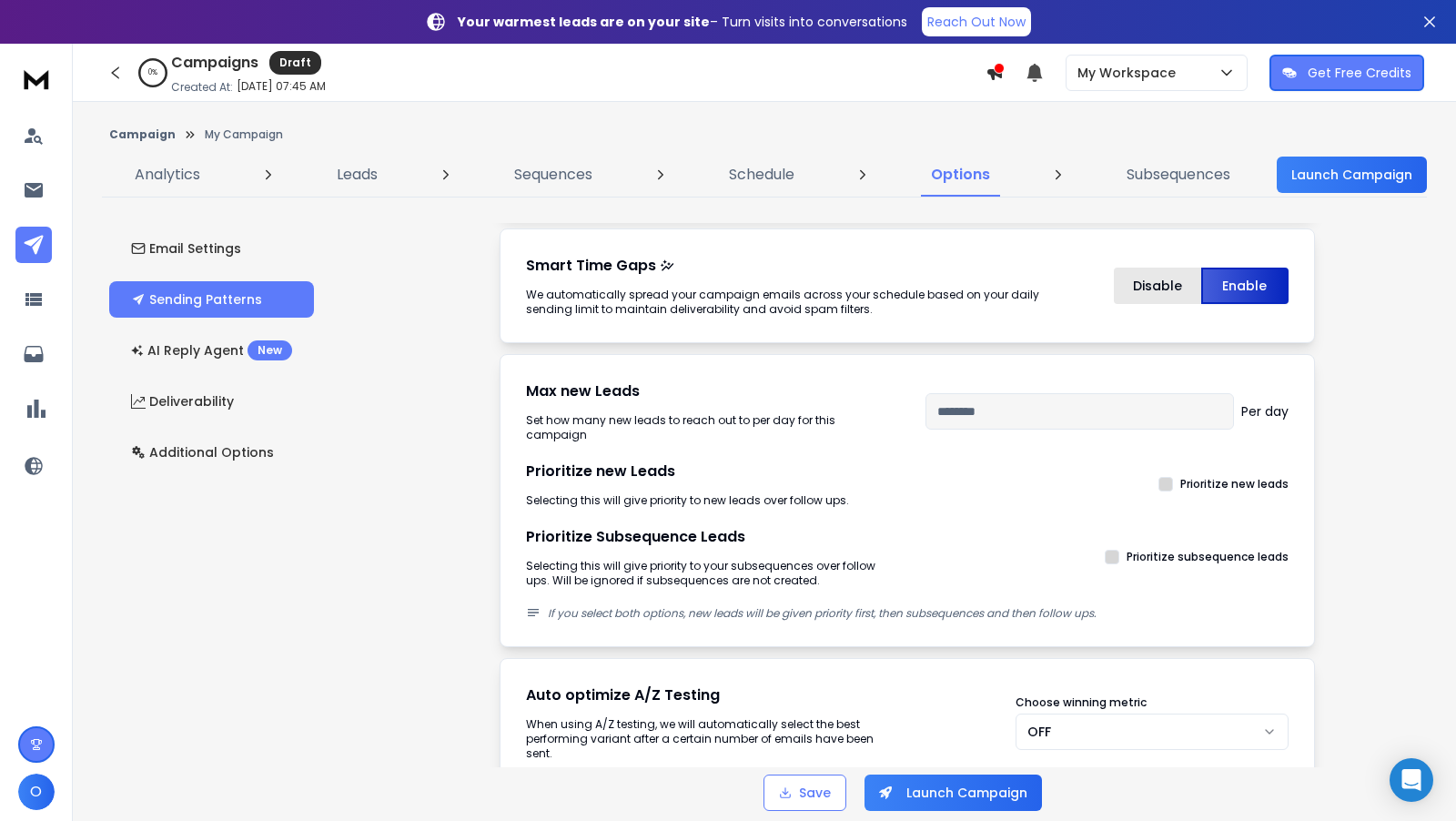
click at [1163, 480] on button "Prioritize new leads" at bounding box center [1166, 484] width 15 height 15
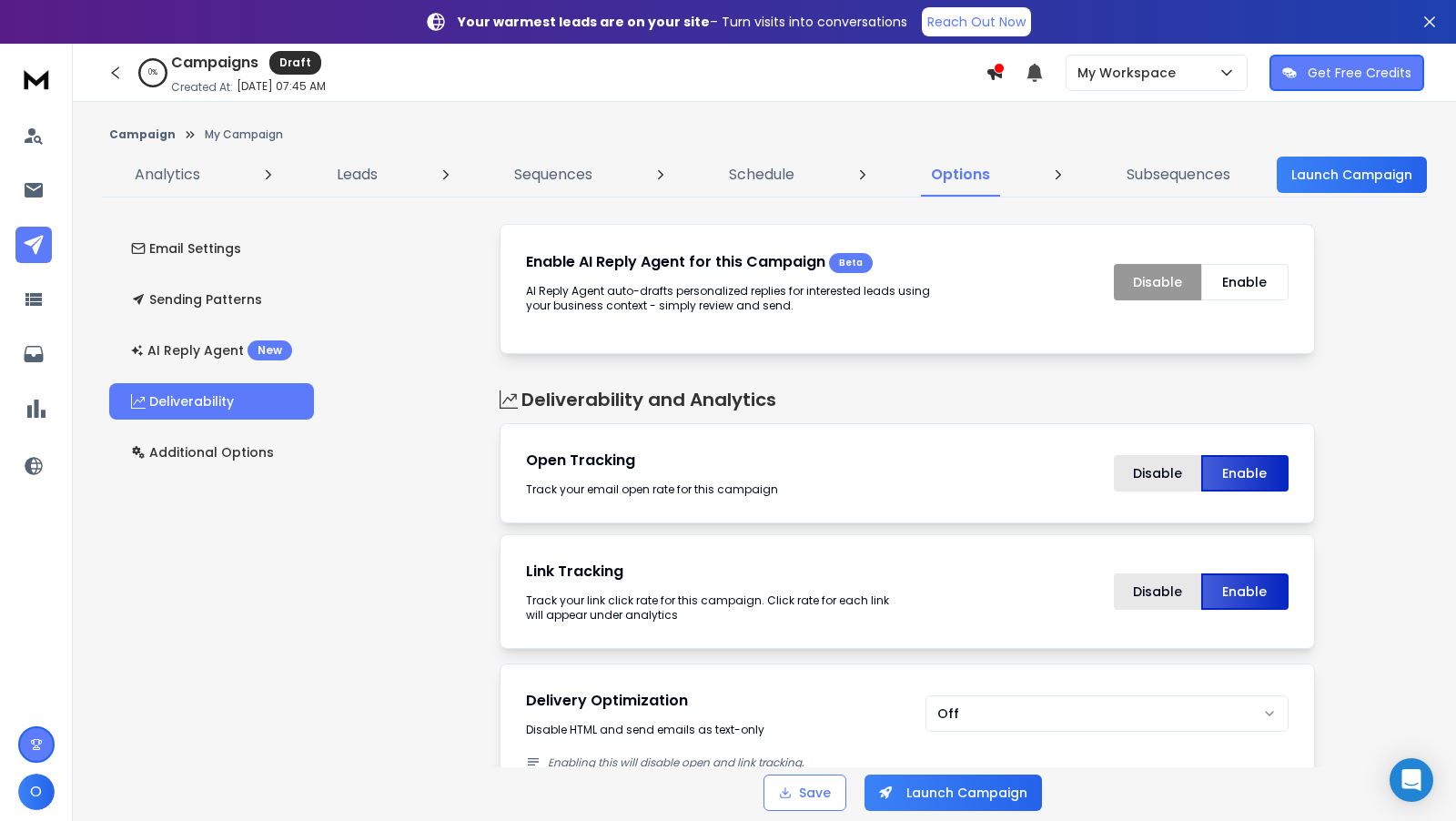
scroll to position [1895, 0]
click at [1155, 460] on button "Disable" at bounding box center [1158, 472] width 88 height 36
click at [1147, 573] on button "Disable" at bounding box center [1158, 591] width 88 height 36
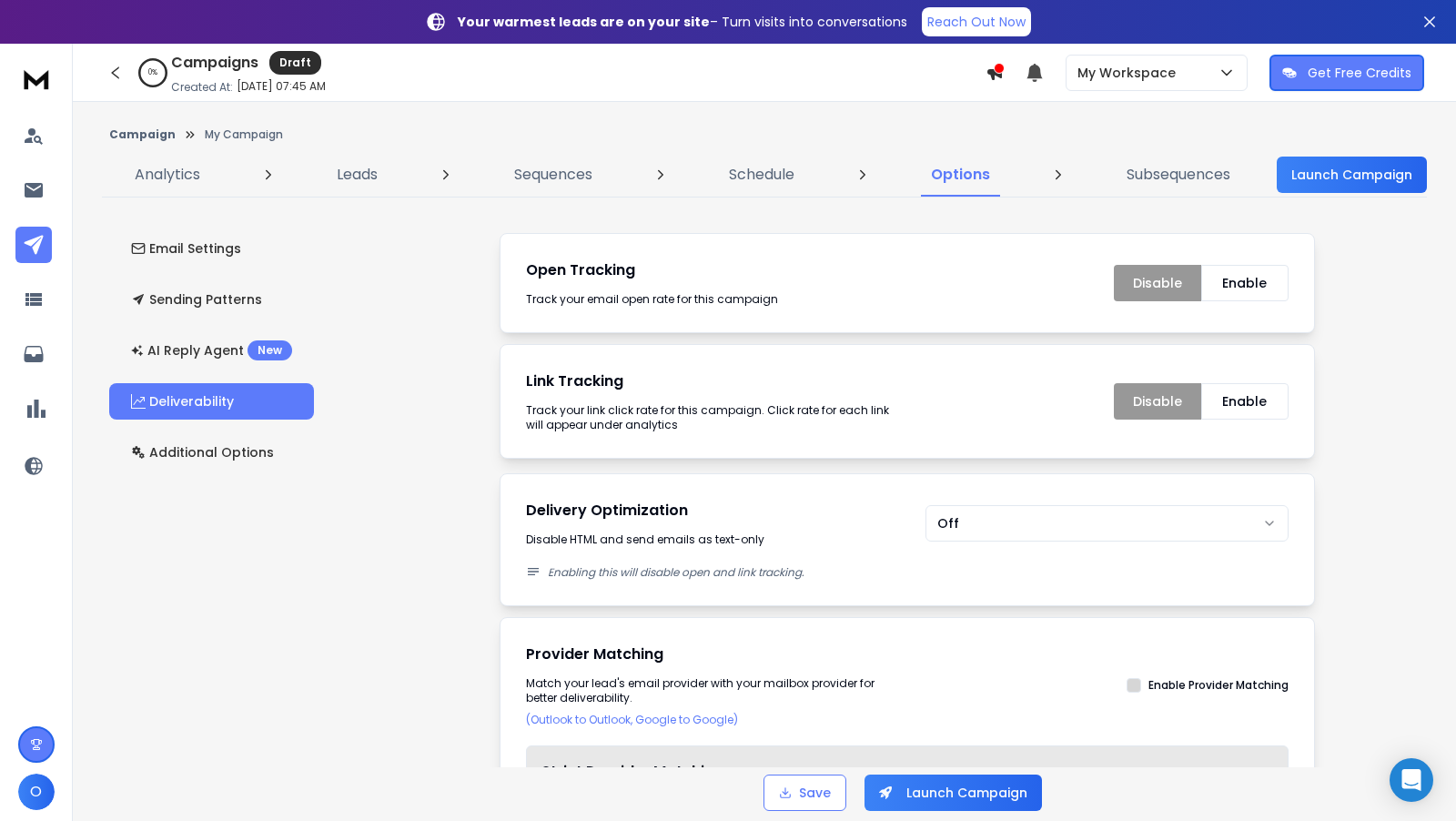
scroll to position [2097, 0]
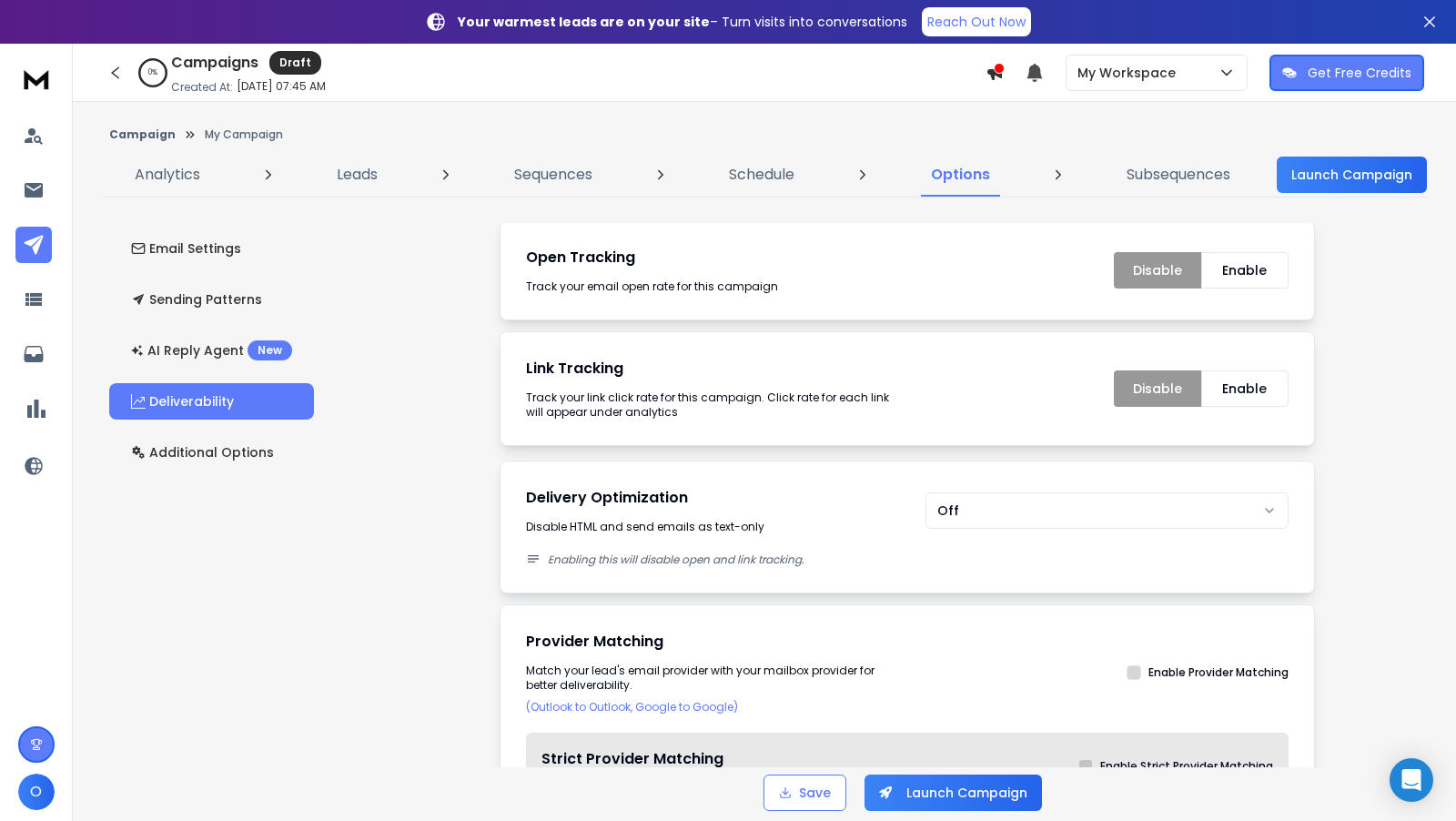
click at [978, 496] on button "Off" at bounding box center [1106, 510] width 363 height 36
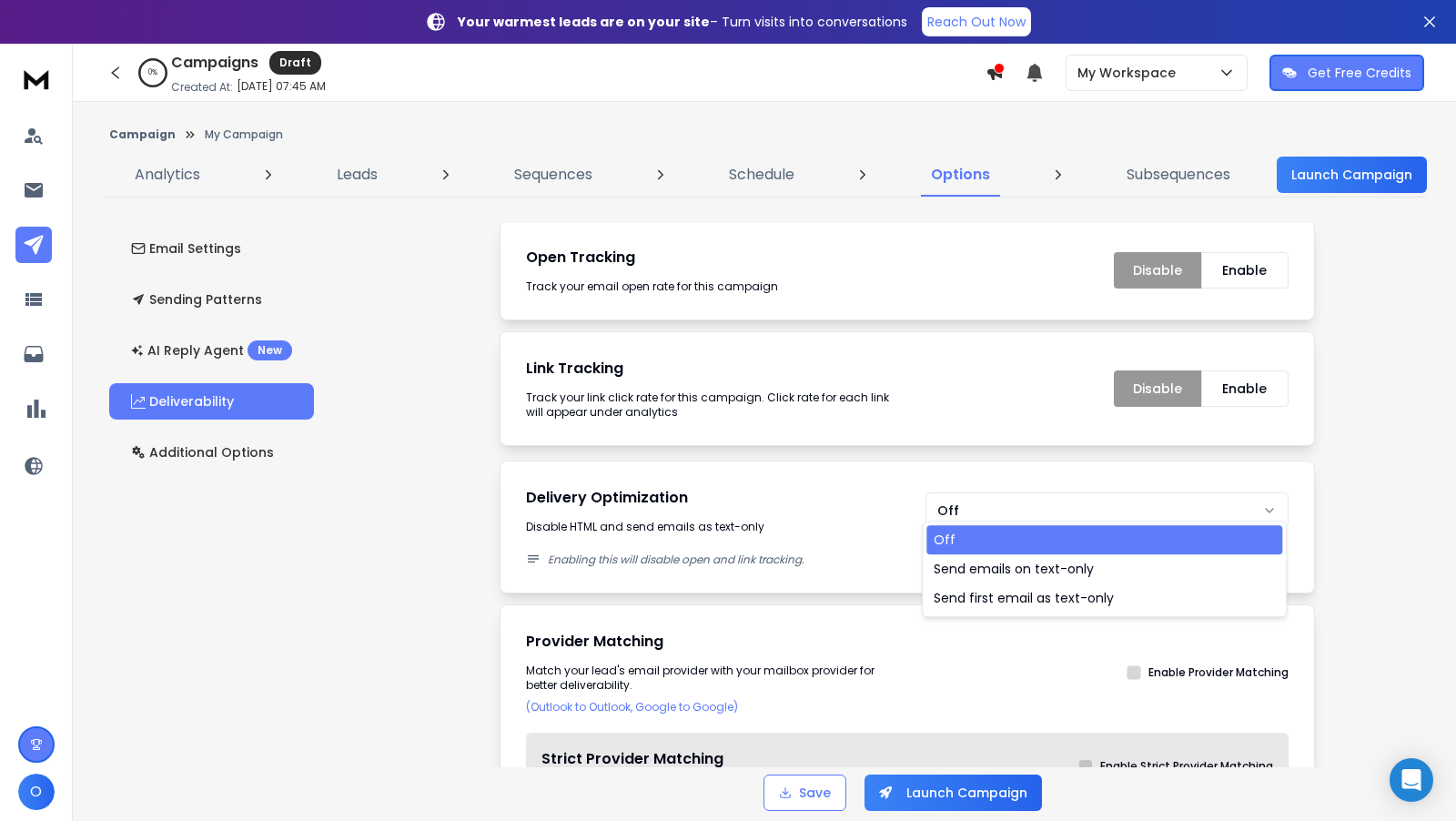
select select "*"
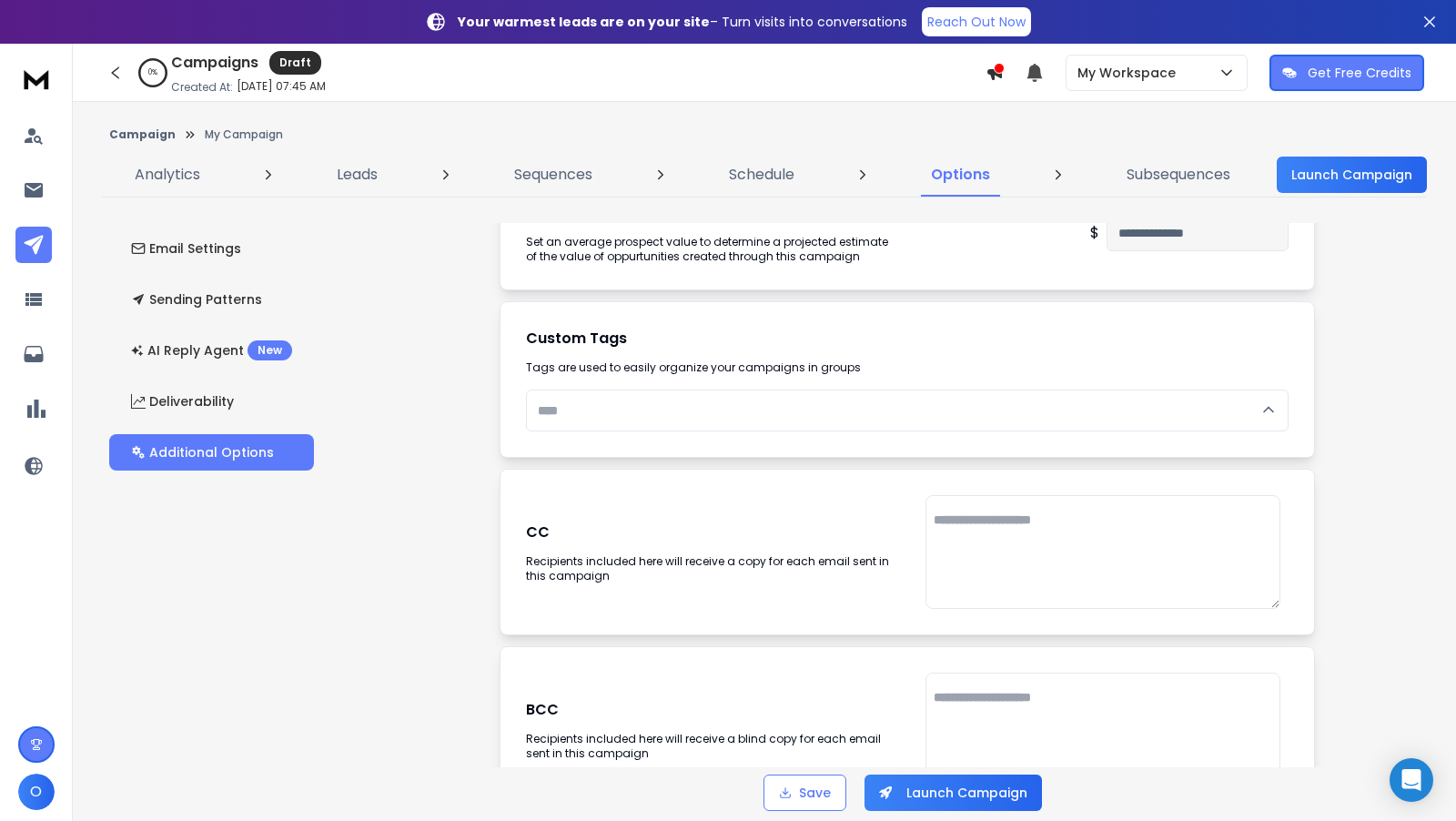
scroll to position [3513, 0]
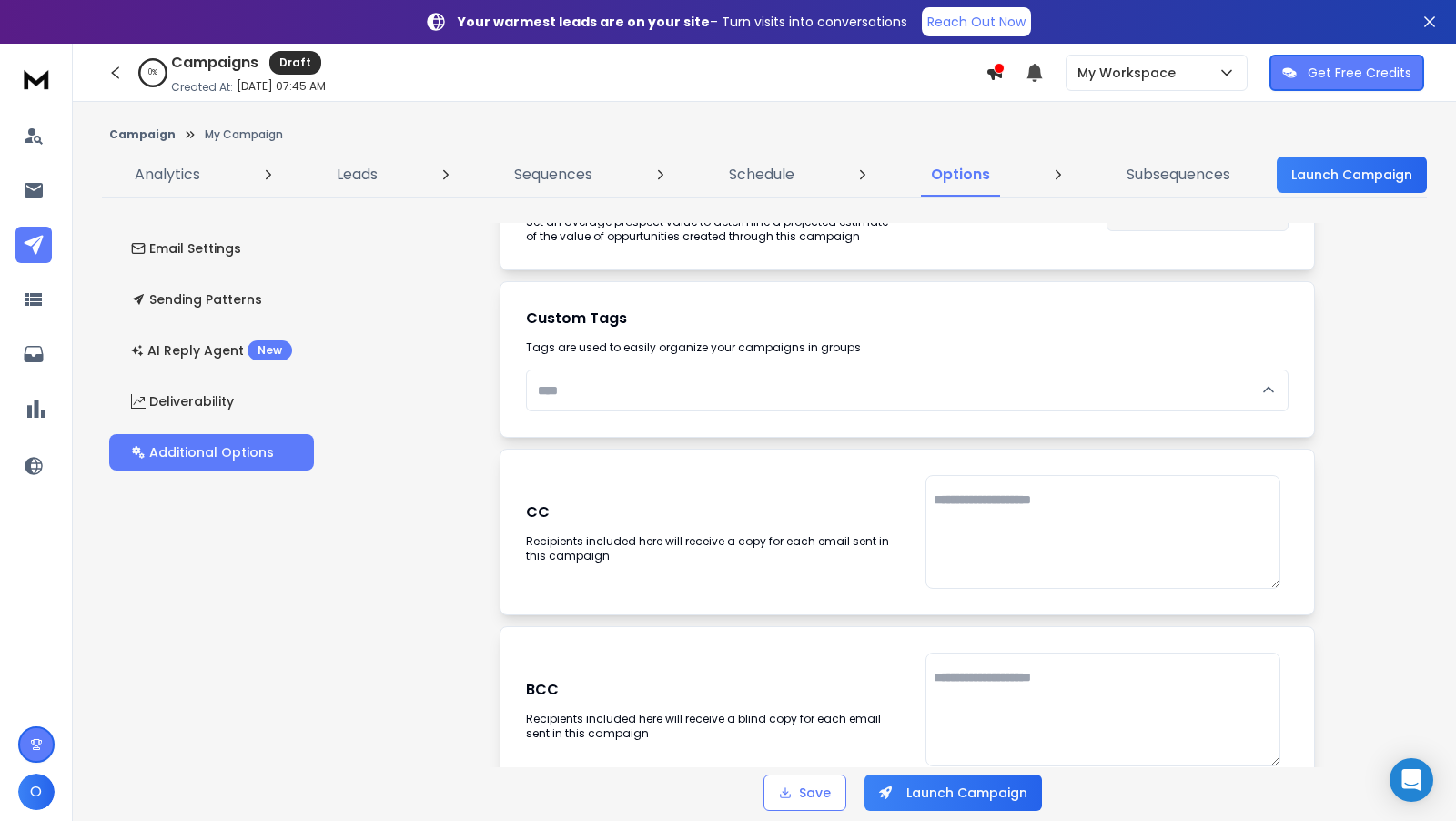
click at [958, 817] on div "Your warmest leads are on your site – Turn visits into conversations Reach Out …" at bounding box center [728, 410] width 1456 height 821
click at [935, 793] on button "Launch Campaign" at bounding box center [953, 792] width 177 height 36
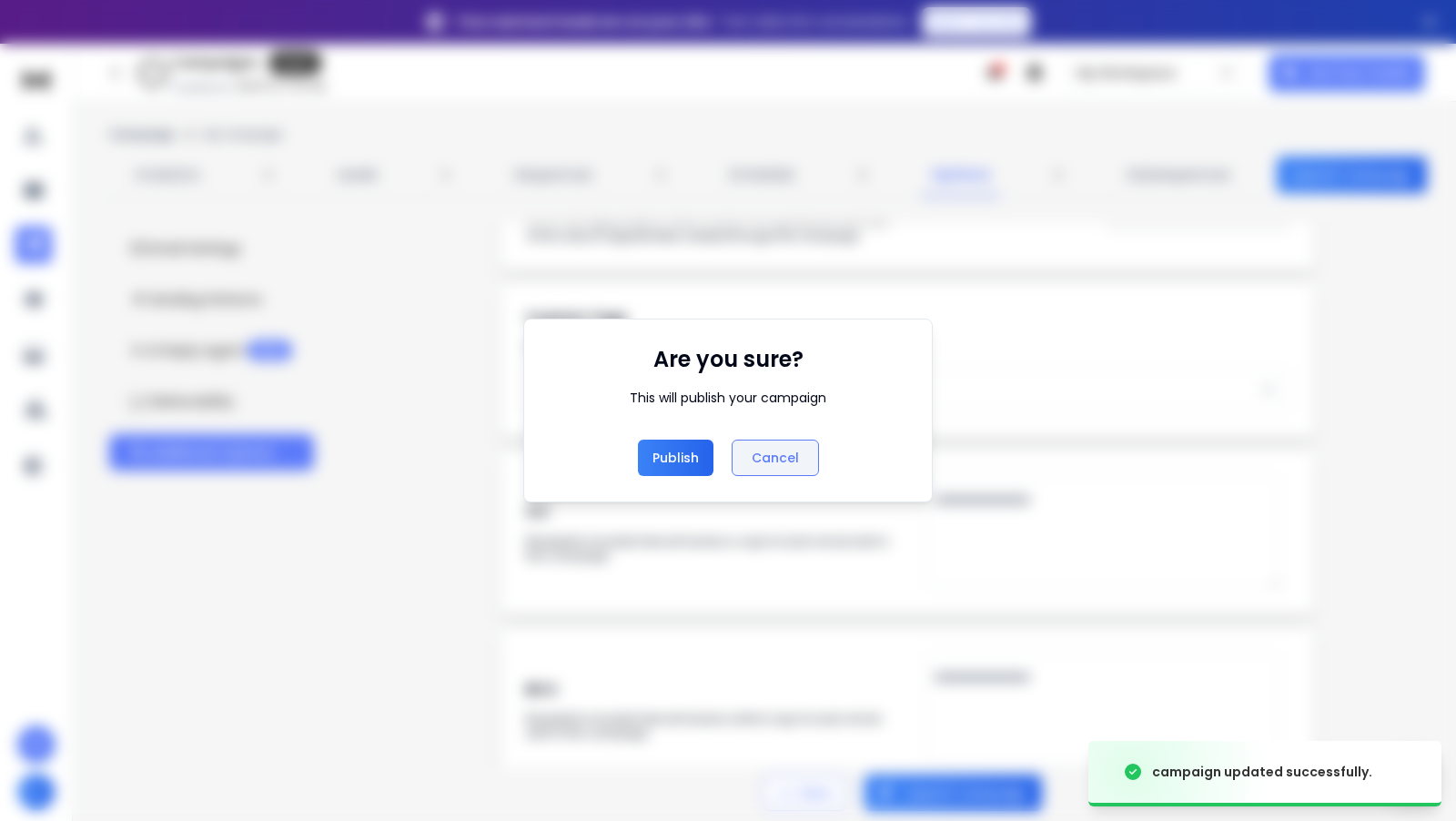
click at [674, 459] on button "Publish" at bounding box center [675, 457] width 76 height 36
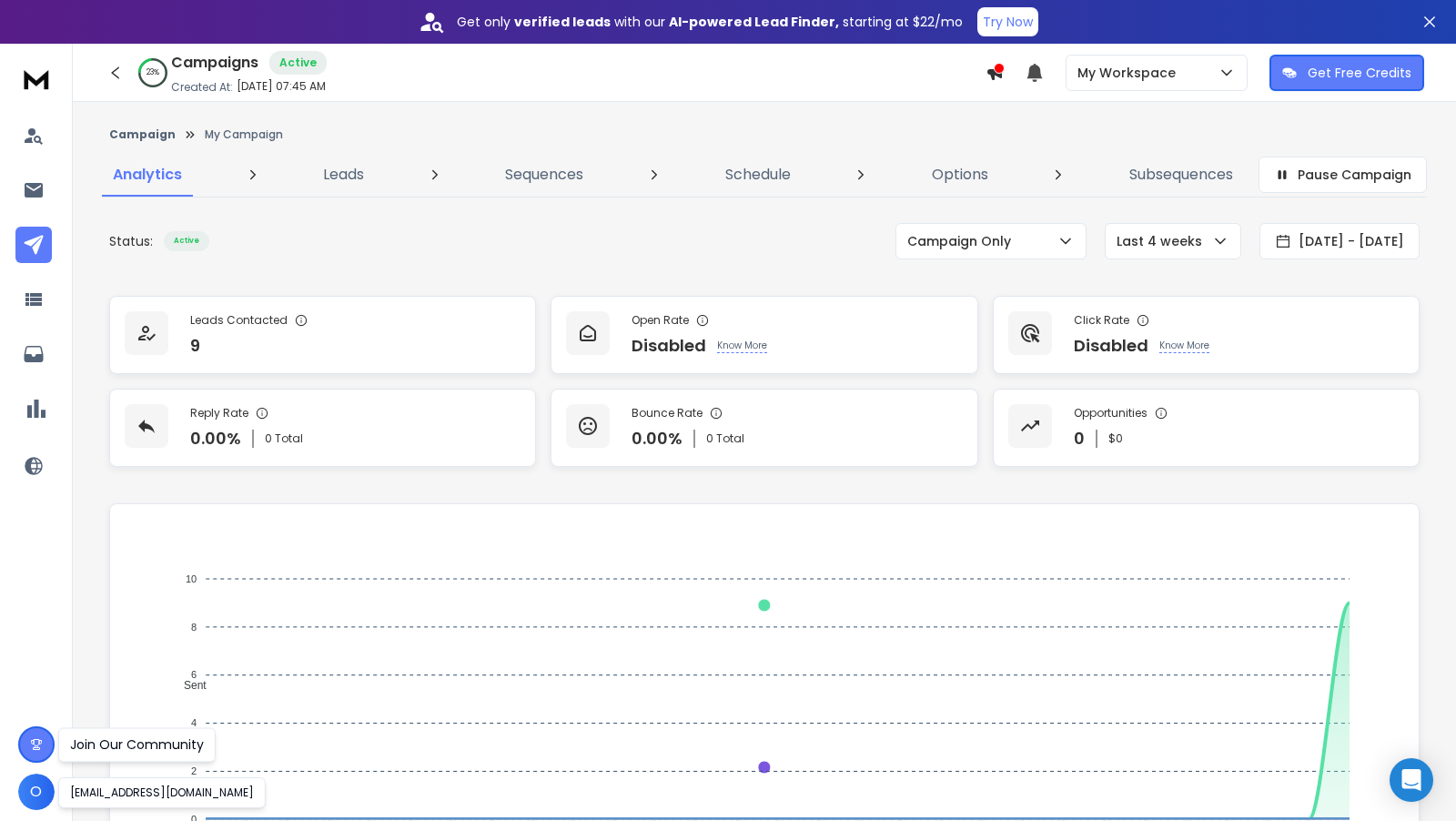
click at [35, 807] on span "O" at bounding box center [36, 791] width 36 height 36
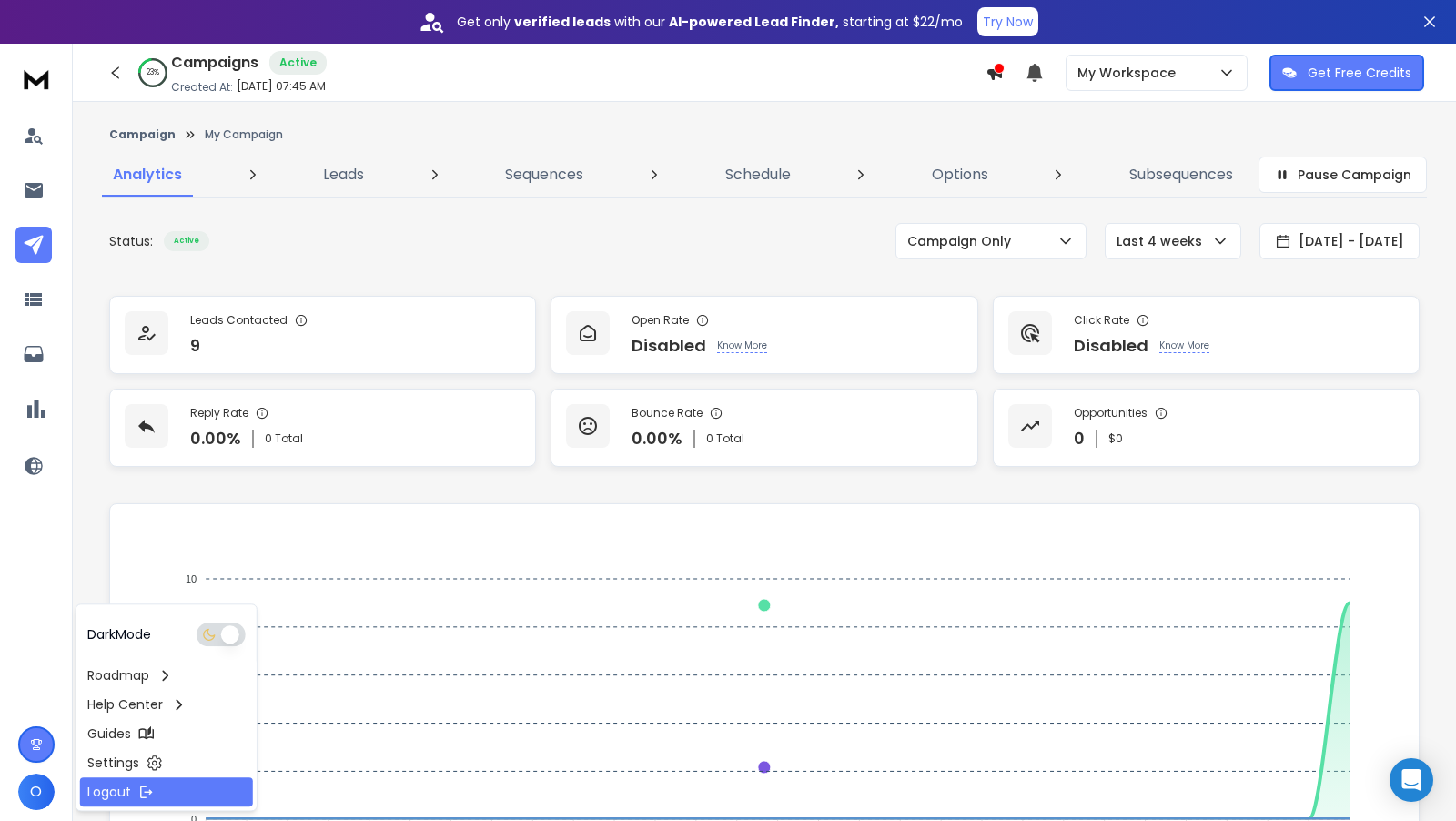
click at [142, 794] on icon at bounding box center [146, 792] width 17 height 17
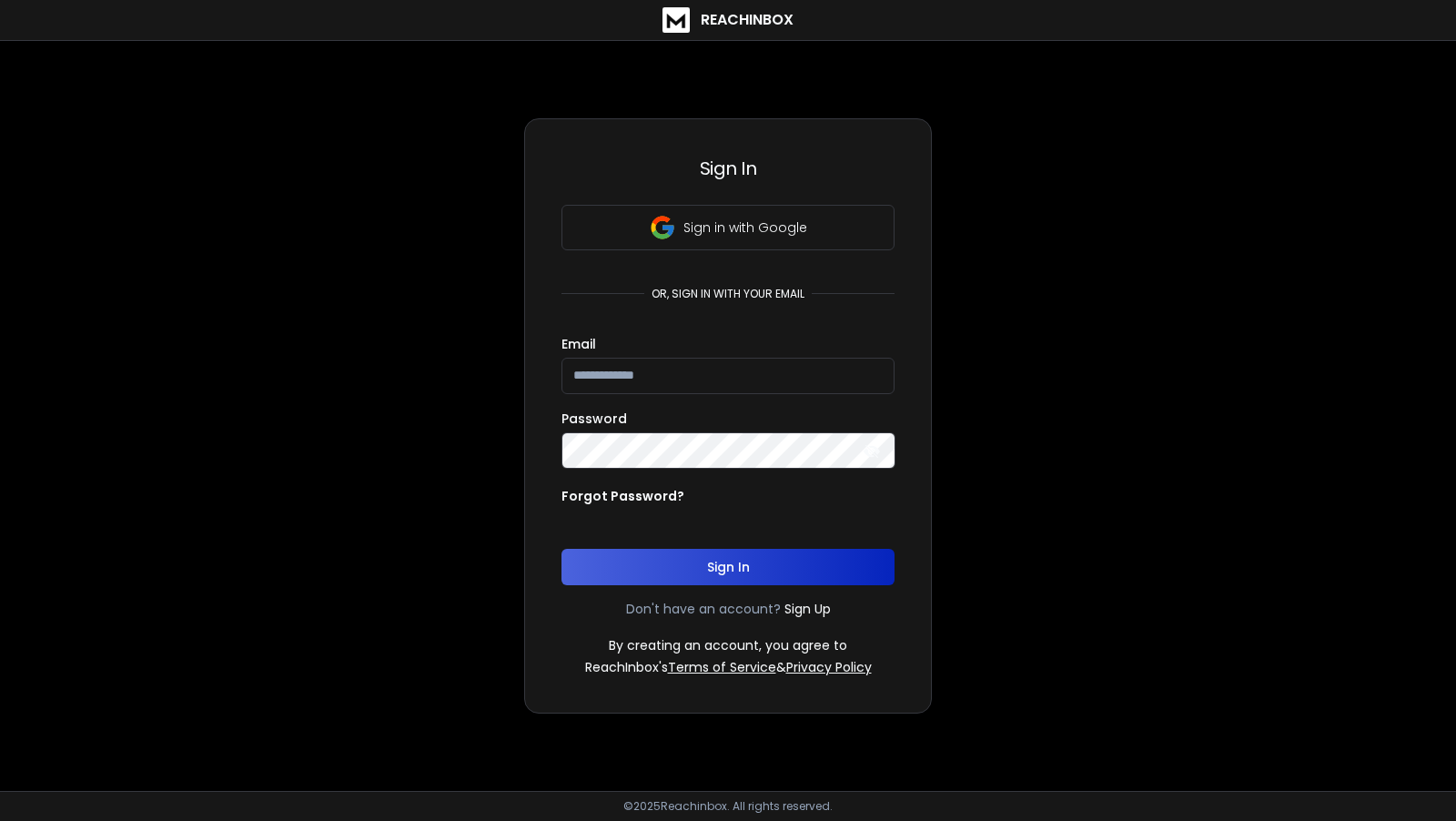
type input "**********"
click at [775, 562] on button "Sign In" at bounding box center [728, 566] width 333 height 36
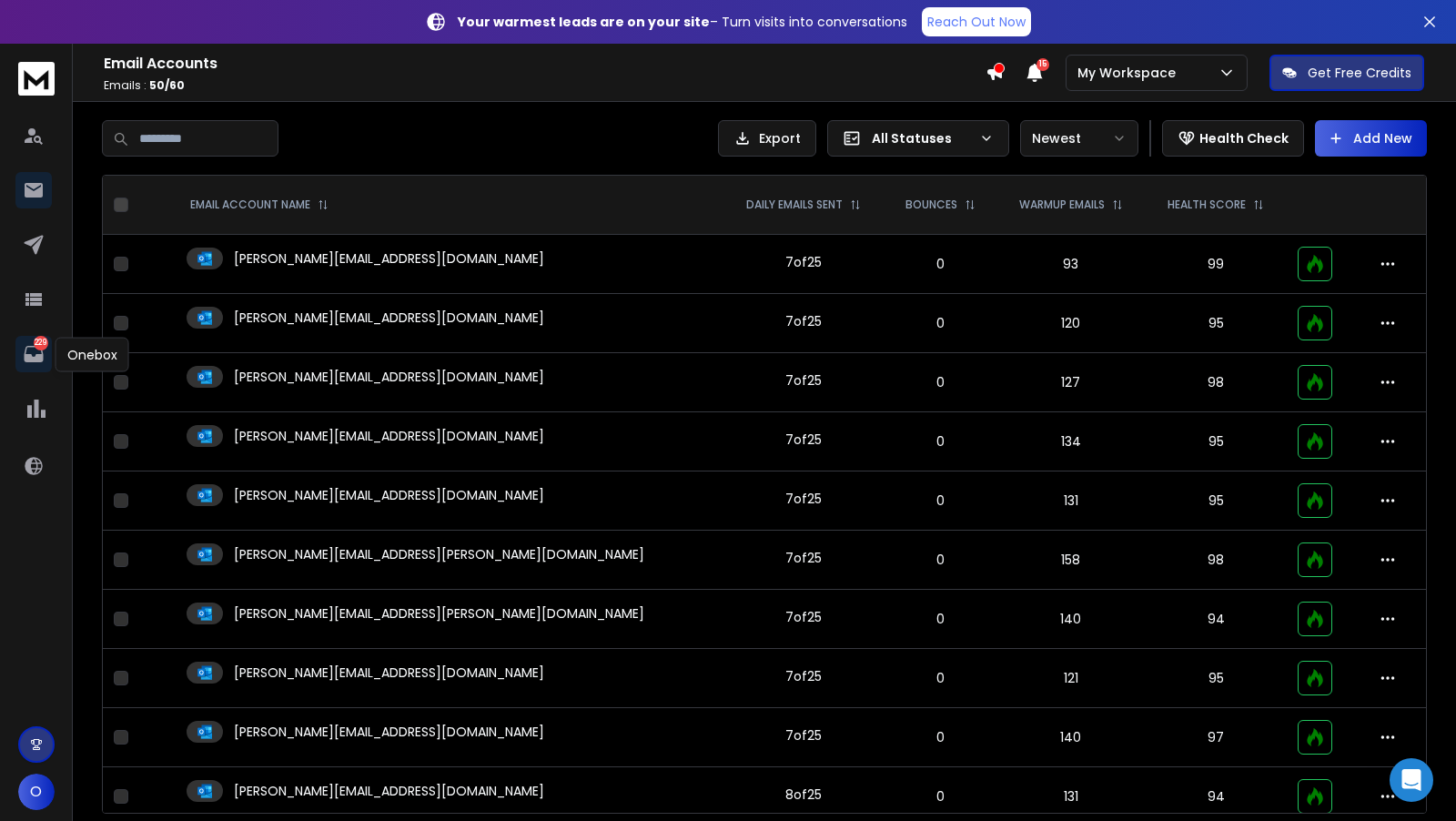
click at [31, 354] on icon at bounding box center [33, 354] width 21 height 21
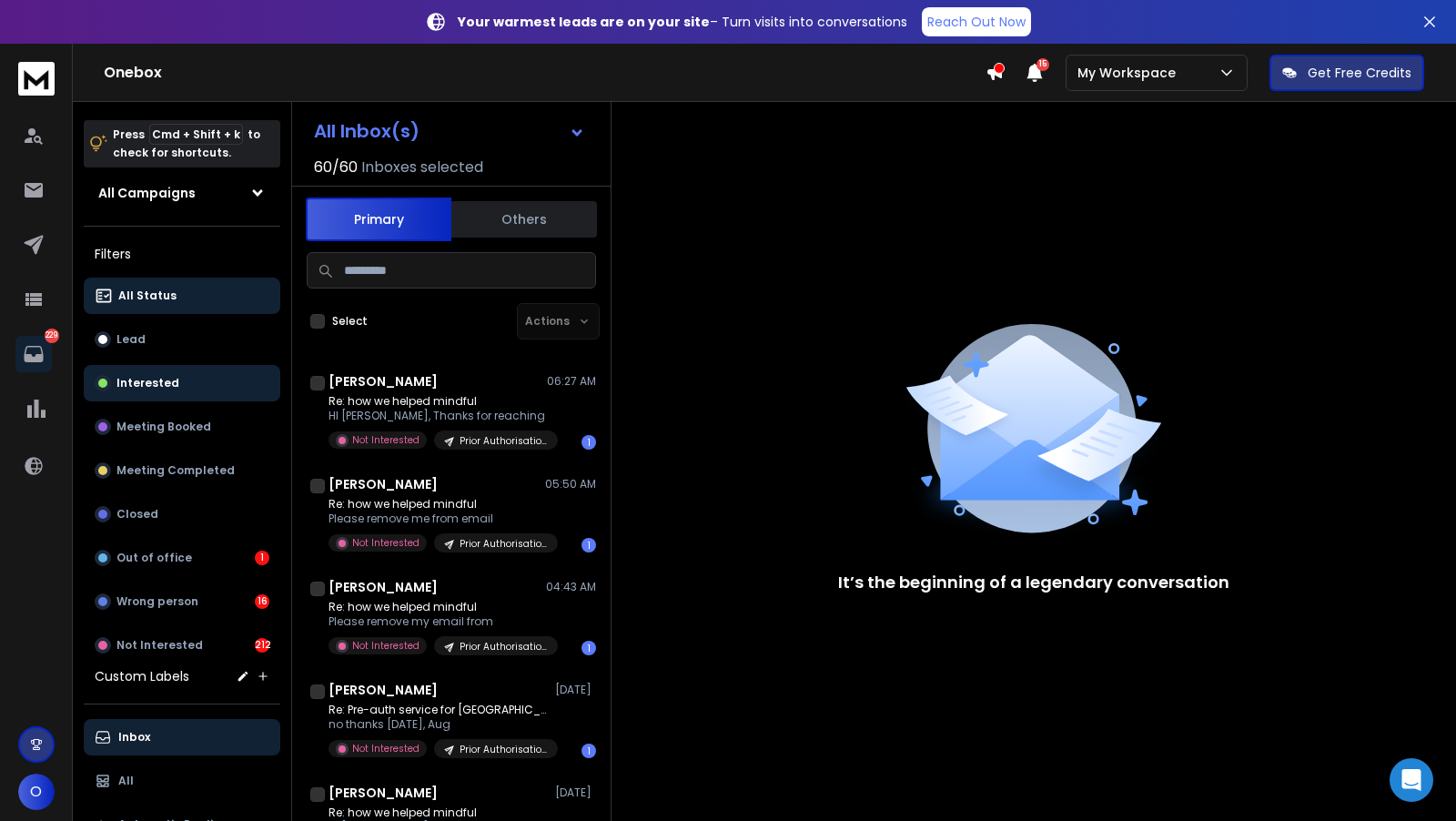
click at [161, 383] on p "Interested" at bounding box center [147, 383] width 62 height 15
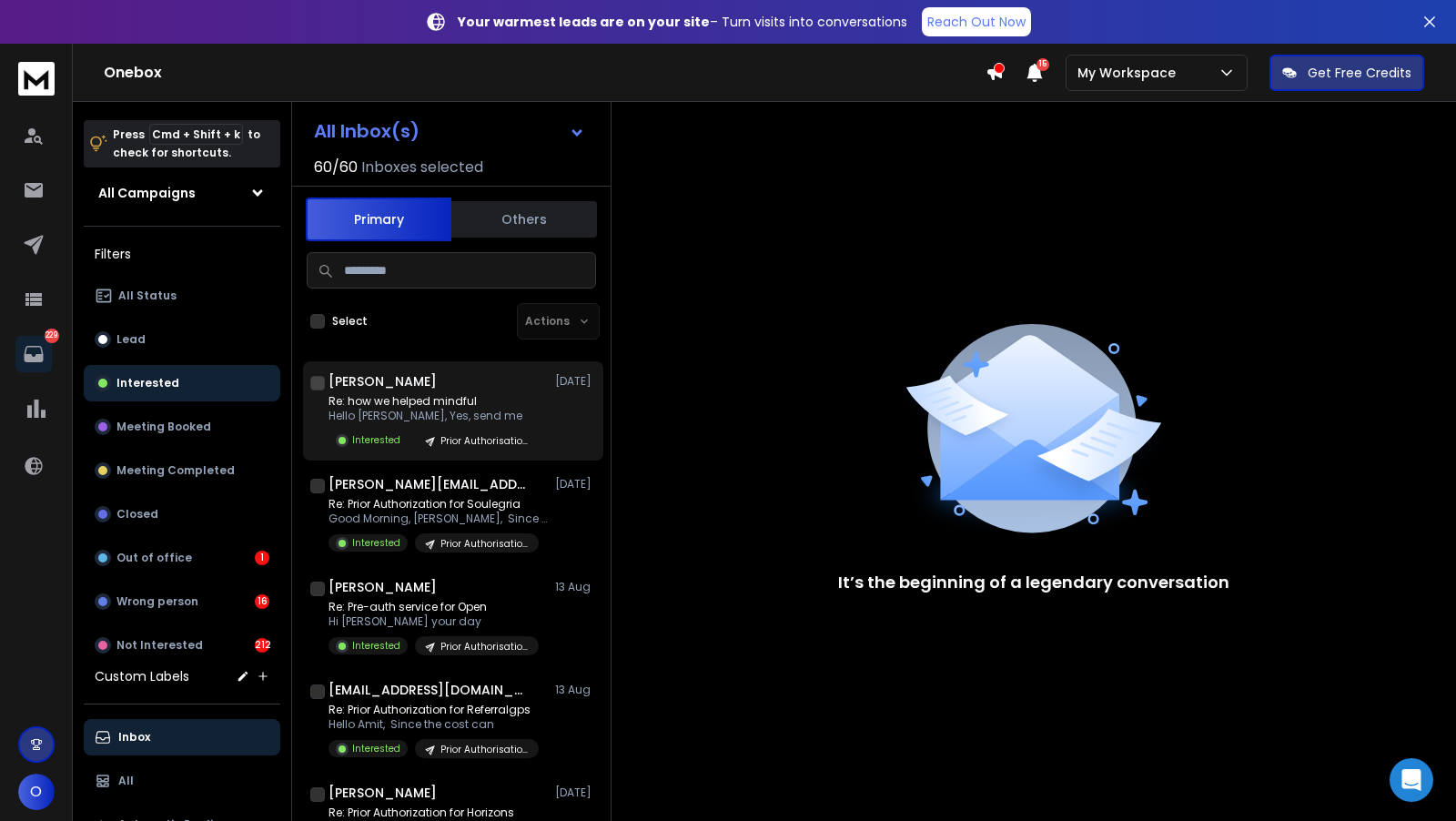
click at [419, 399] on p "Re: how we helped mindful" at bounding box center [433, 401] width 210 height 15
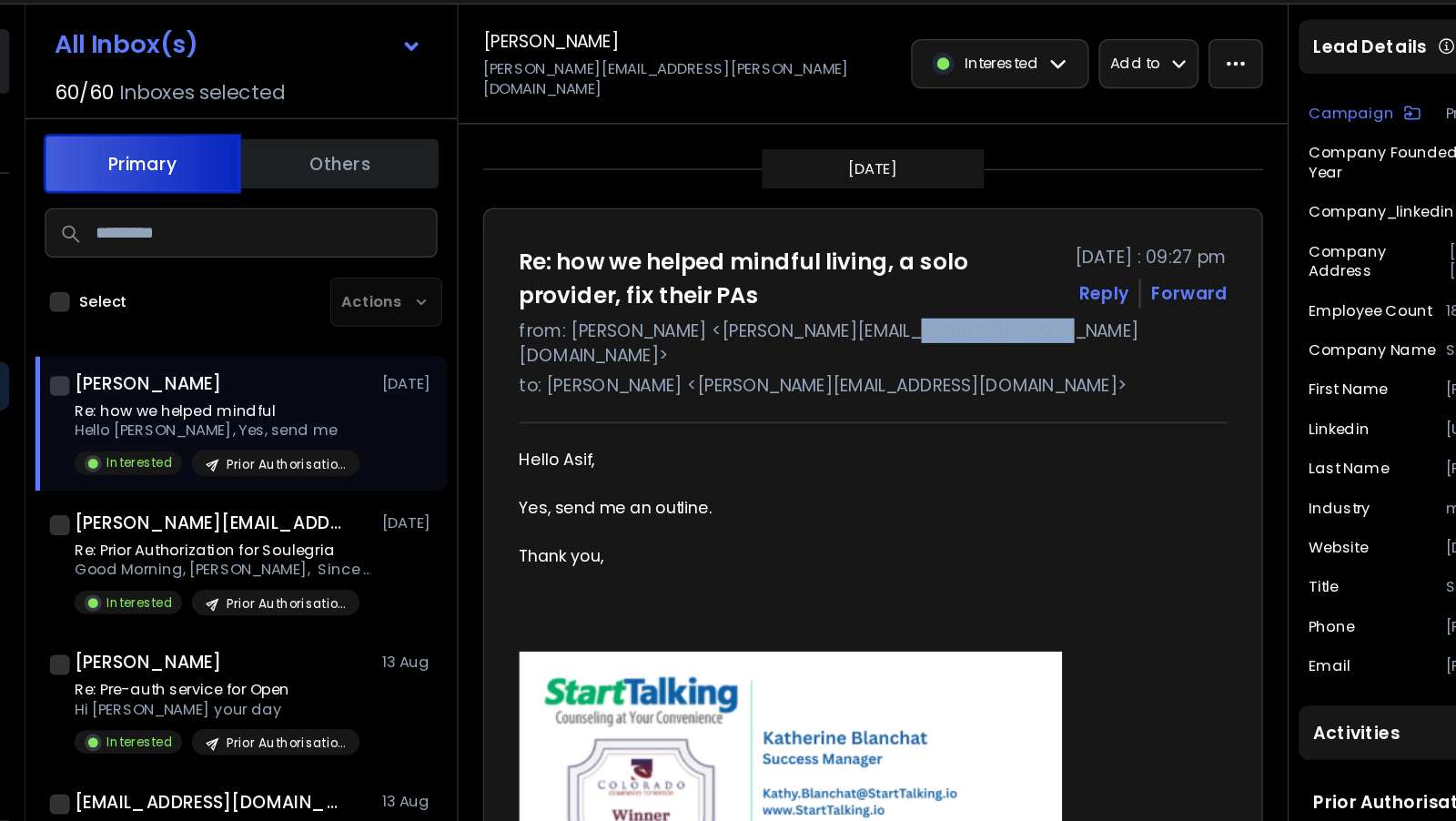
drag, startPoint x: 1019, startPoint y: 328, endPoint x: 931, endPoint y: 327, distance: 88.0
click at [931, 333] on p "from: Katherine Blanchat <kathy.blanchat@starttalking.io>" at bounding box center [917, 351] width 522 height 36
copy p "starttalking.io"
